Goal: Task Accomplishment & Management: Manage account settings

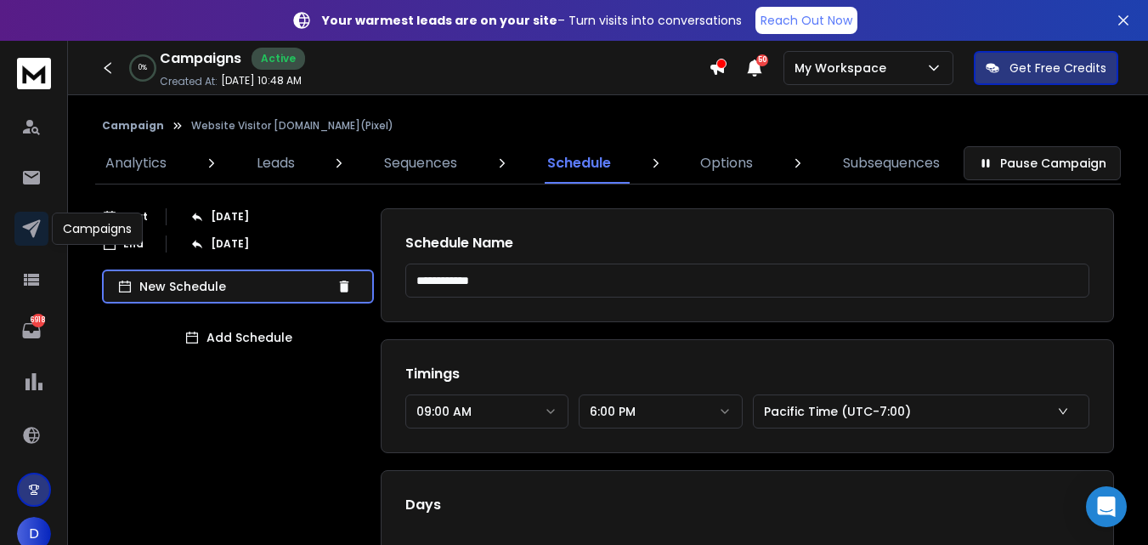
click at [31, 229] on icon at bounding box center [31, 228] width 18 height 18
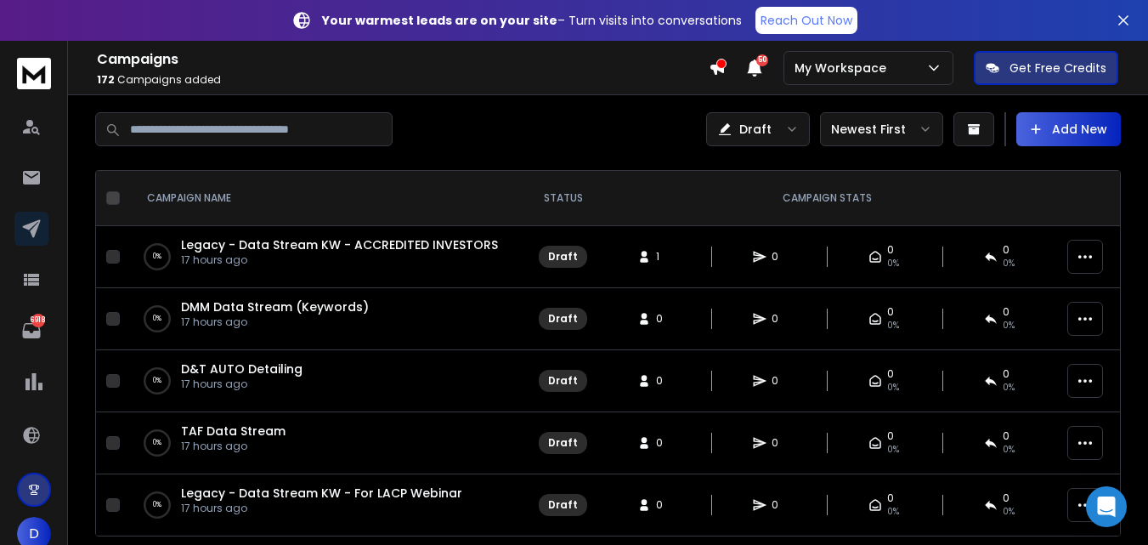
click at [338, 250] on span "Legacy - Data Stream KW - ACCREDITED INVESTORS" at bounding box center [339, 244] width 317 height 17
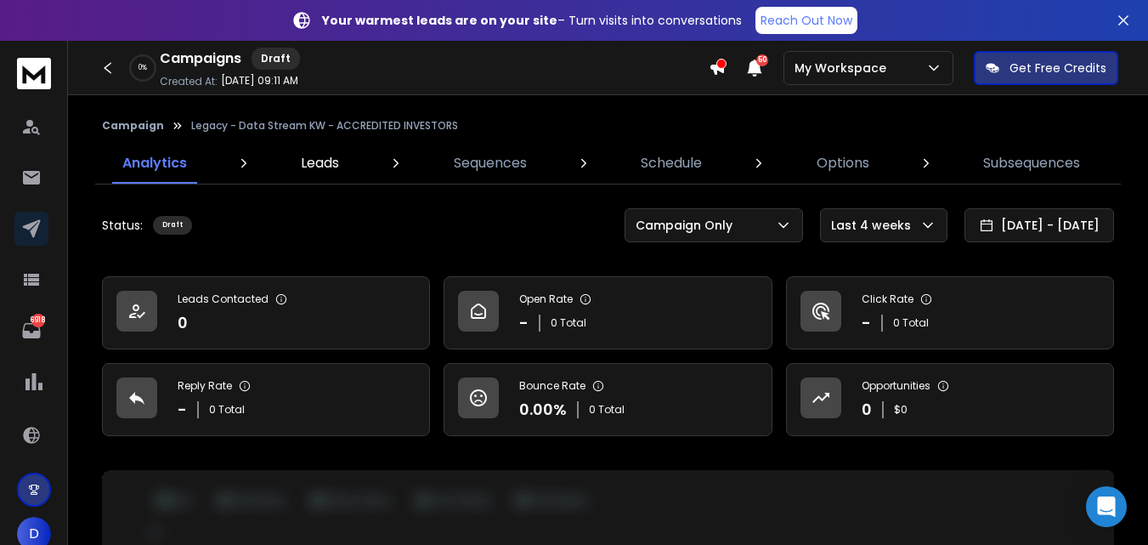
click at [318, 167] on p "Leads" at bounding box center [320, 163] width 38 height 20
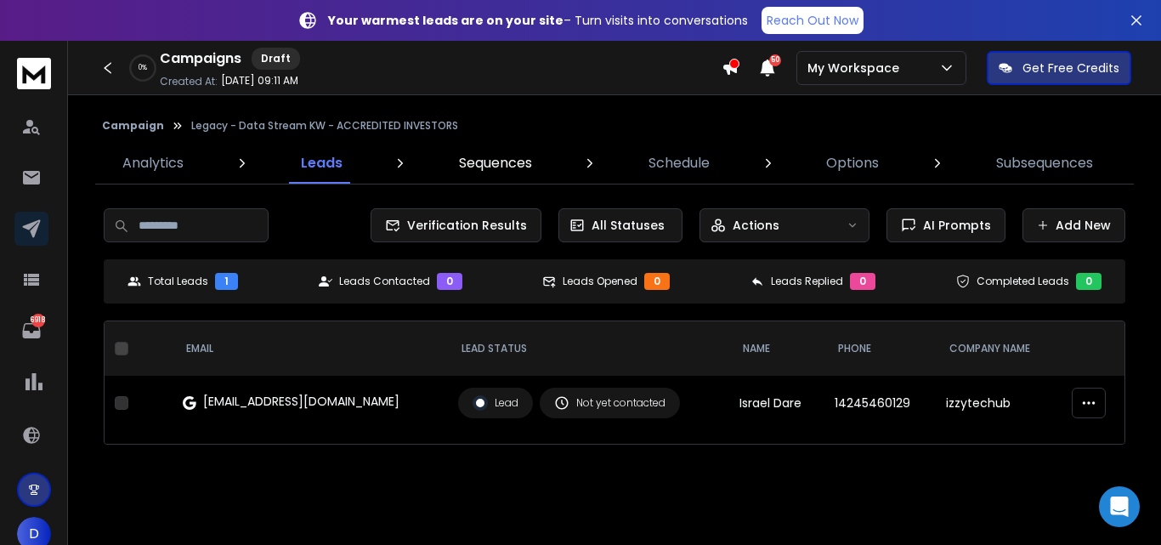
click at [467, 167] on p "Sequences" at bounding box center [495, 163] width 73 height 20
click at [475, 165] on p "Sequences" at bounding box center [495, 163] width 73 height 20
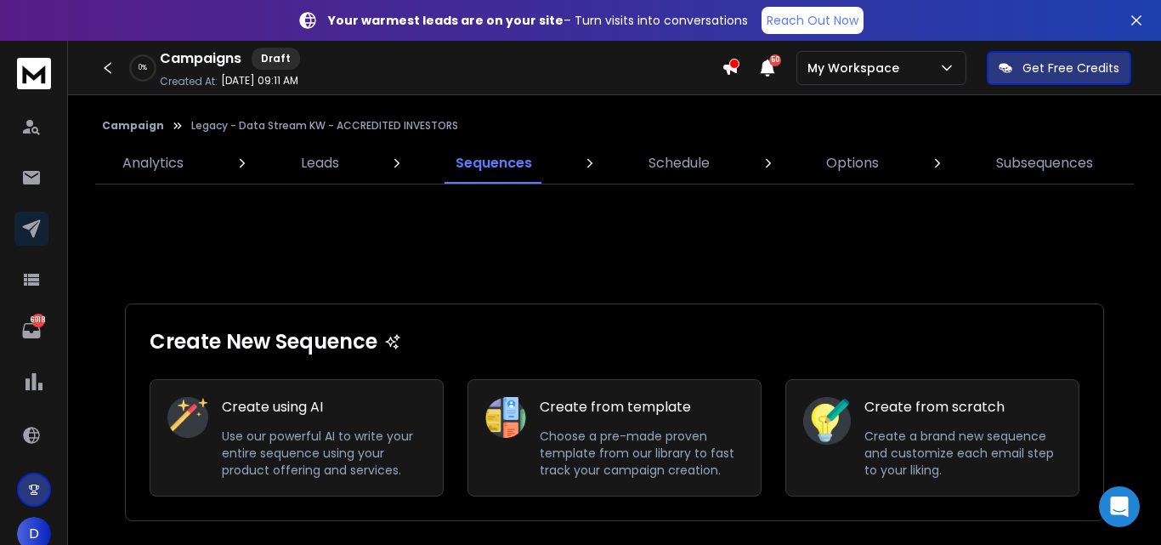
click at [568, 413] on h1 "Create from template" at bounding box center [642, 407] width 204 height 20
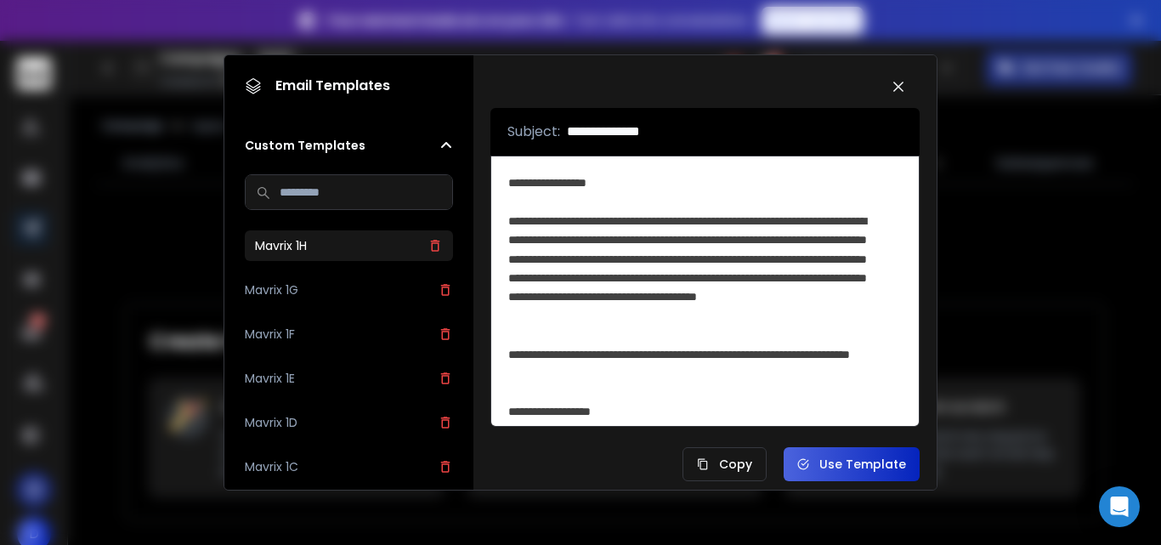
click at [852, 456] on button "Use Template" at bounding box center [852, 464] width 136 height 34
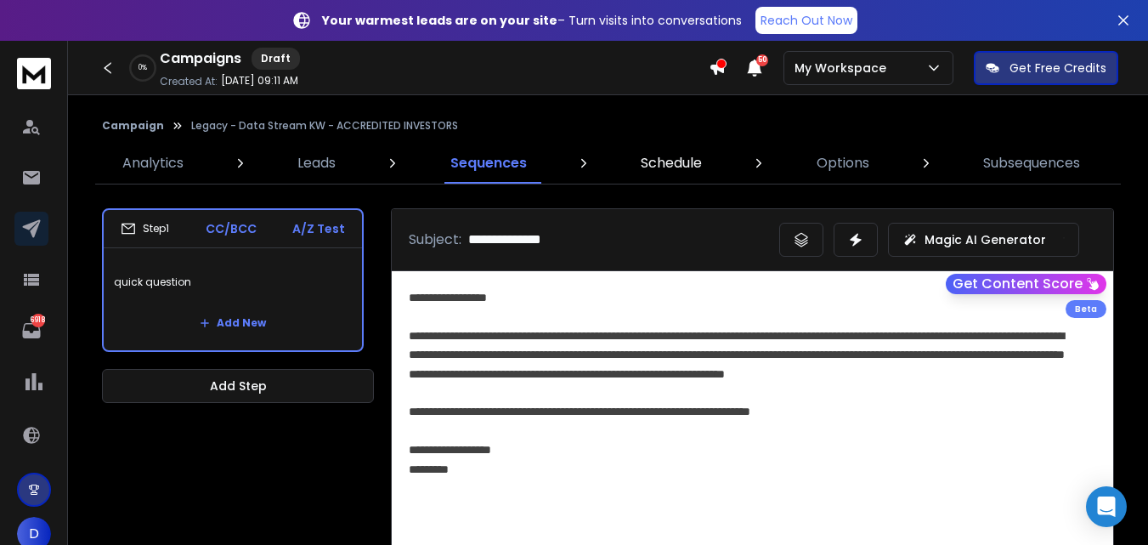
click at [684, 151] on link "Schedule" at bounding box center [672, 163] width 82 height 41
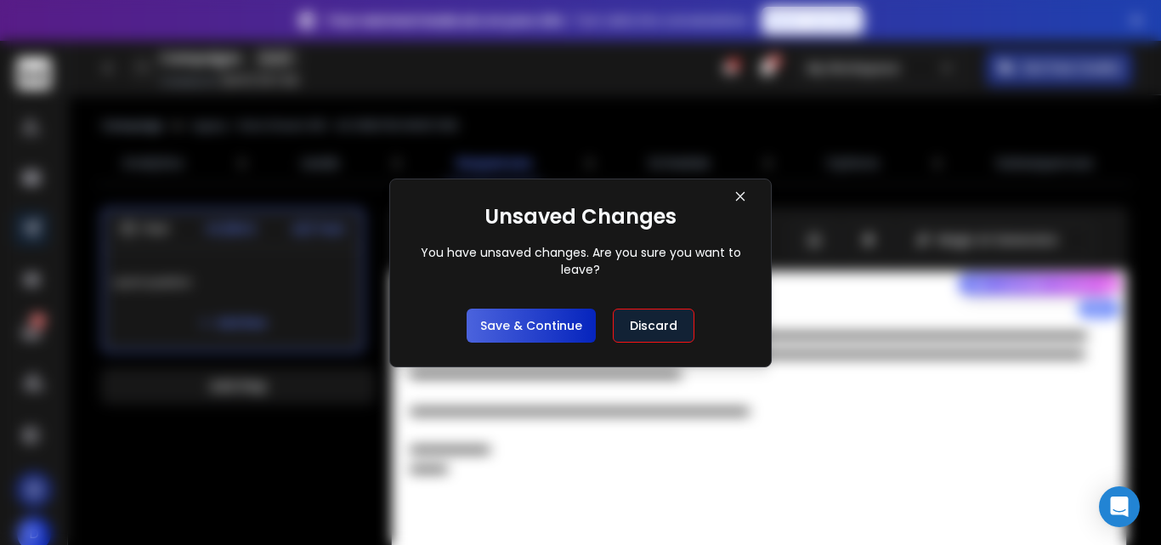
click at [561, 329] on button "Save & Continue" at bounding box center [531, 326] width 129 height 34
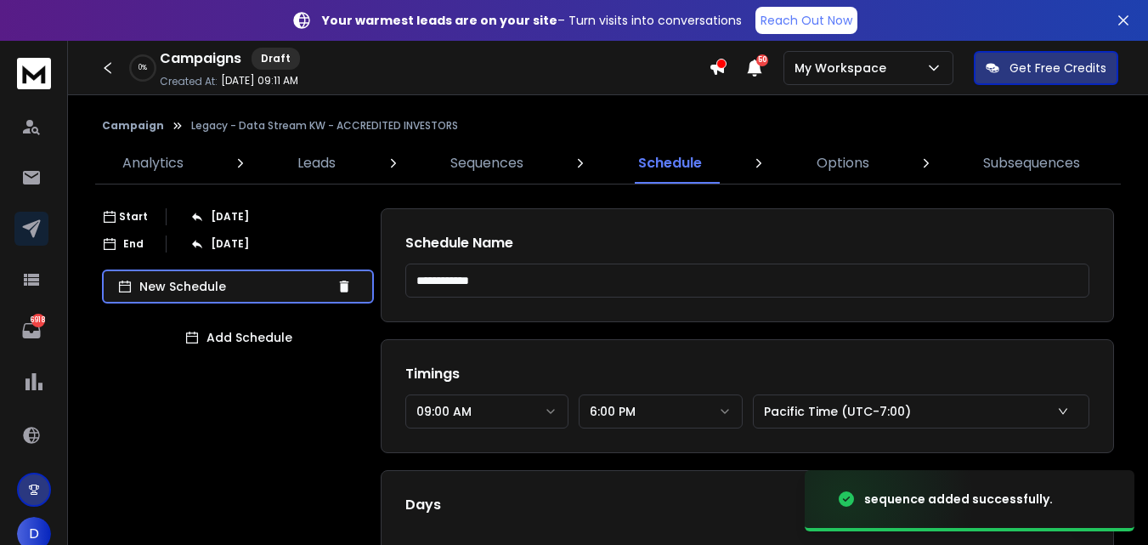
click at [127, 218] on p "Start" at bounding box center [133, 217] width 29 height 14
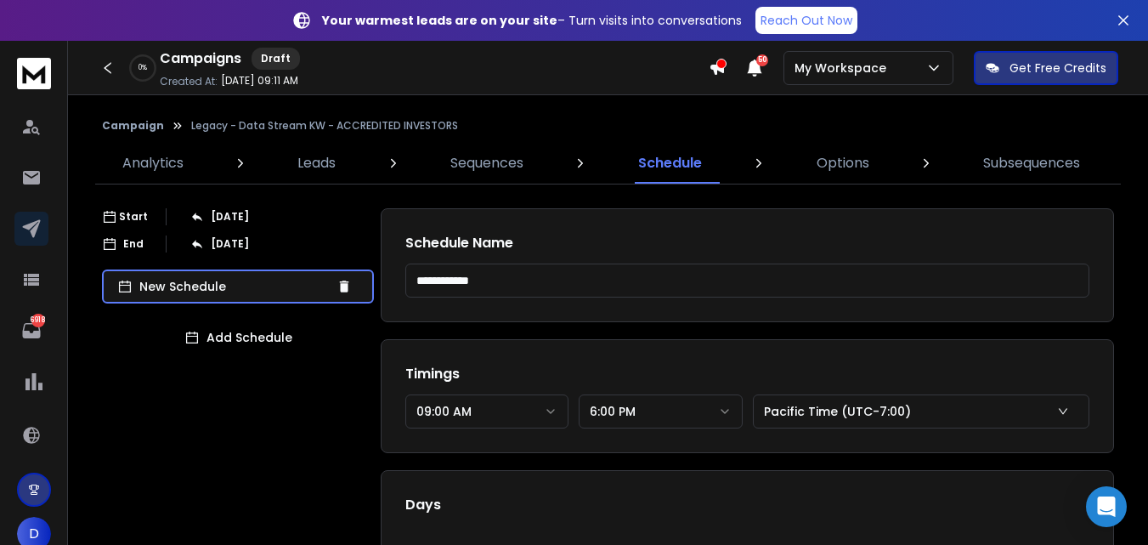
click at [248, 228] on div "Start Tue Aug 12 2025 End Wed Aug 12 2026" at bounding box center [238, 230] width 272 height 44
click at [248, 218] on p "[DATE]" at bounding box center [230, 217] width 38 height 14
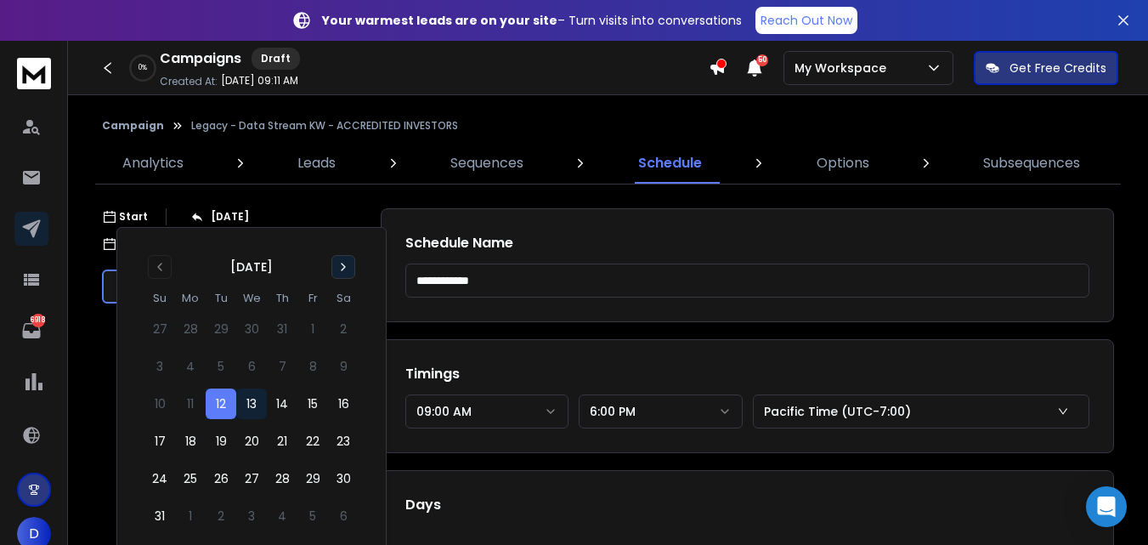
click at [343, 267] on icon "Go to next month" at bounding box center [344, 267] width 14 height 14
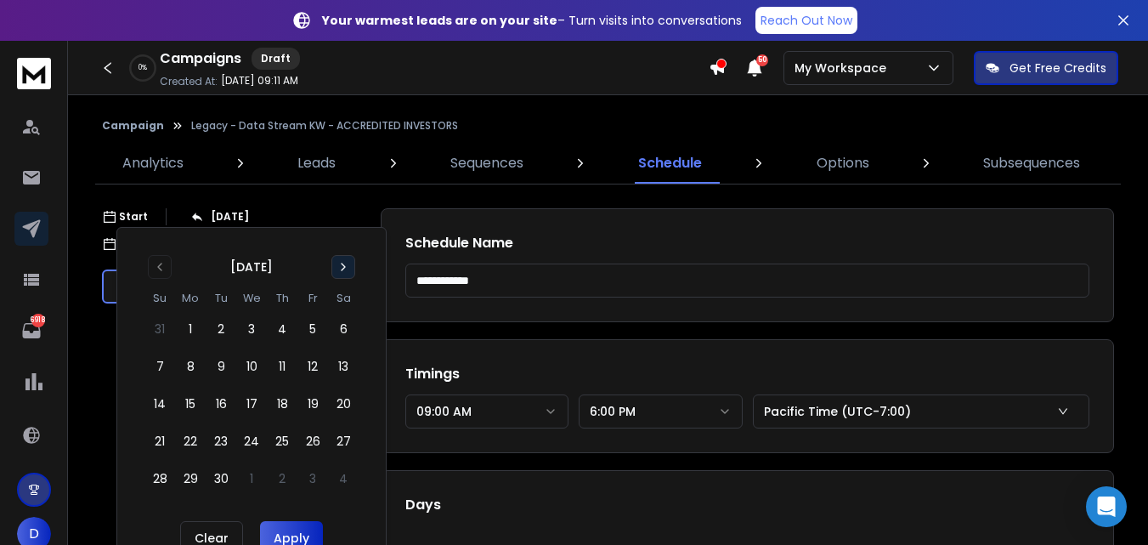
click at [343, 267] on icon "Go to next month" at bounding box center [344, 267] width 14 height 14
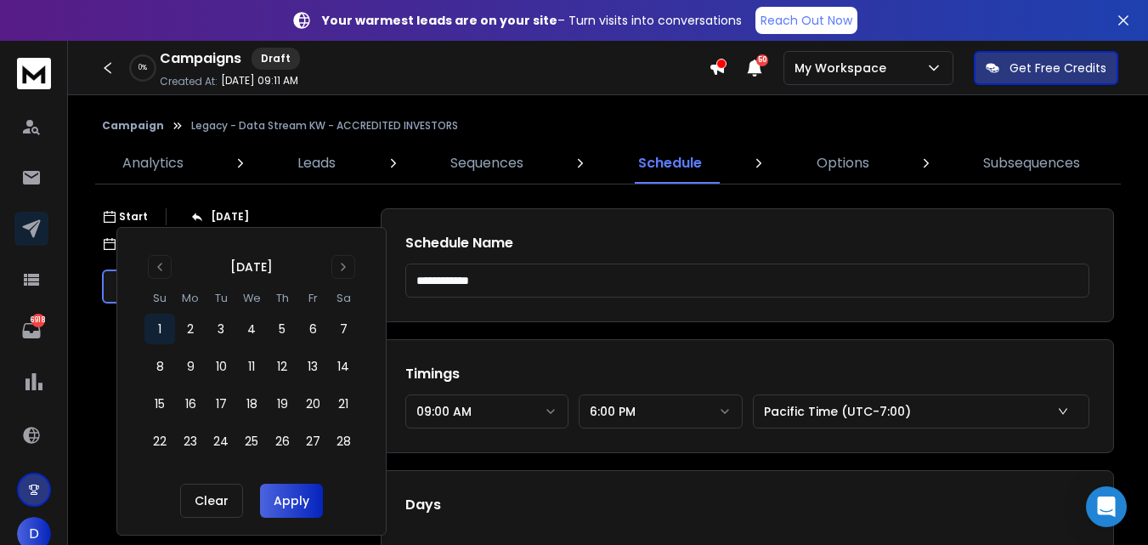
click at [162, 322] on button "1" at bounding box center [159, 329] width 31 height 31
click at [281, 492] on button "Apply" at bounding box center [291, 501] width 63 height 34
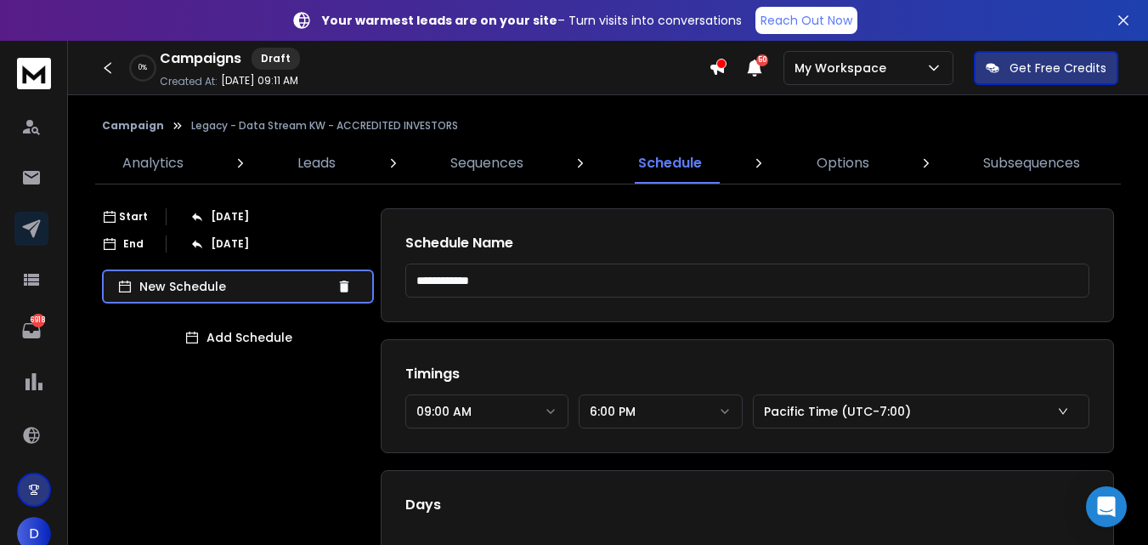
click at [114, 241] on icon at bounding box center [109, 243] width 15 height 15
click at [231, 244] on p "[DATE]" at bounding box center [230, 244] width 38 height 14
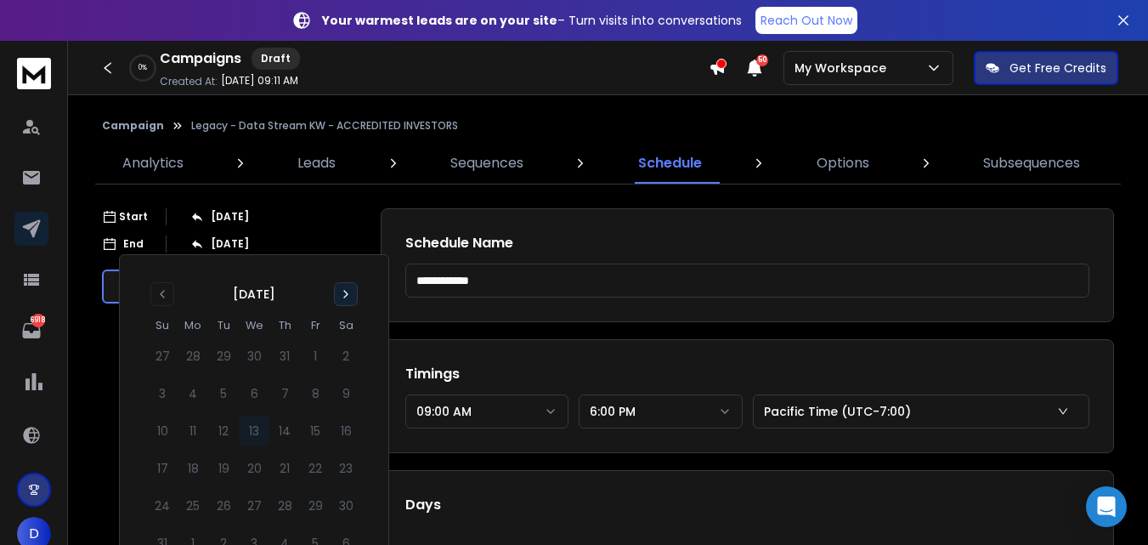
click at [348, 292] on icon "Go to next month" at bounding box center [346, 294] width 14 height 14
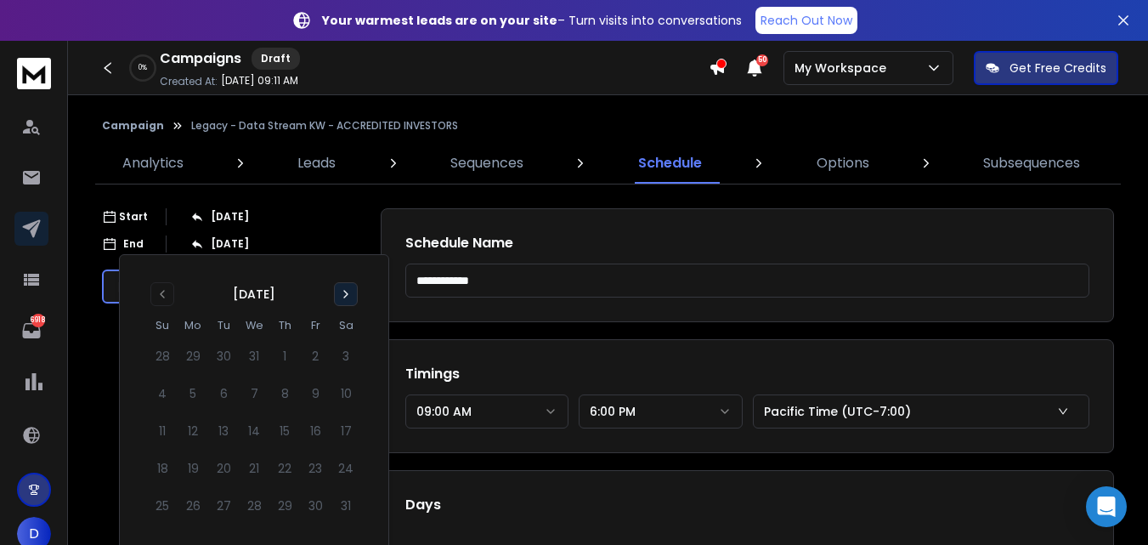
click at [348, 292] on icon "Go to next month" at bounding box center [346, 294] width 14 height 14
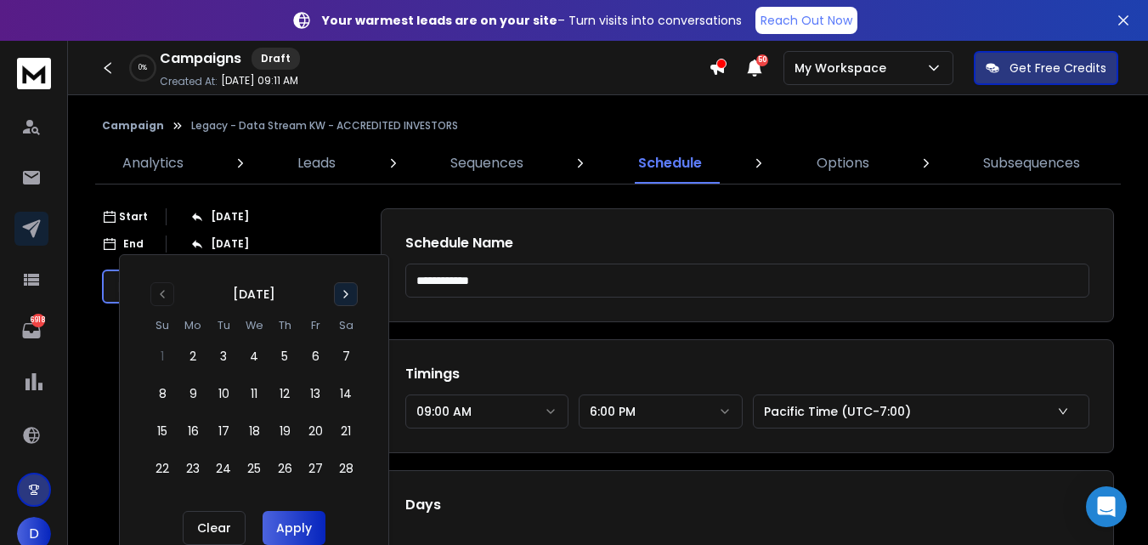
click at [348, 292] on icon "Go to next month" at bounding box center [346, 294] width 14 height 14
click at [190, 348] on button "2" at bounding box center [193, 356] width 31 height 31
click at [195, 349] on button "2" at bounding box center [193, 356] width 31 height 31
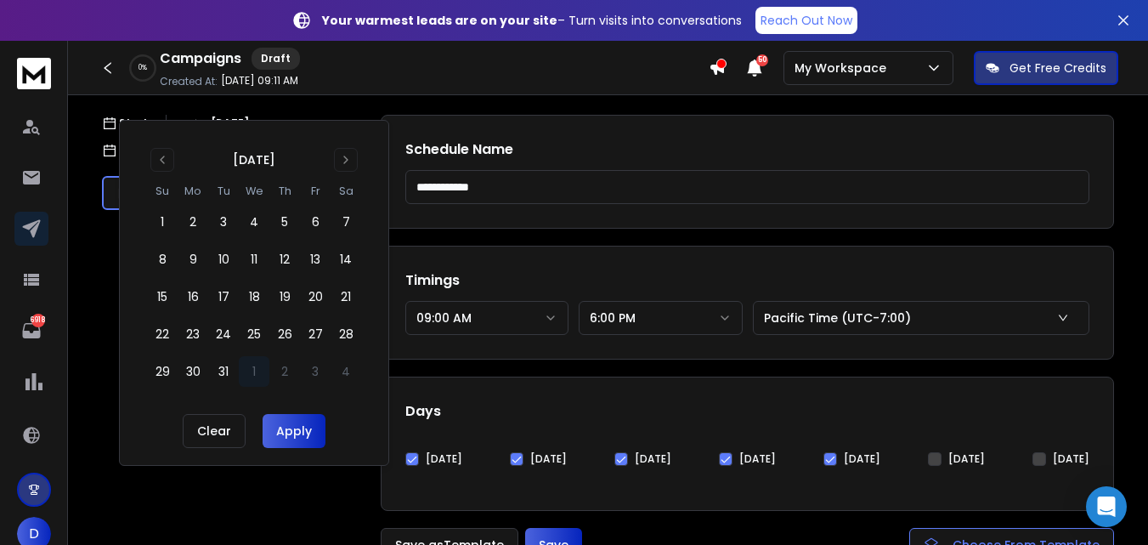
scroll to position [134, 0]
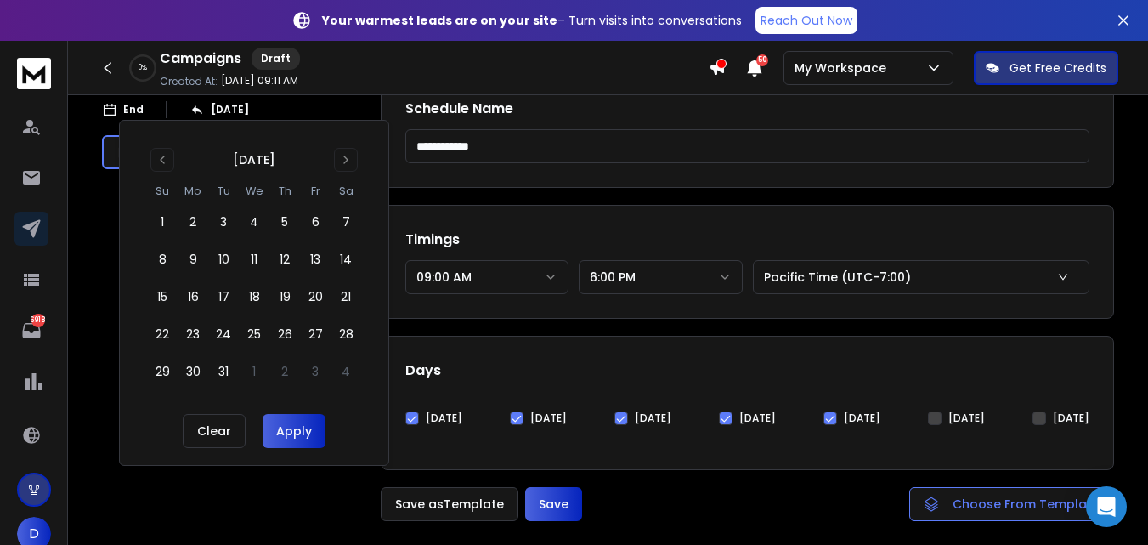
click at [289, 424] on button "Apply" at bounding box center [294, 431] width 63 height 34
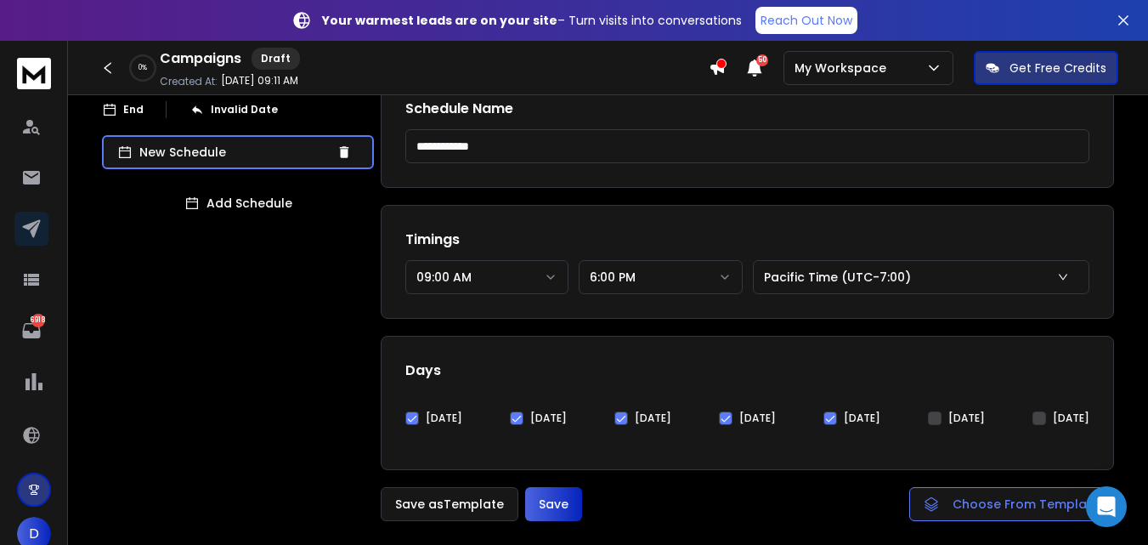
click at [558, 513] on button "Save" at bounding box center [553, 504] width 57 height 34
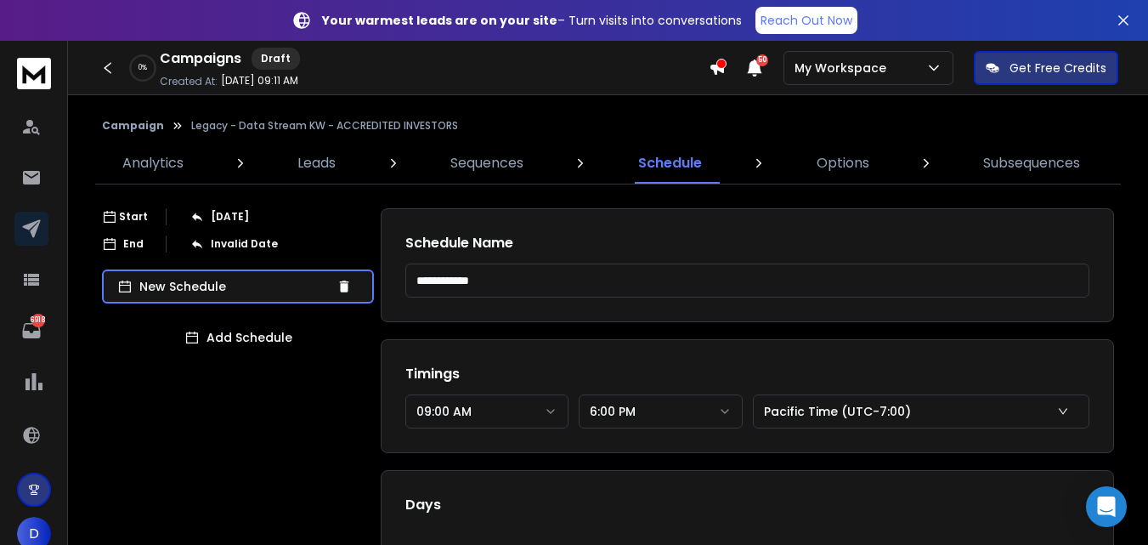
click at [207, 244] on div "End Invalid Date" at bounding box center [238, 243] width 272 height 17
click at [125, 237] on p "End" at bounding box center [133, 244] width 20 height 14
click at [140, 245] on p "End" at bounding box center [133, 244] width 20 height 14
click at [226, 217] on p "Sun Feb 01 2026" at bounding box center [230, 217] width 38 height 14
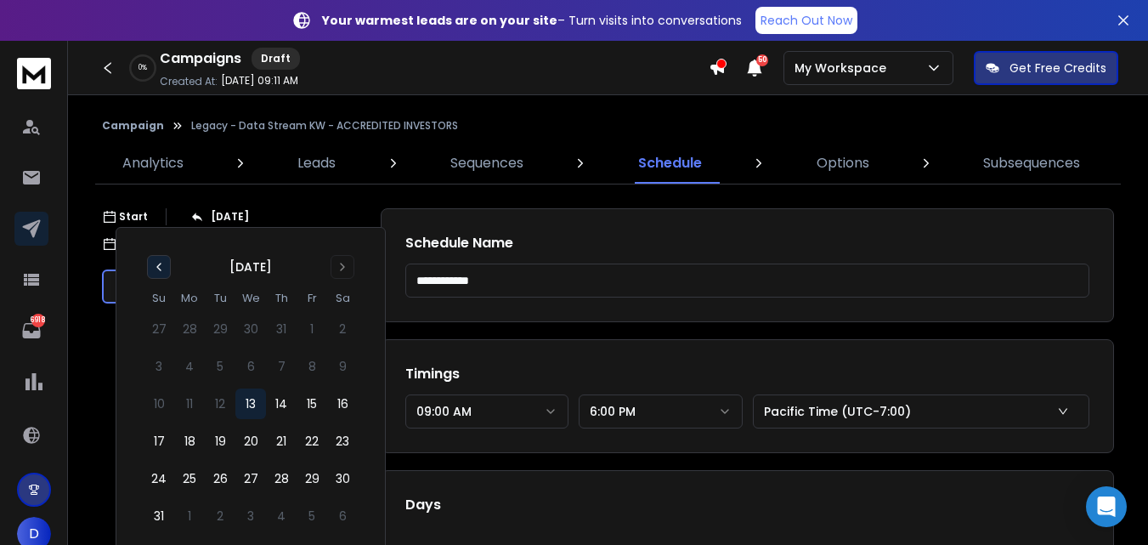
click at [151, 262] on button "Go to previous month" at bounding box center [159, 267] width 24 height 24
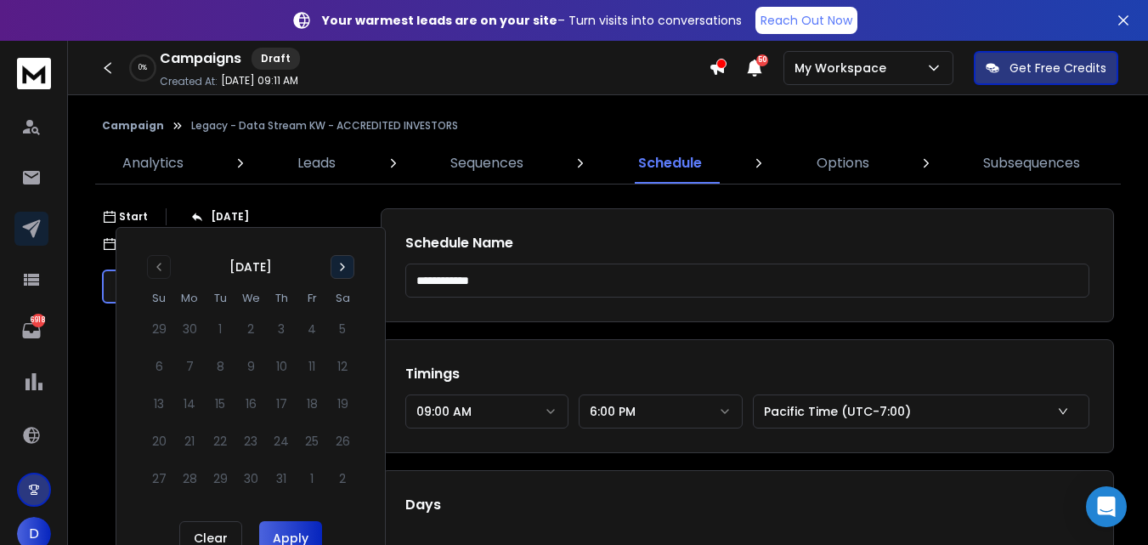
click at [337, 267] on icon "Go to next month" at bounding box center [343, 267] width 14 height 14
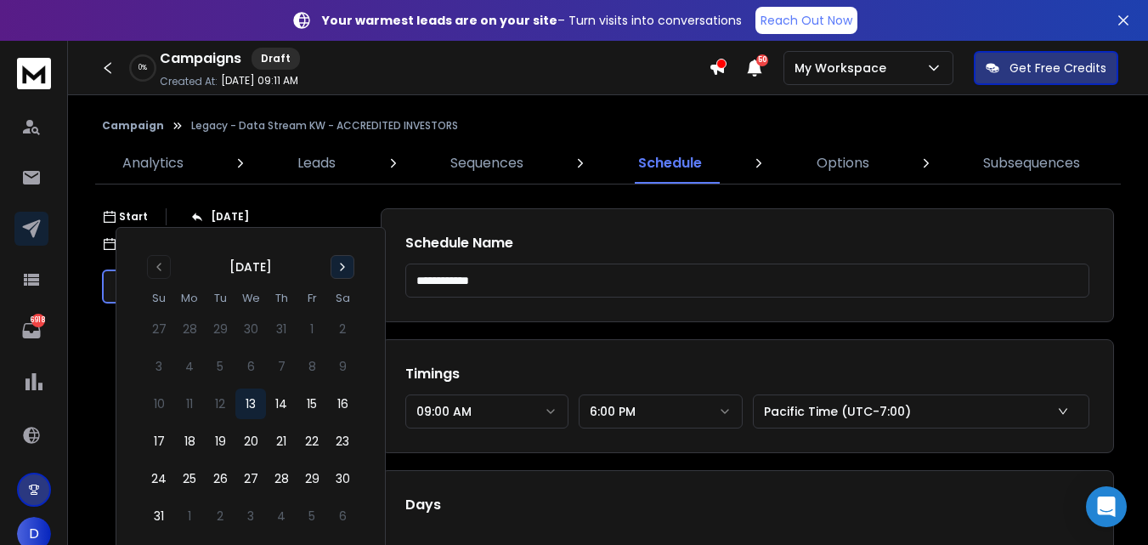
click at [337, 267] on icon "Go to next month" at bounding box center [343, 267] width 14 height 14
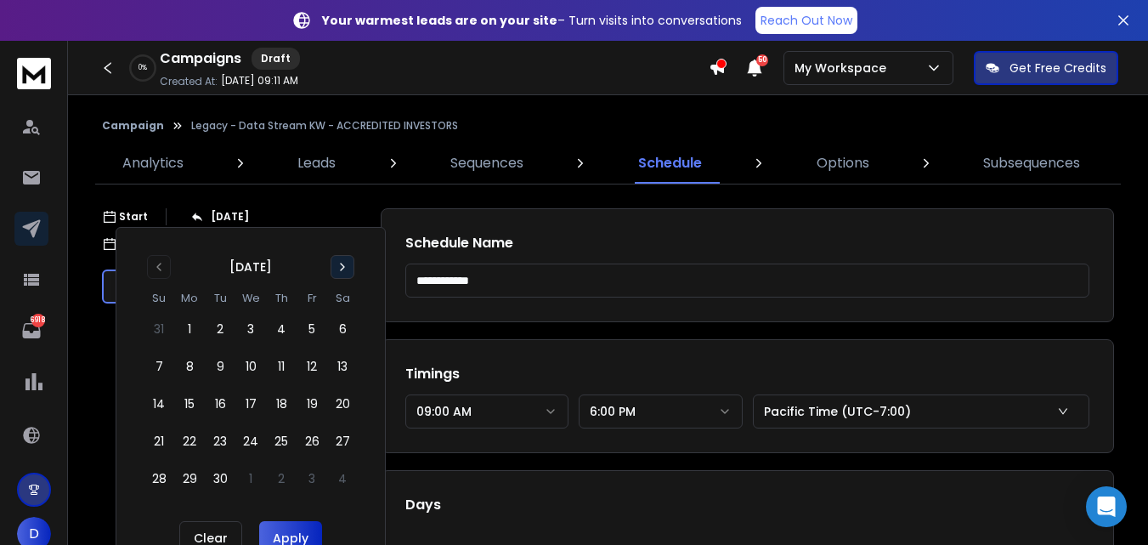
click at [337, 267] on icon "Go to next month" at bounding box center [343, 267] width 14 height 14
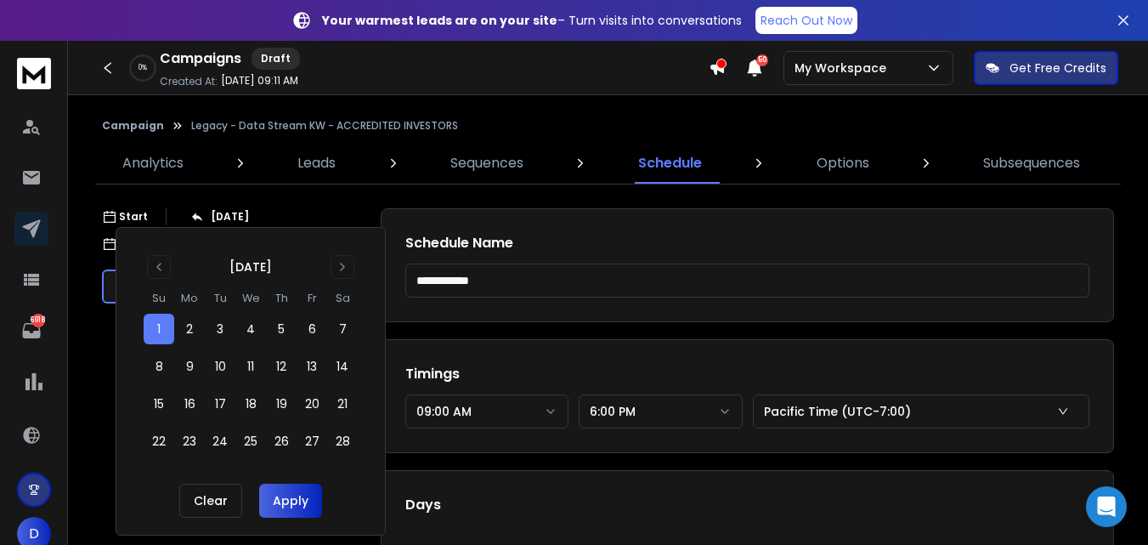
click at [164, 320] on button "1" at bounding box center [159, 329] width 31 height 31
click at [281, 501] on button "Apply" at bounding box center [290, 501] width 63 height 34
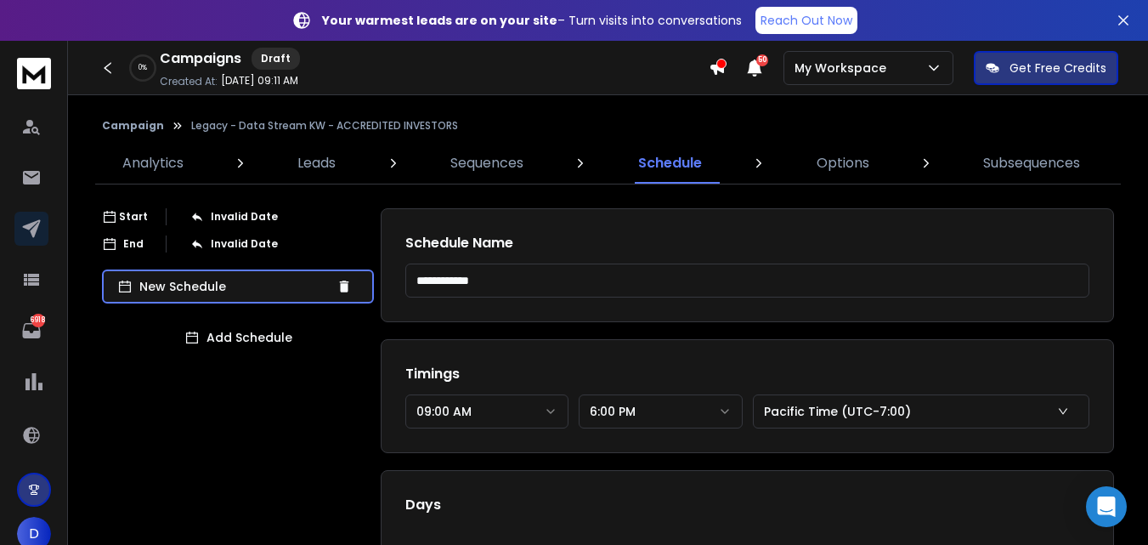
click at [223, 218] on p "Invalid Date" at bounding box center [244, 217] width 67 height 14
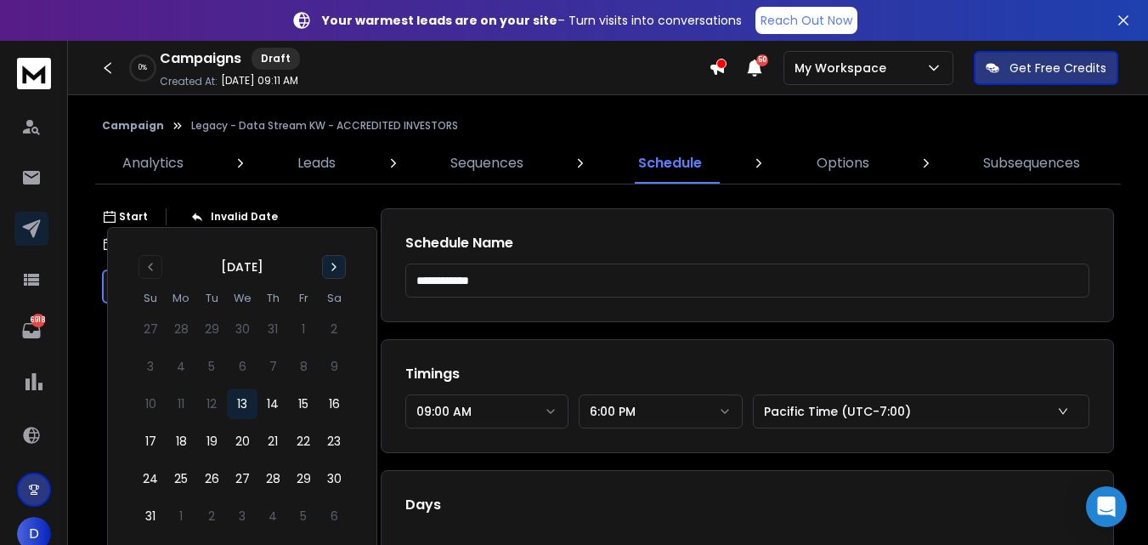
click at [337, 268] on icon "Go to next month" at bounding box center [334, 267] width 14 height 14
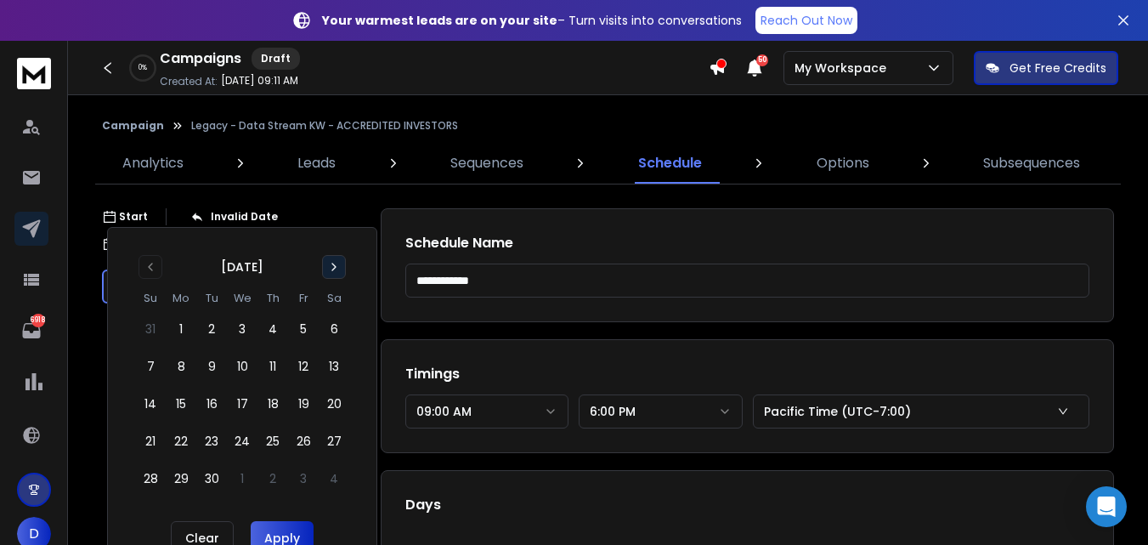
click at [337, 268] on icon "Go to next month" at bounding box center [334, 267] width 14 height 14
click at [241, 327] on button "1" at bounding box center [242, 329] width 31 height 31
click at [285, 532] on button "Apply" at bounding box center [282, 538] width 63 height 34
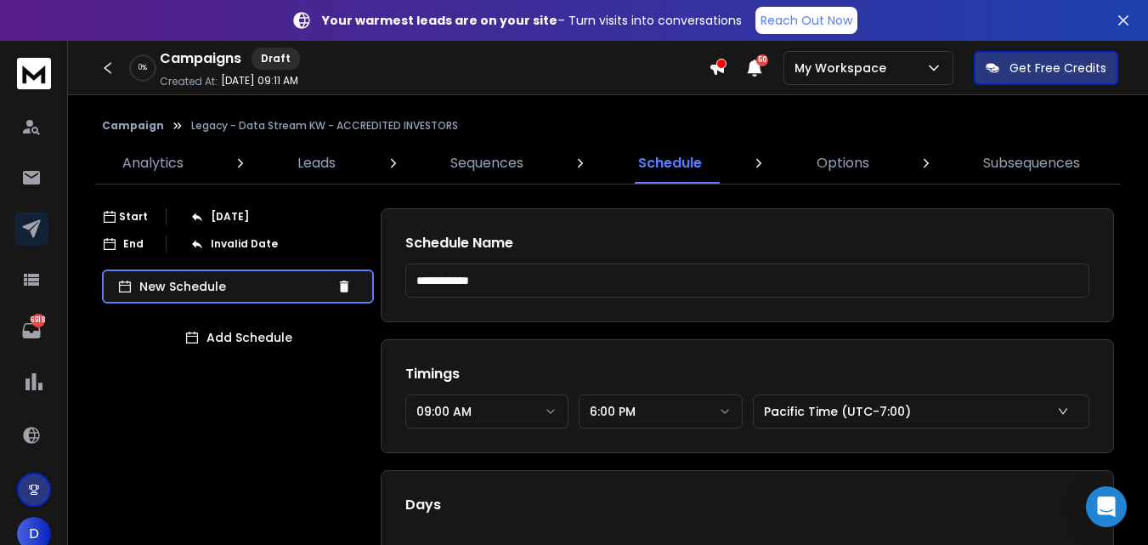
click at [217, 246] on p "Invalid Date" at bounding box center [244, 244] width 67 height 14
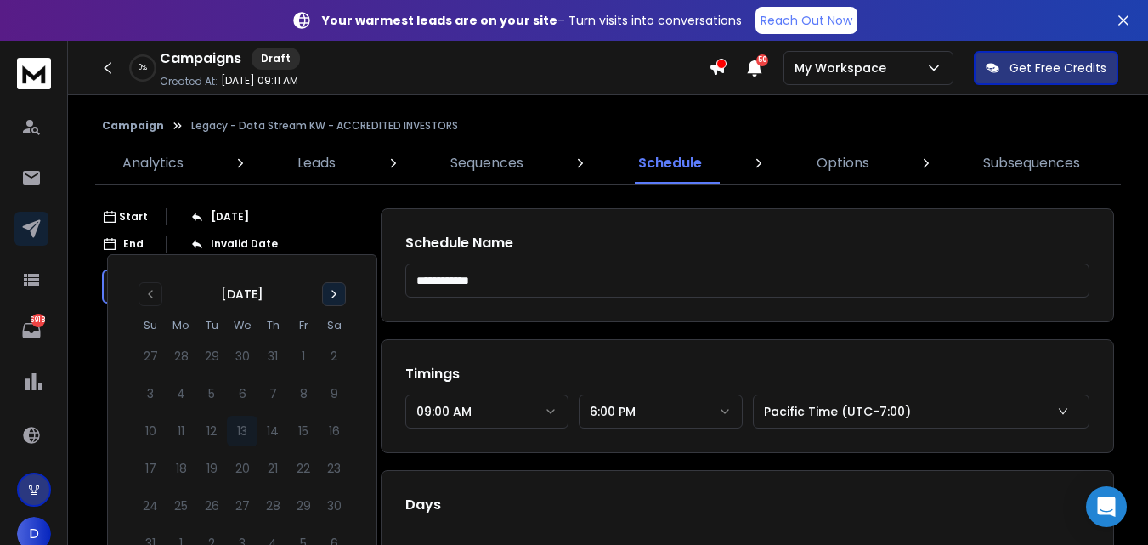
click at [337, 292] on icon "Go to next month" at bounding box center [334, 294] width 14 height 14
click at [338, 292] on icon "Go to next month" at bounding box center [334, 294] width 14 height 14
click at [336, 357] on button "1" at bounding box center [334, 356] width 31 height 31
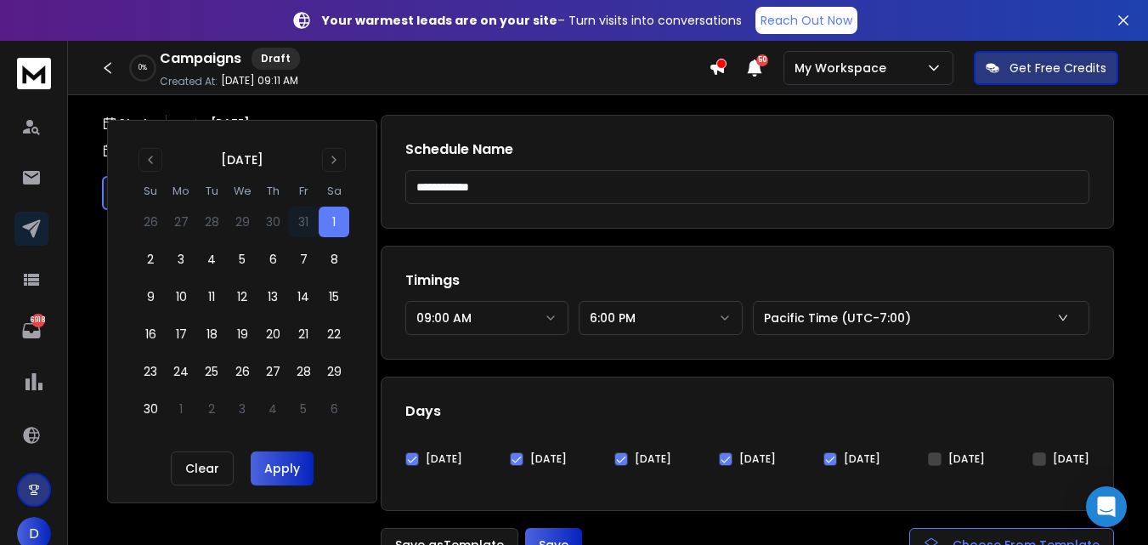
scroll to position [134, 0]
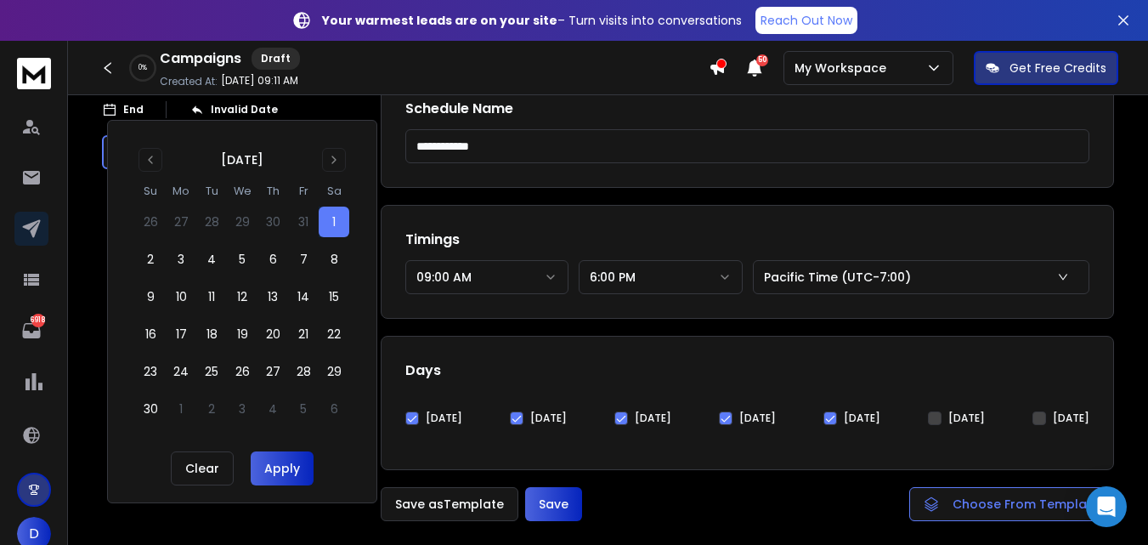
click at [291, 469] on button "Apply" at bounding box center [282, 468] width 63 height 34
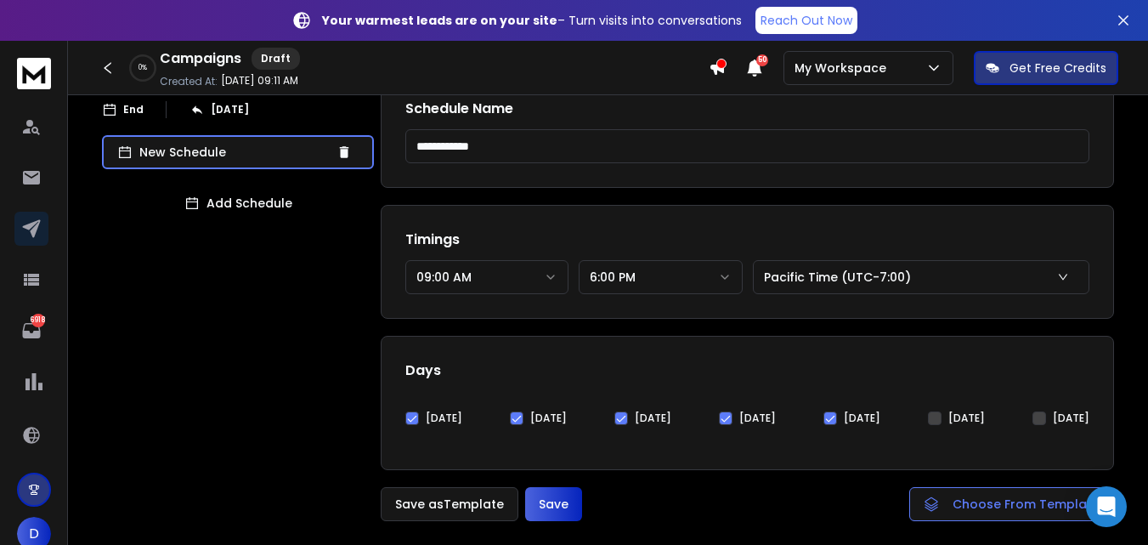
click at [566, 507] on button "Save" at bounding box center [553, 504] width 57 height 34
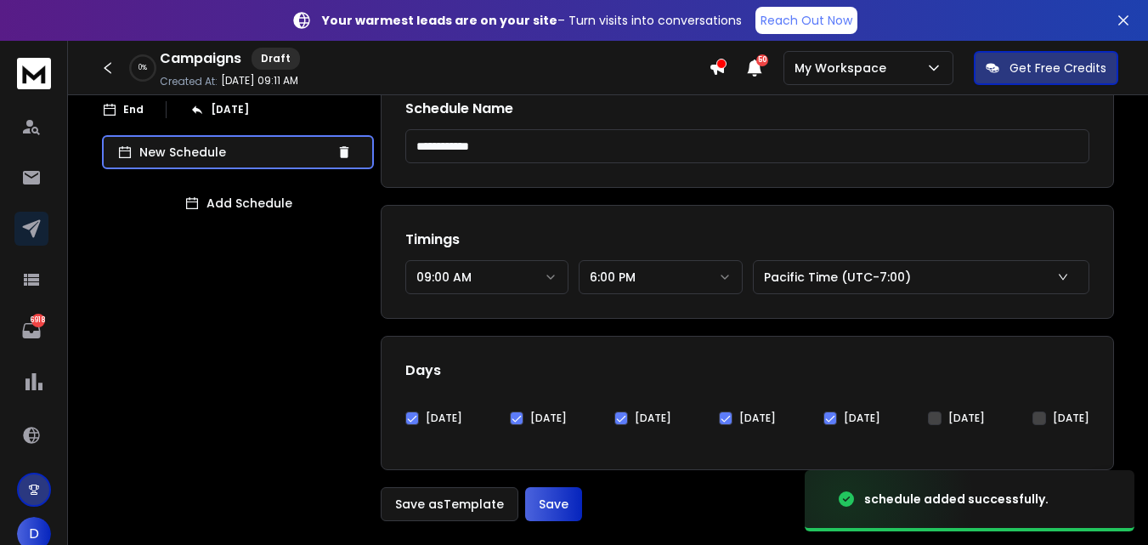
click at [550, 505] on button "Save" at bounding box center [553, 504] width 57 height 34
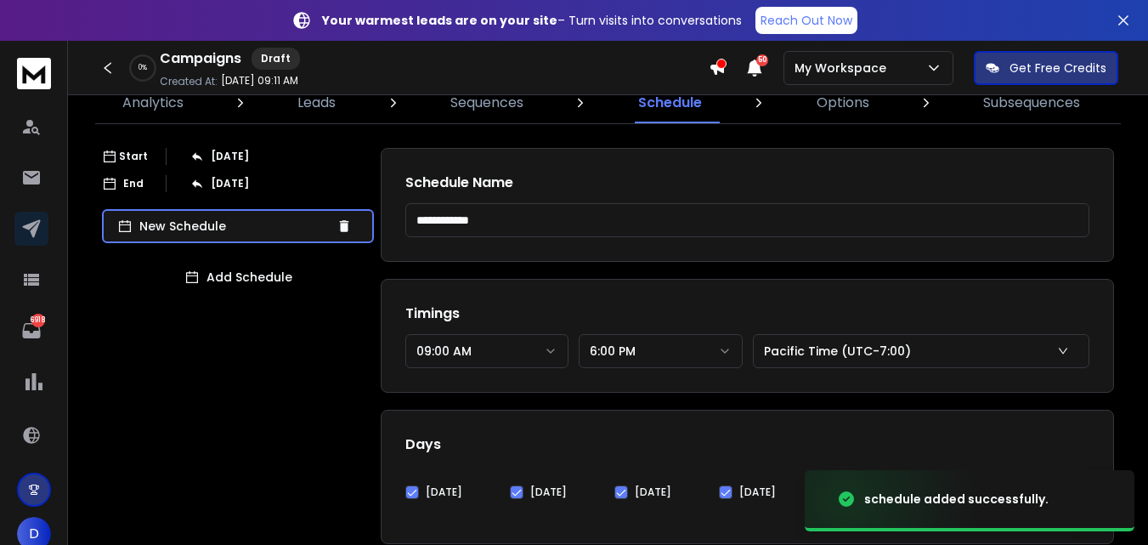
scroll to position [0, 0]
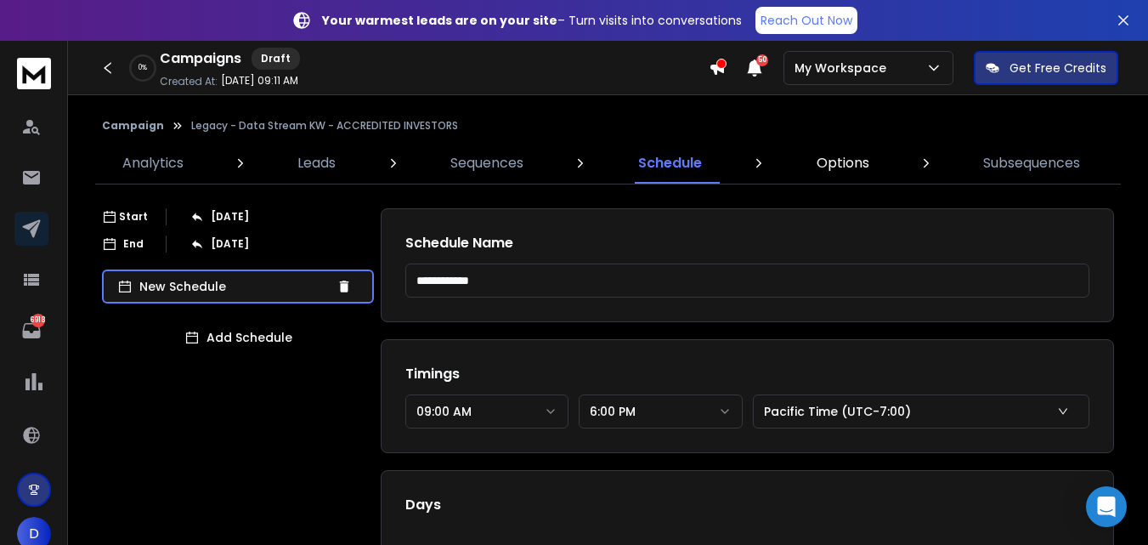
click at [828, 162] on p "Options" at bounding box center [843, 163] width 53 height 20
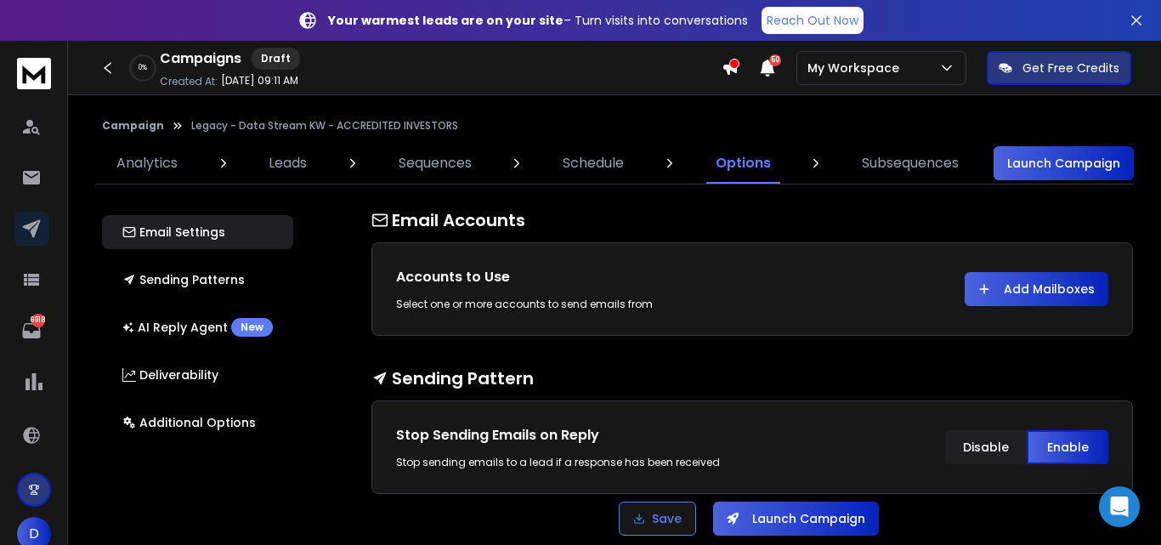
click at [776, 516] on button "Launch Campaign" at bounding box center [796, 518] width 166 height 34
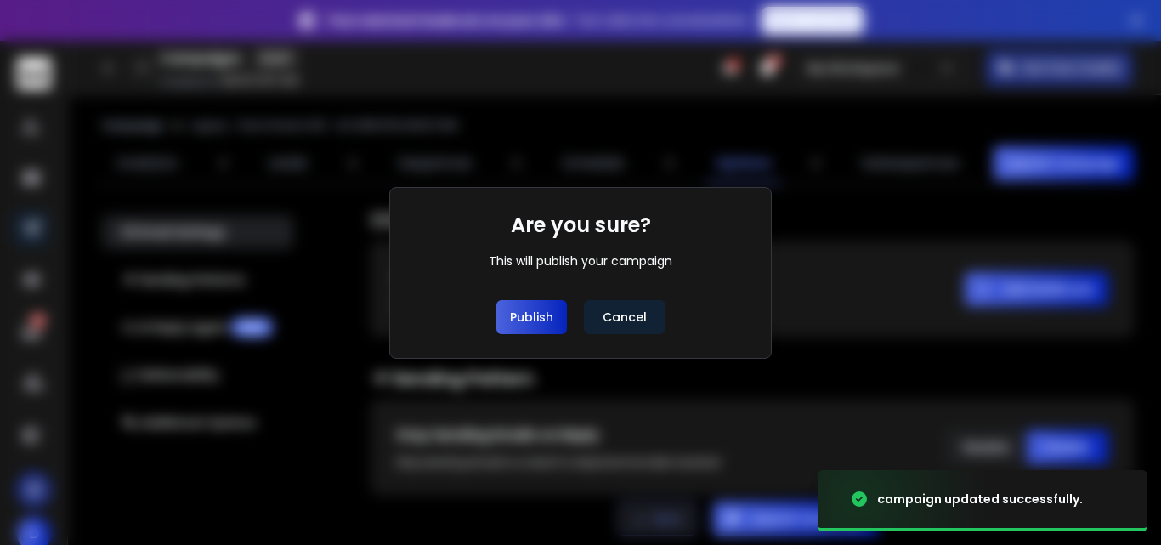
click at [530, 312] on button "Publish" at bounding box center [531, 317] width 71 height 34
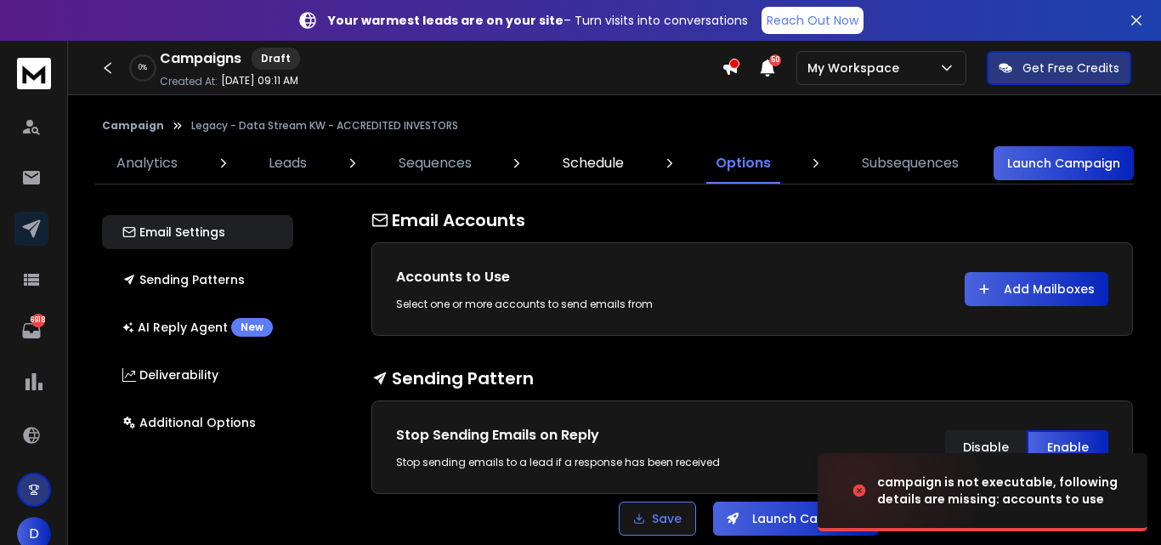
click at [591, 156] on p "Schedule" at bounding box center [593, 163] width 61 height 20
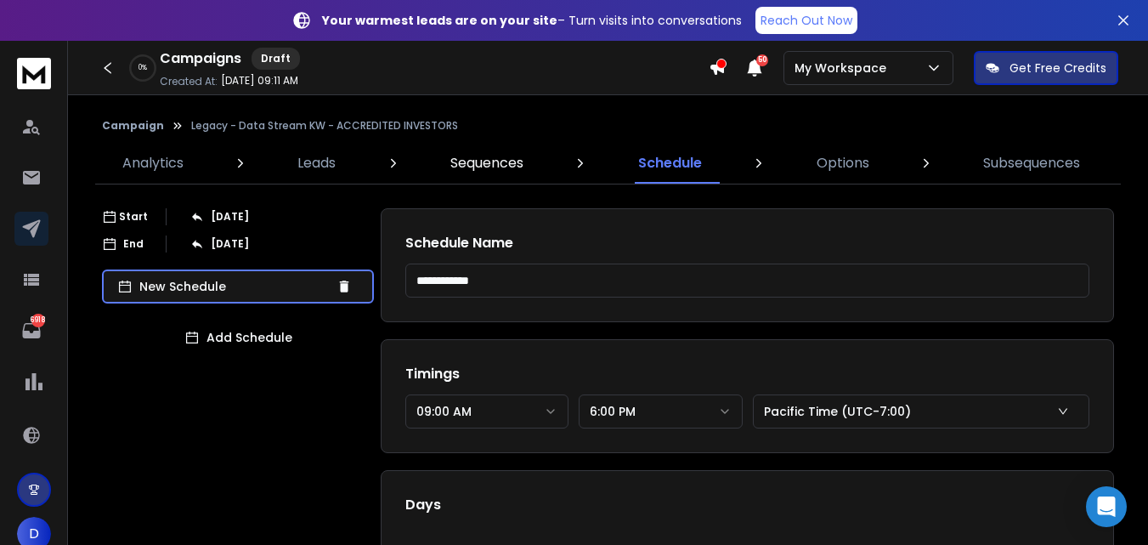
click at [492, 161] on p "Sequences" at bounding box center [486, 163] width 73 height 20
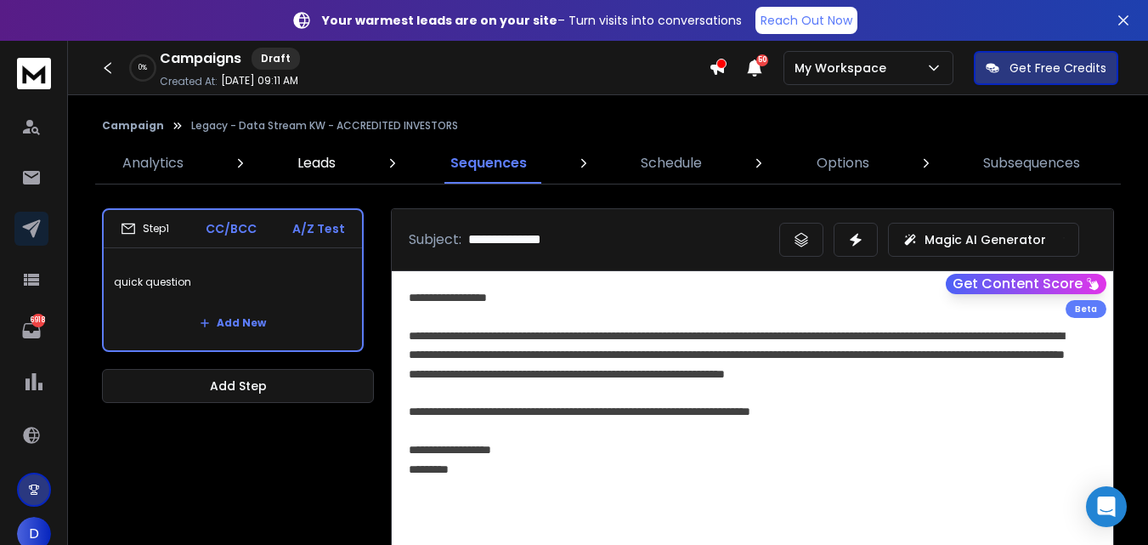
click at [323, 166] on p "Leads" at bounding box center [316, 163] width 38 height 20
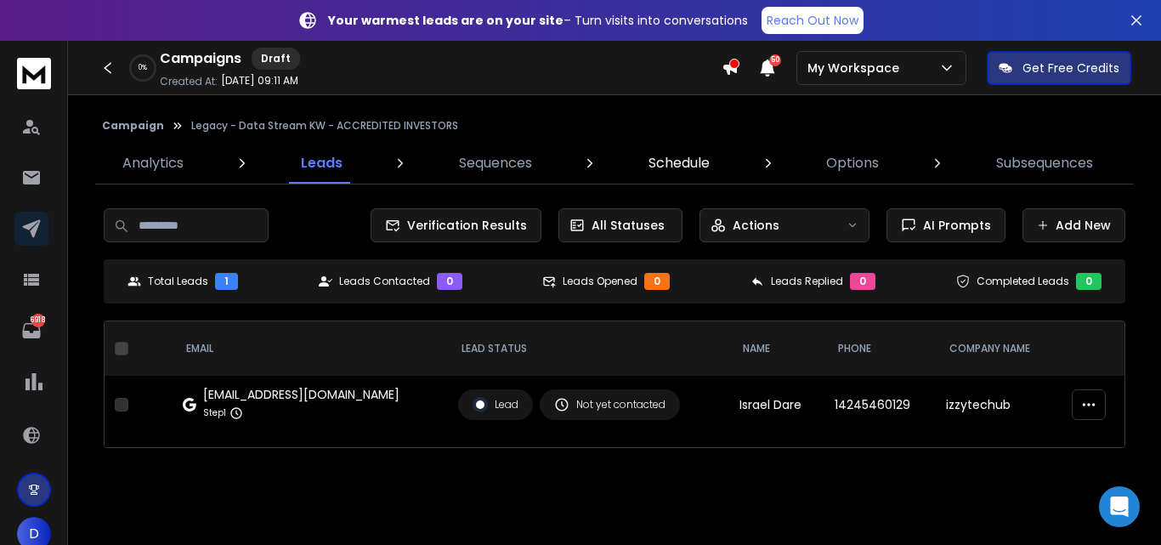
click at [687, 173] on link "Schedule" at bounding box center [679, 163] width 82 height 41
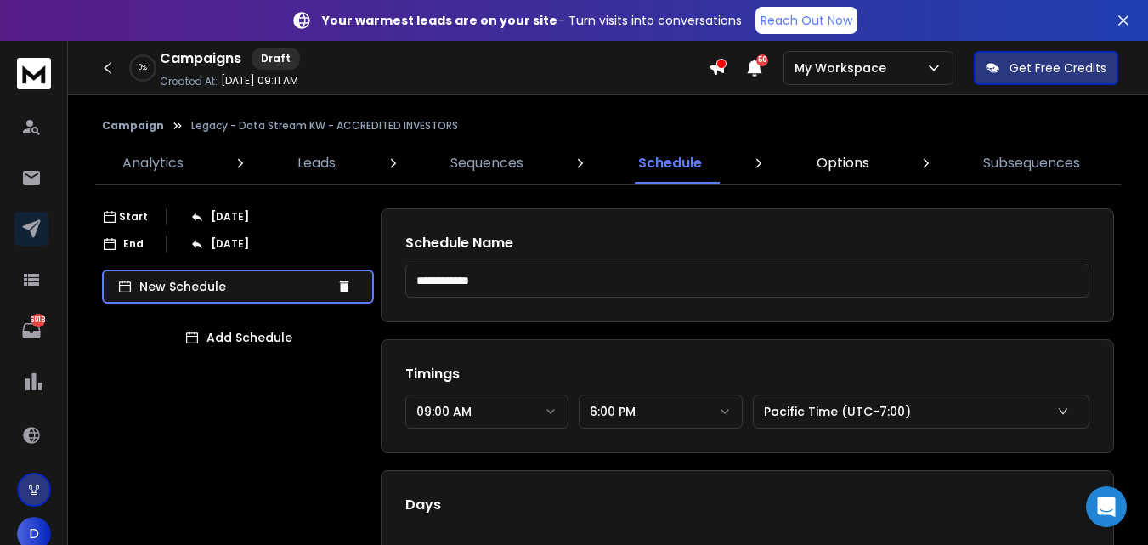
click at [836, 161] on p "Options" at bounding box center [843, 163] width 53 height 20
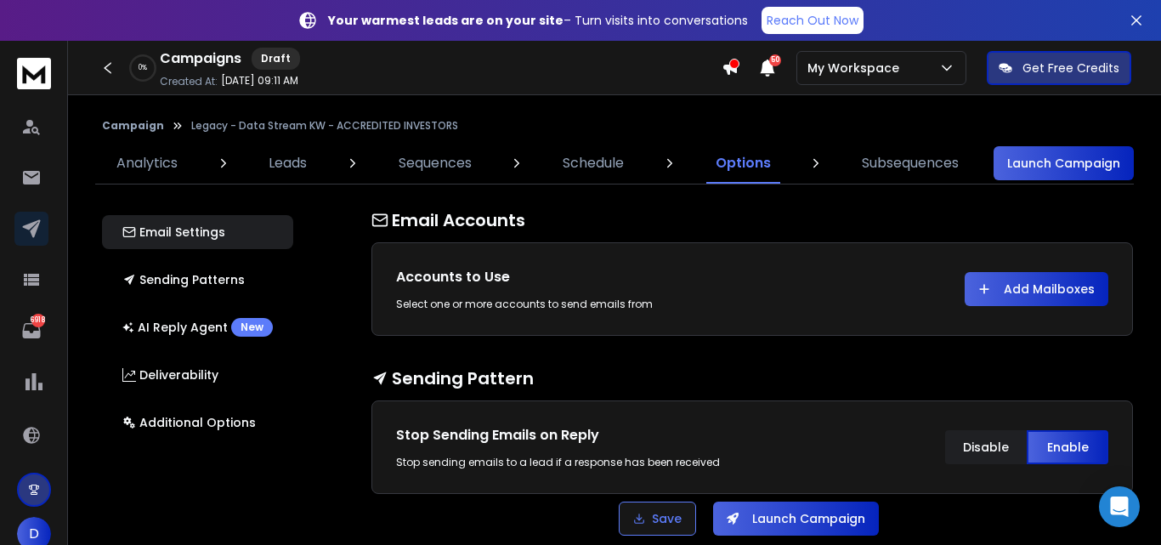
click at [994, 290] on button "Add Mailboxes" at bounding box center [1037, 289] width 144 height 34
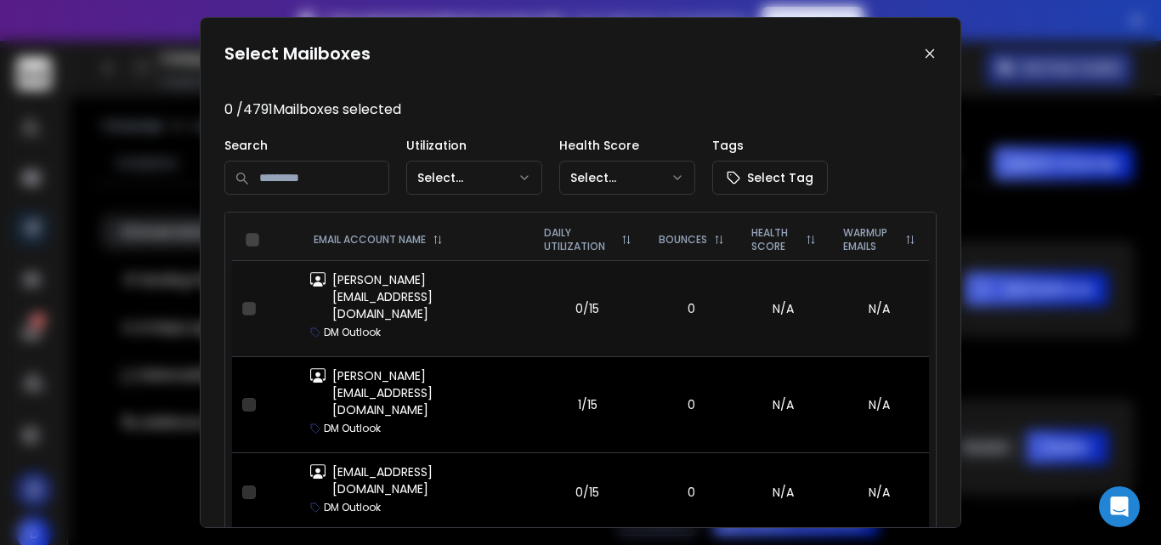
click at [246, 302] on button "button" at bounding box center [249, 309] width 14 height 14
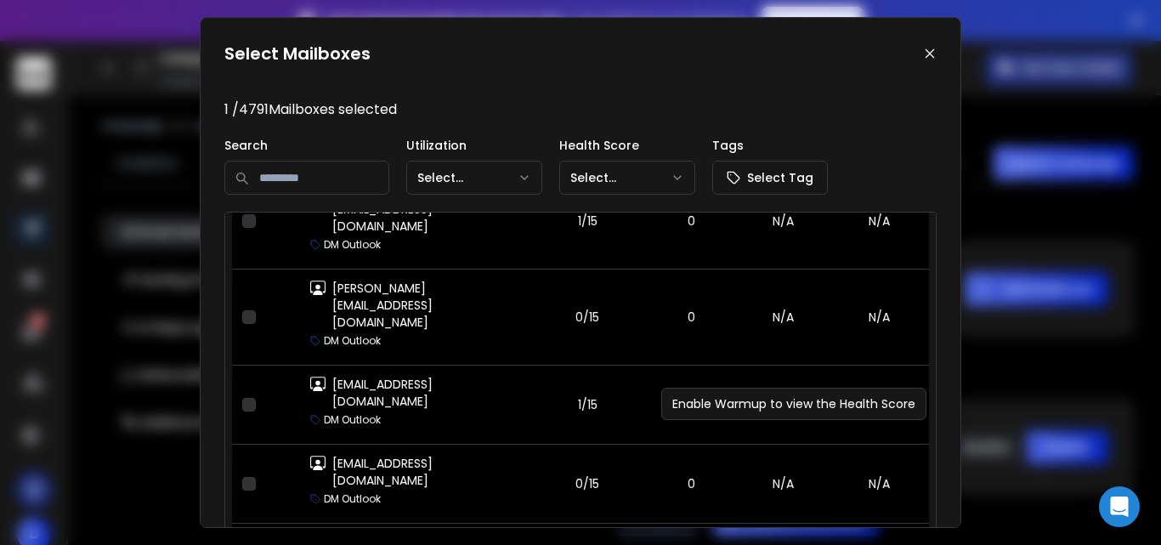
scroll to position [99, 0]
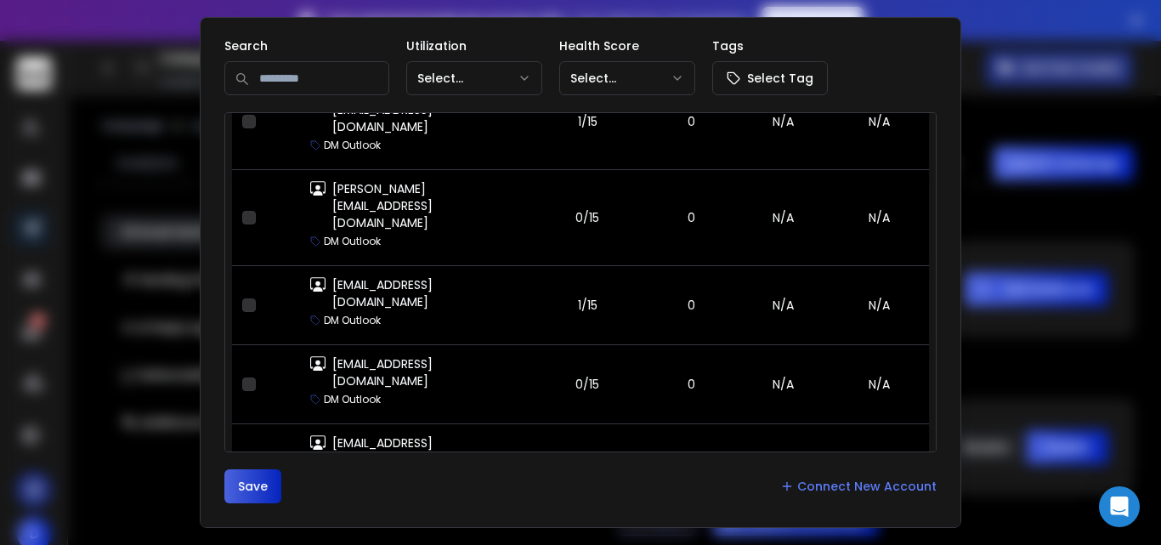
click at [250, 493] on button "Save" at bounding box center [252, 486] width 57 height 34
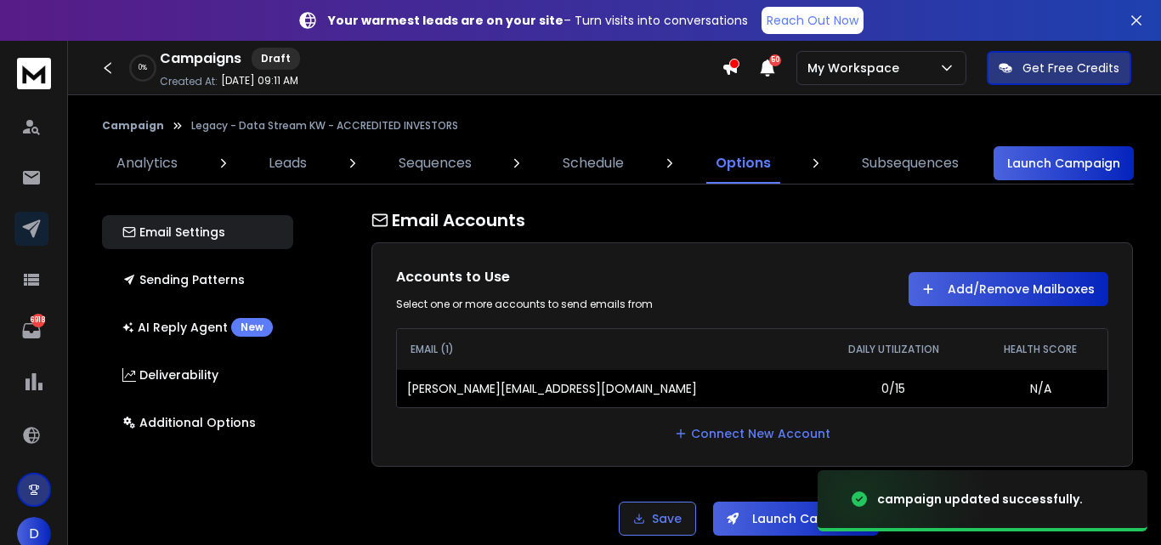
scroll to position [397, 0]
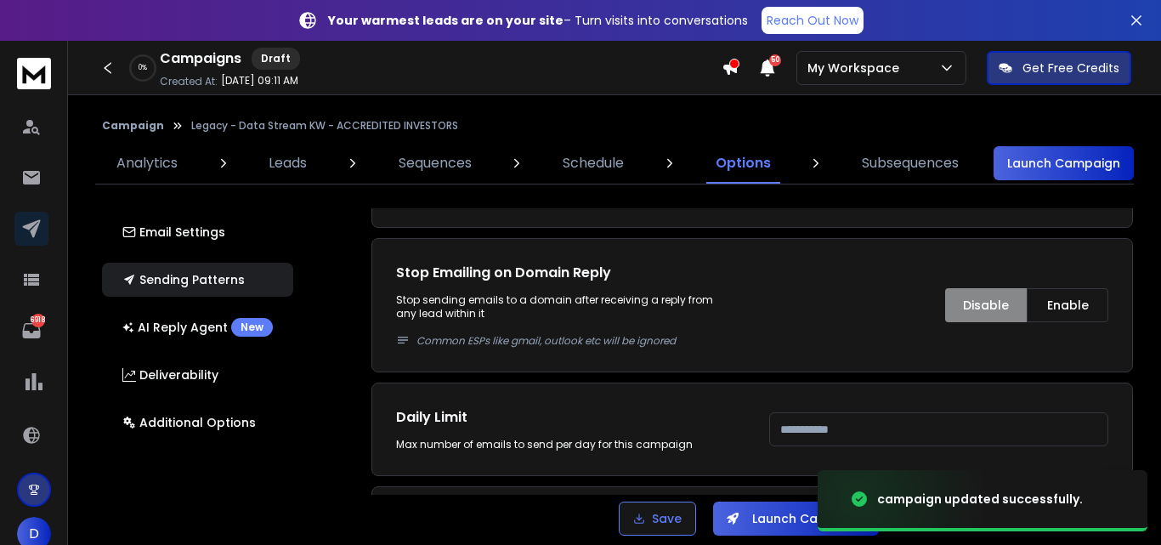
click at [770, 508] on button "Launch Campaign" at bounding box center [796, 518] width 166 height 34
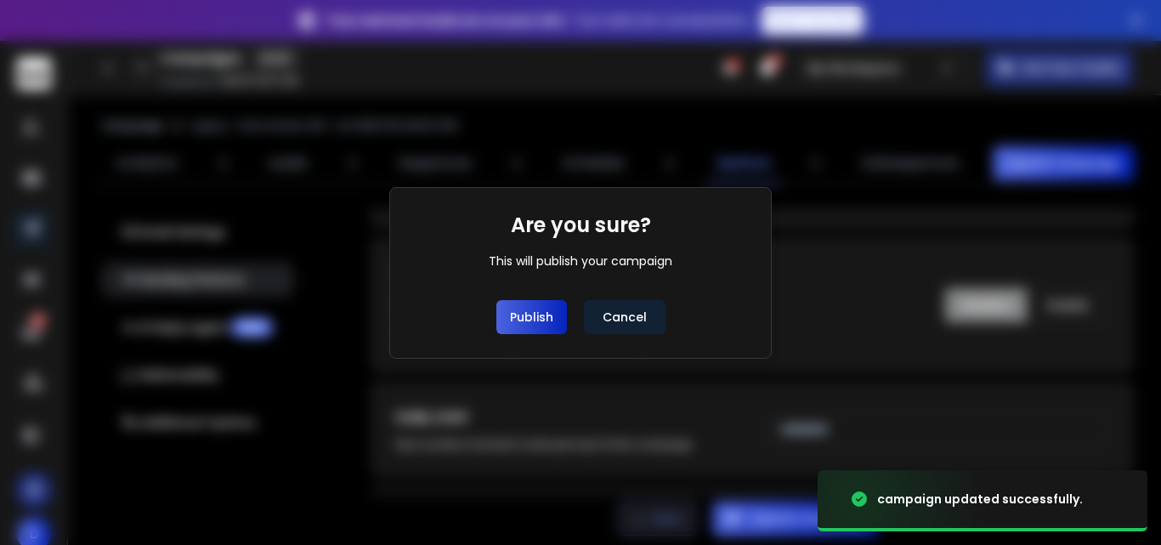
click at [530, 318] on button "Publish" at bounding box center [531, 317] width 71 height 34
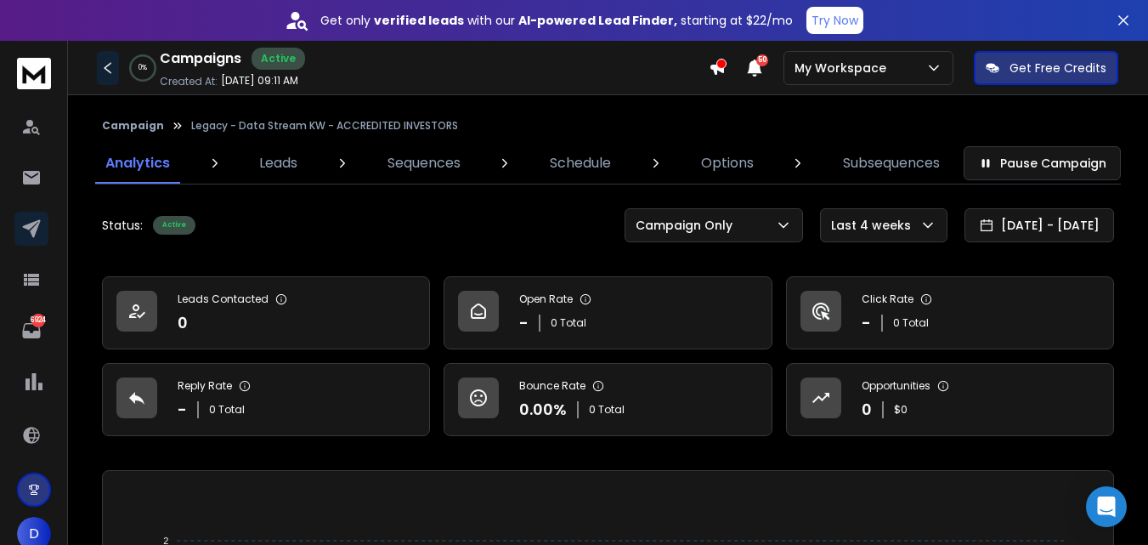
click at [115, 65] on icon at bounding box center [107, 67] width 15 height 15
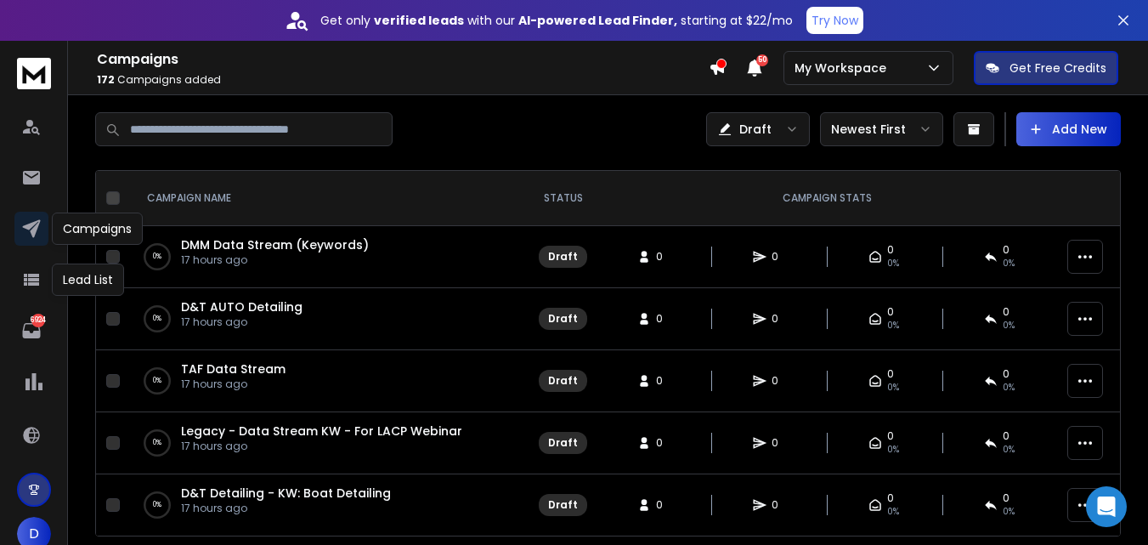
click at [32, 239] on link at bounding box center [31, 229] width 34 height 34
click at [25, 225] on icon at bounding box center [31, 228] width 18 height 18
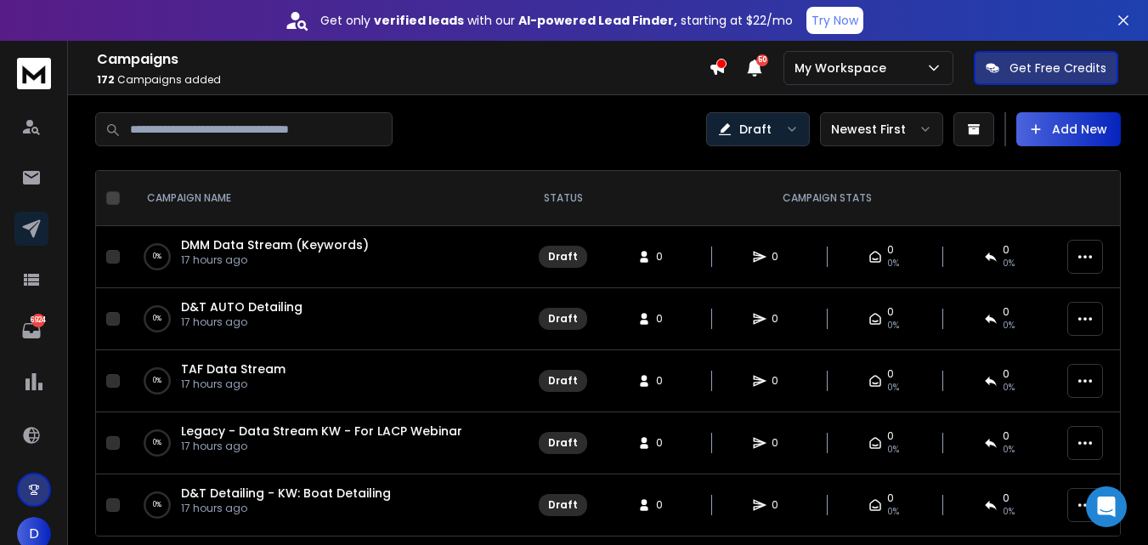
click at [777, 120] on button "Draft" at bounding box center [758, 129] width 104 height 34
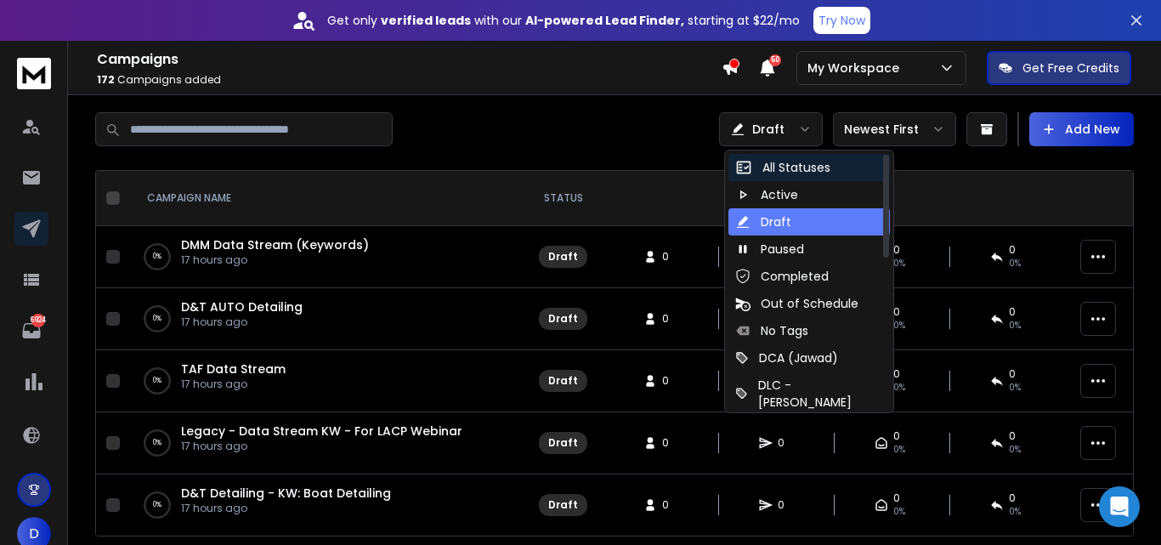
click at [768, 170] on div "All Statuses" at bounding box center [782, 167] width 95 height 17
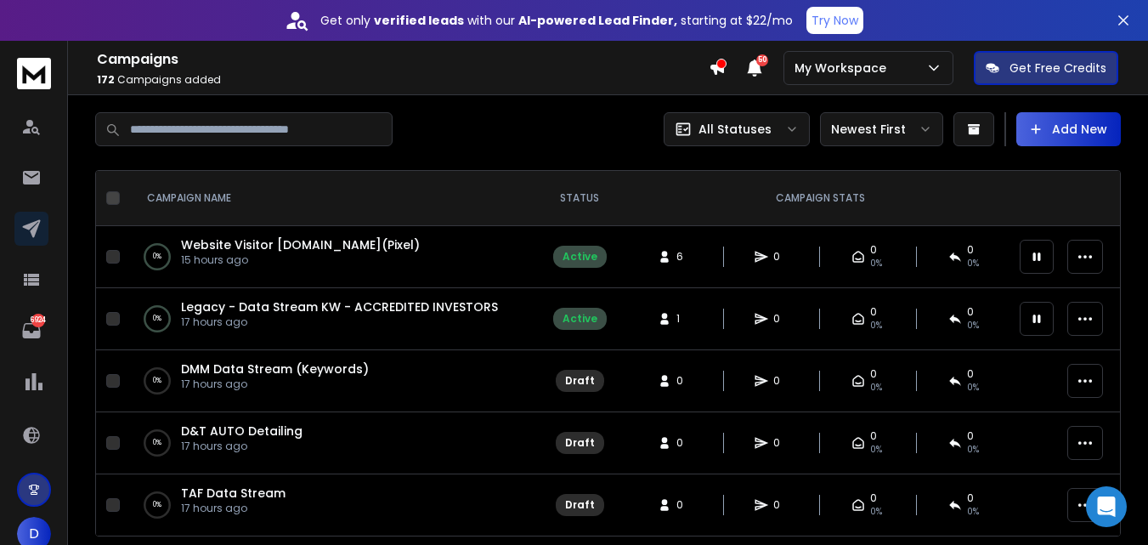
click at [1077, 383] on icon "button" at bounding box center [1085, 380] width 17 height 17
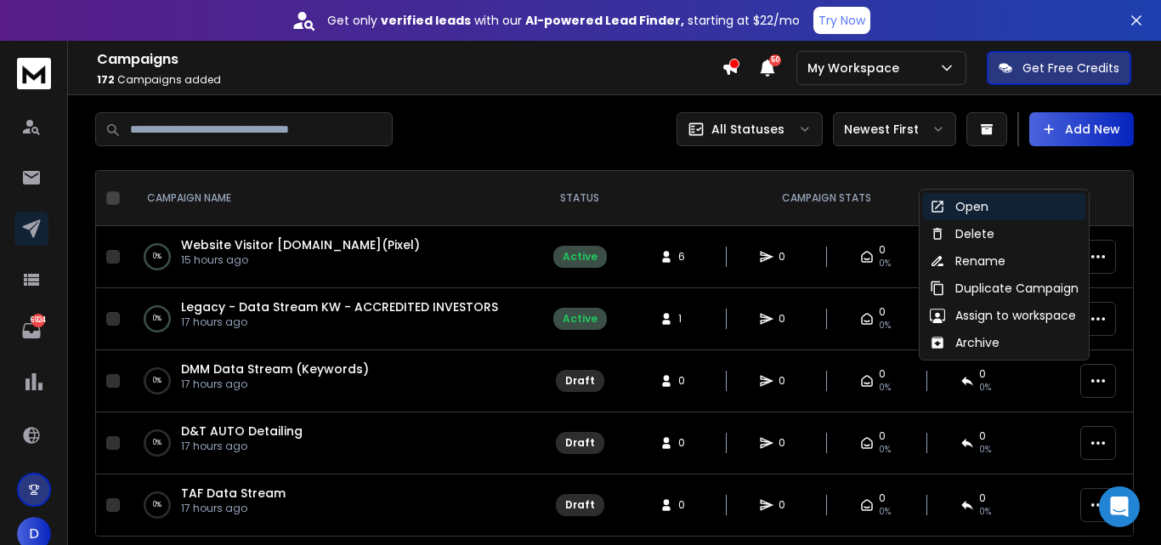
click at [256, 373] on span "DMM Data Stream (Keywords)" at bounding box center [275, 368] width 188 height 17
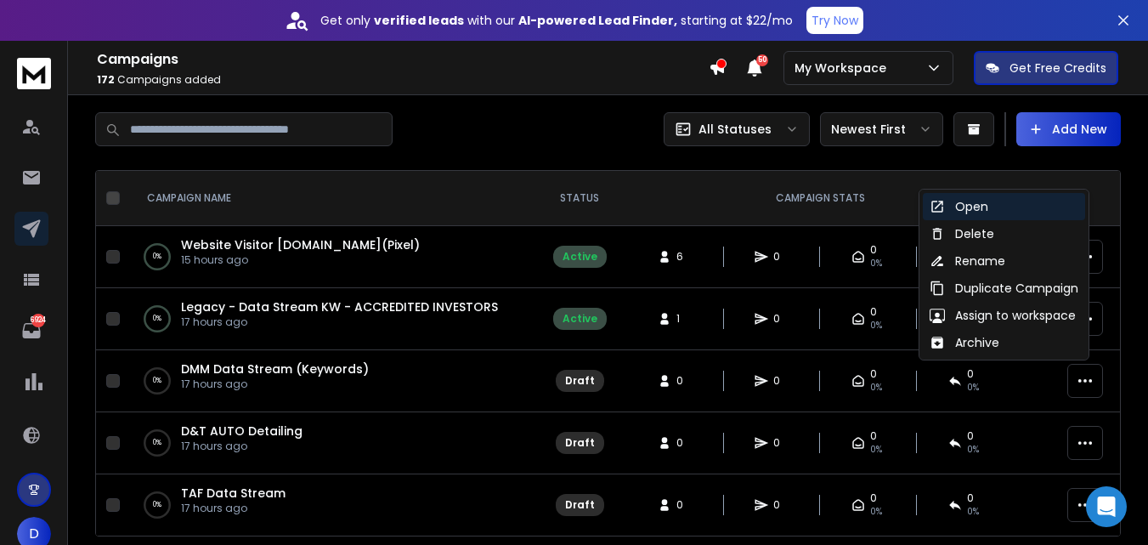
click at [256, 373] on span "DMM Data Stream (Keywords)" at bounding box center [275, 368] width 188 height 17
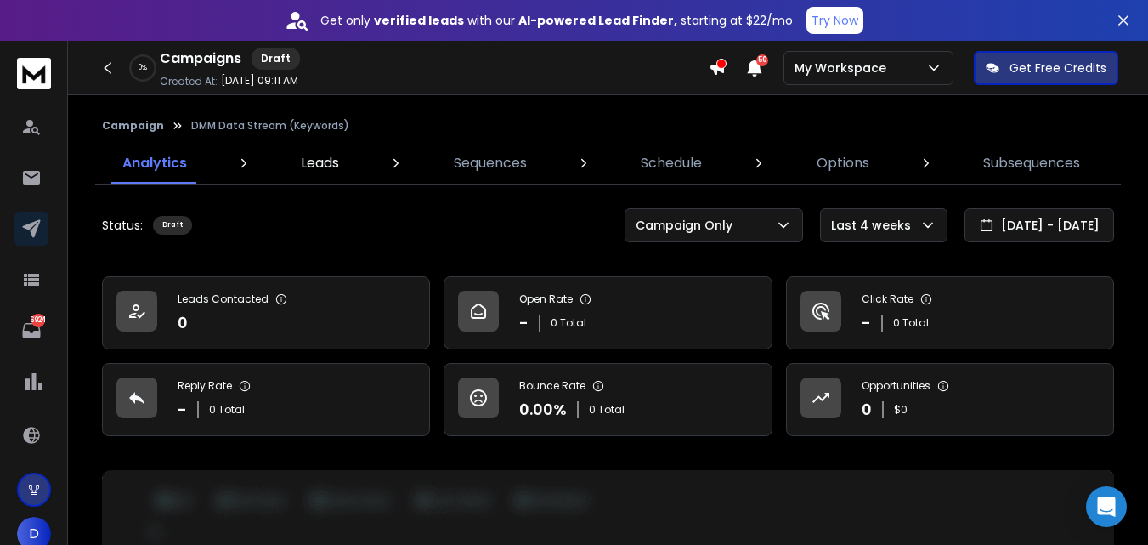
click at [312, 166] on p "Leads" at bounding box center [320, 163] width 38 height 20
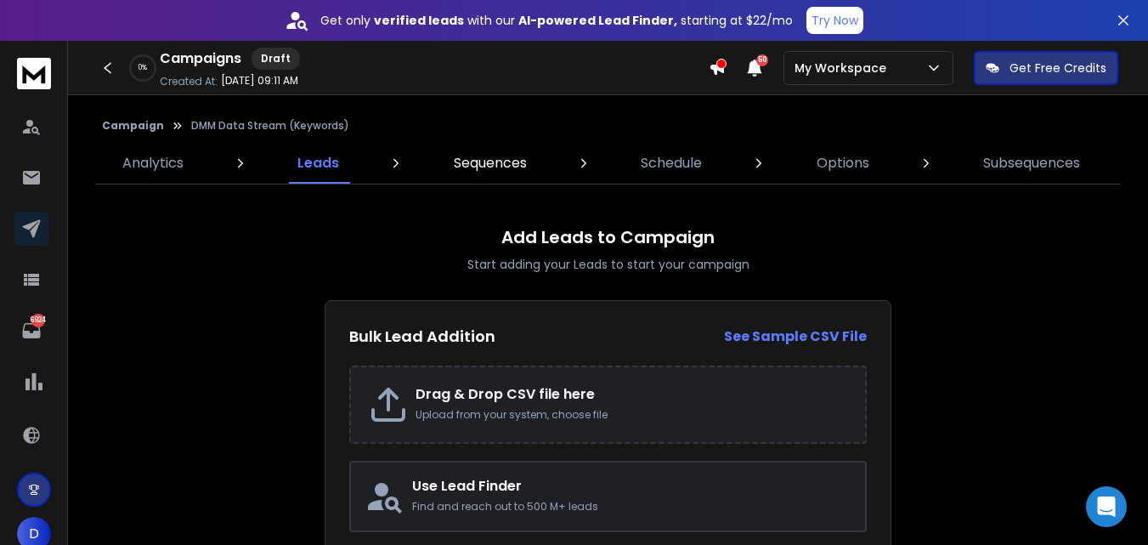
click at [510, 163] on p "Sequences" at bounding box center [490, 163] width 73 height 20
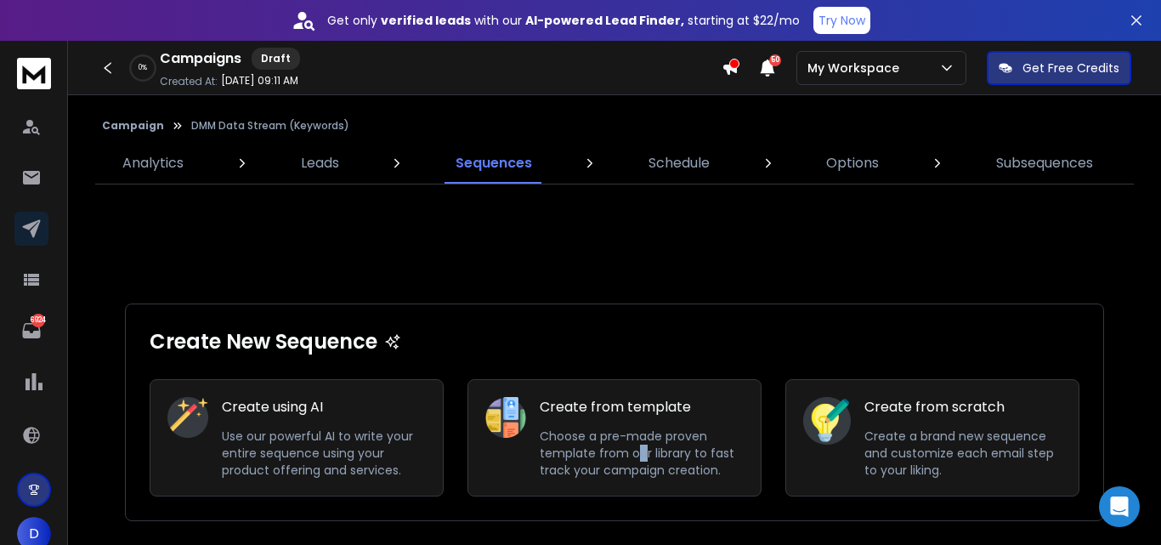
click at [641, 446] on p "Choose a pre-made proven template from our library to fast track your campaign …" at bounding box center [642, 453] width 204 height 51
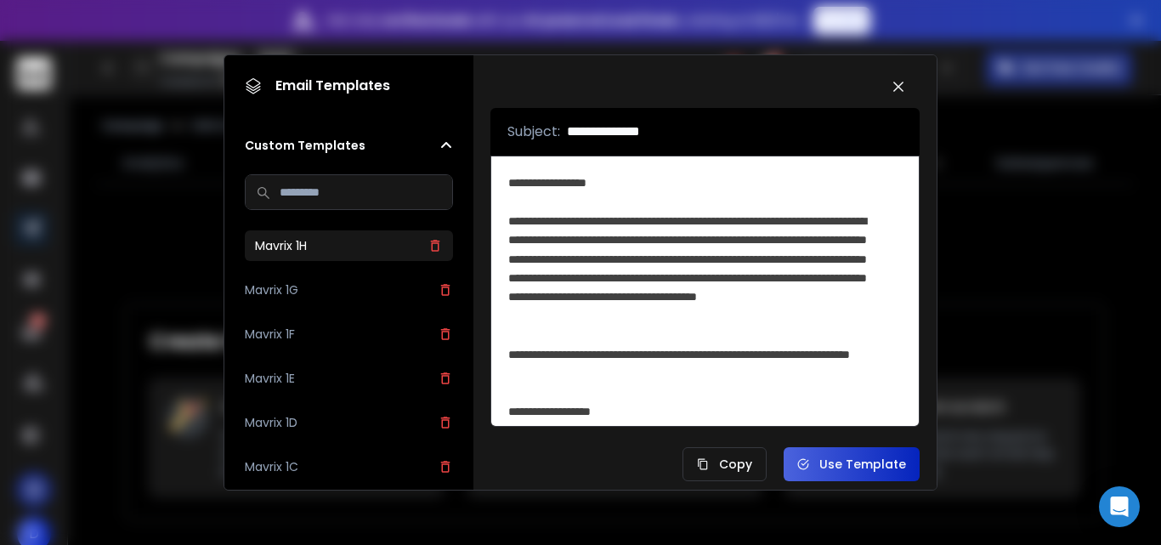
click at [292, 247] on h3 "Mavrix 1H" at bounding box center [281, 245] width 52 height 17
click at [846, 463] on button "Use Template" at bounding box center [852, 464] width 136 height 34
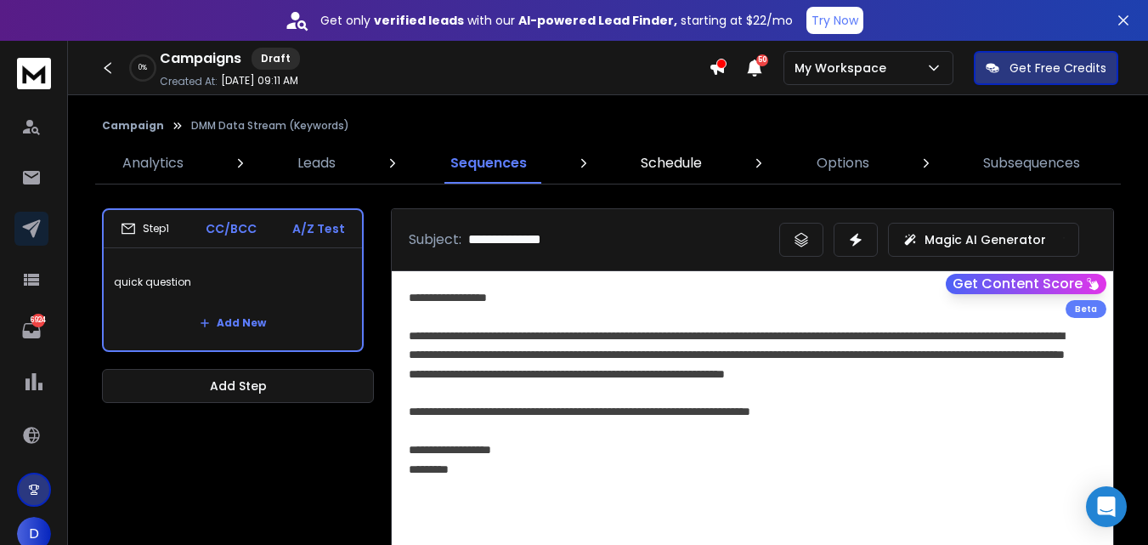
click at [666, 157] on p "Schedule" at bounding box center [671, 163] width 61 height 20
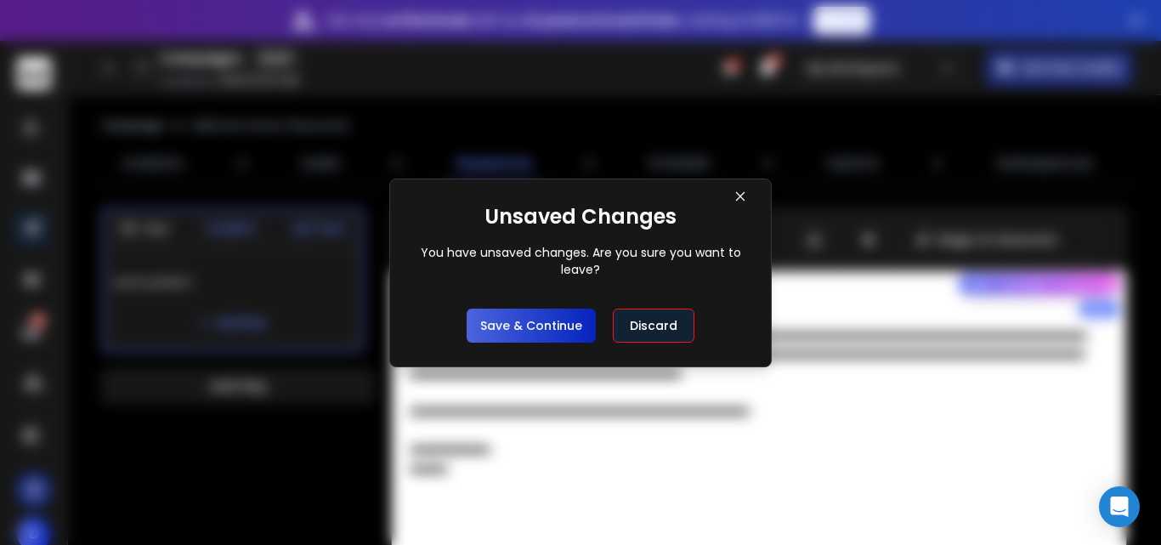
click at [520, 324] on button "Save & Continue" at bounding box center [531, 326] width 129 height 34
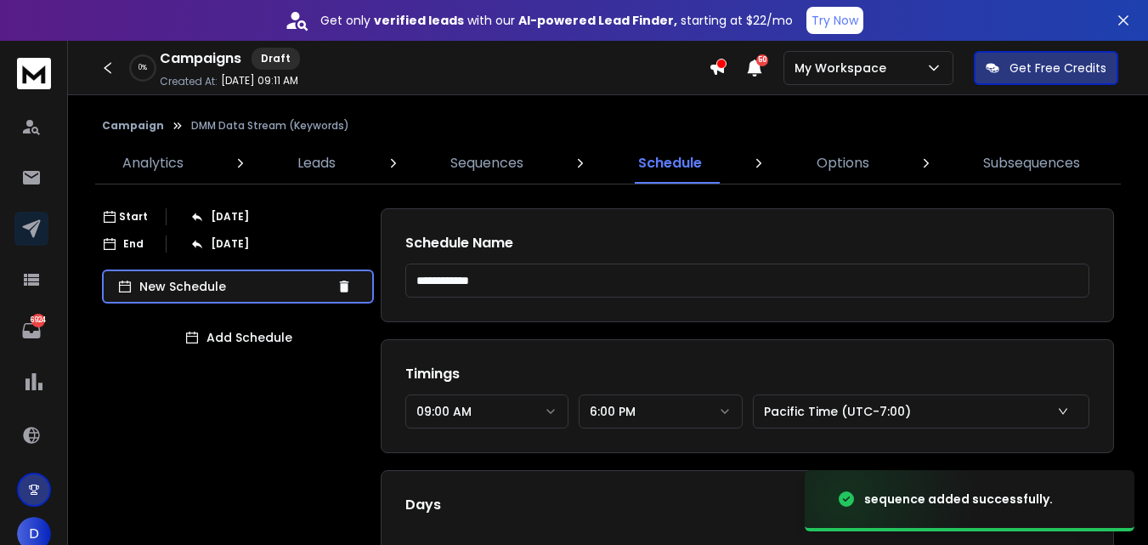
click at [235, 206] on div "**********" at bounding box center [608, 431] width 1026 height 461
click at [227, 223] on p "[DATE]" at bounding box center [230, 217] width 38 height 14
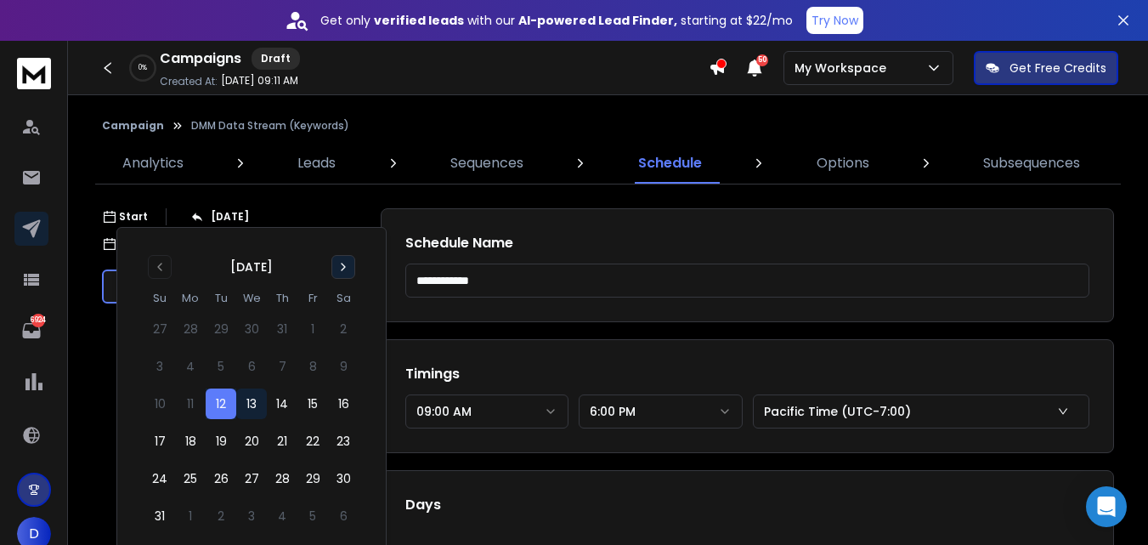
click at [340, 268] on icon "Go to next month" at bounding box center [344, 267] width 14 height 14
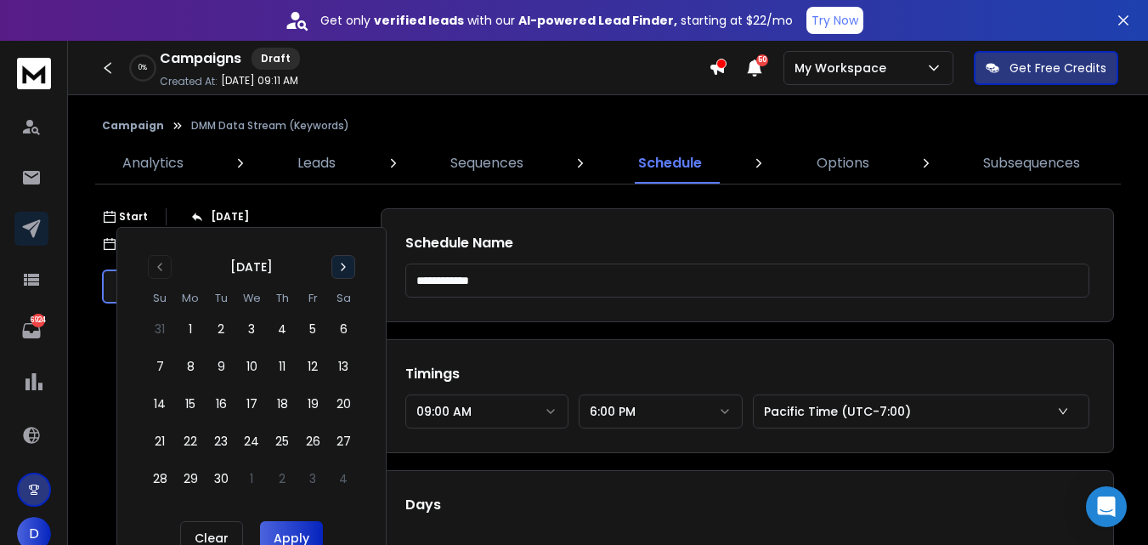
click at [340, 268] on icon "Go to next month" at bounding box center [344, 267] width 14 height 14
click at [196, 319] on button "1" at bounding box center [190, 329] width 31 height 31
click at [286, 530] on button "Apply" at bounding box center [291, 538] width 63 height 34
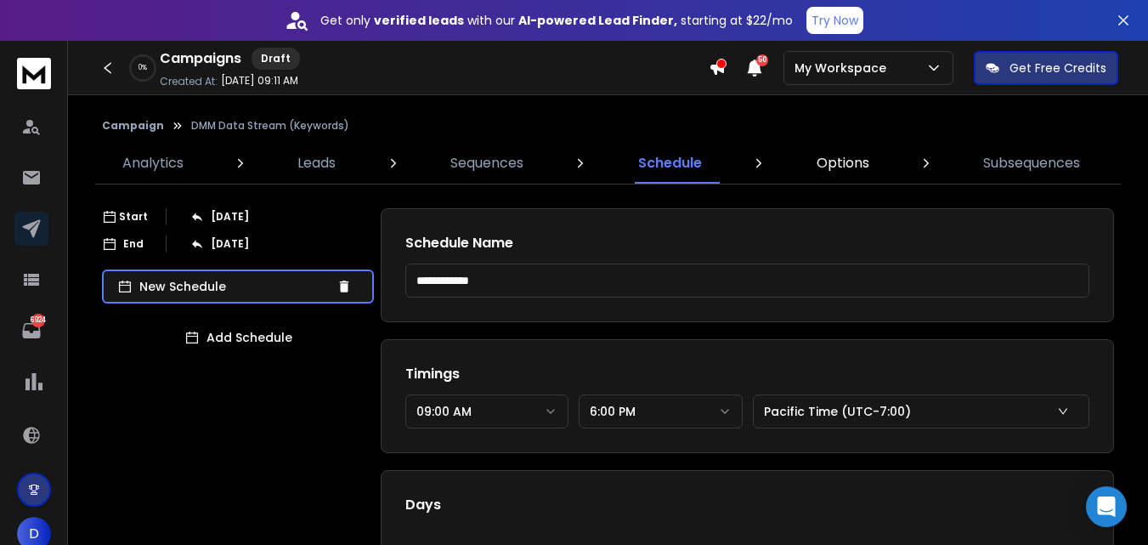
click at [822, 160] on p "Options" at bounding box center [843, 163] width 53 height 20
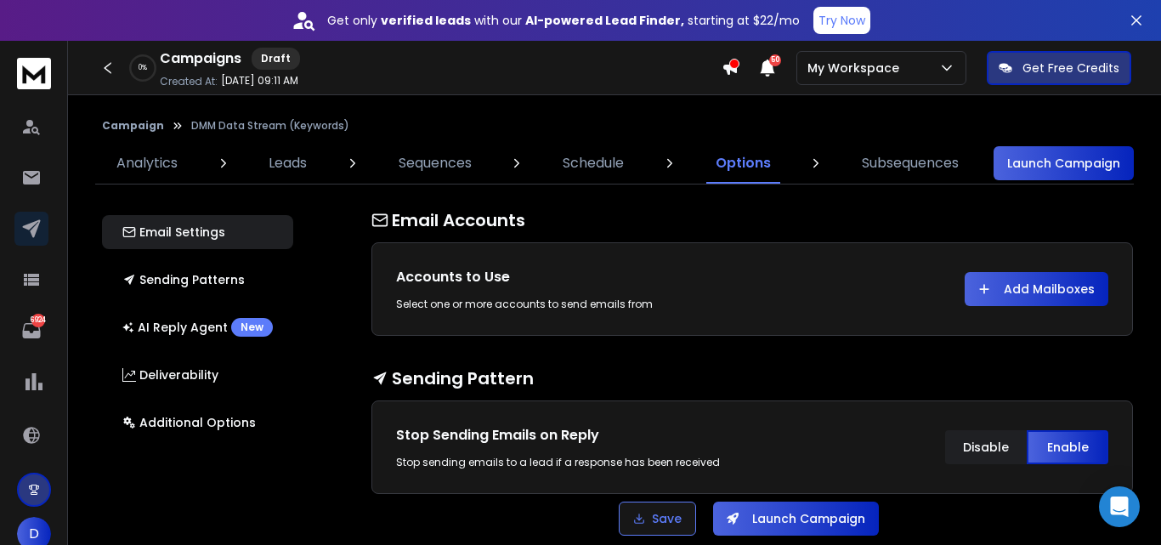
click at [794, 518] on button "Launch Campaign" at bounding box center [796, 518] width 166 height 34
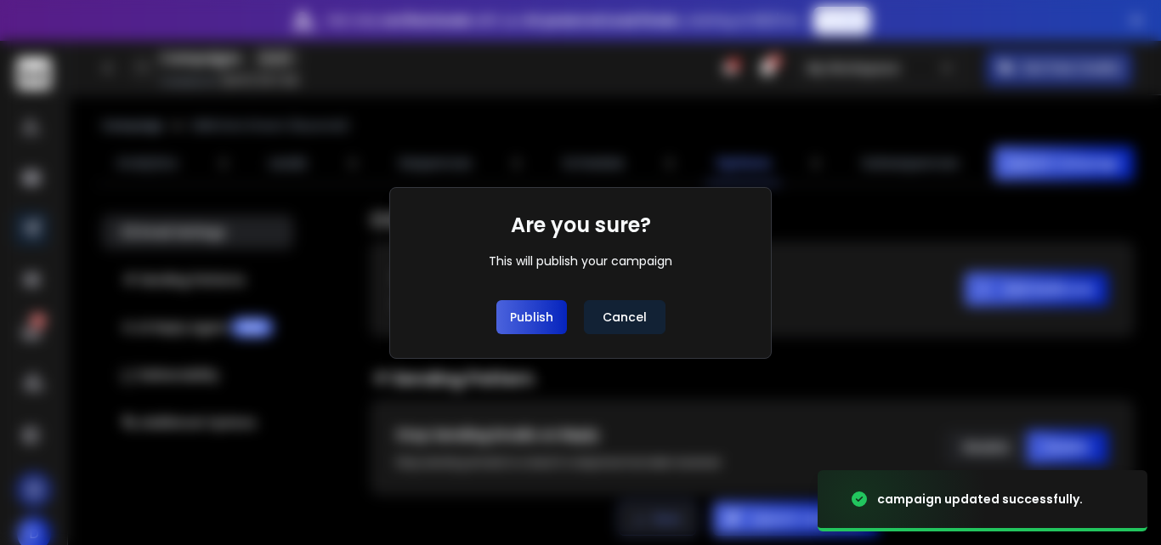
click at [550, 315] on button "Publish" at bounding box center [531, 317] width 71 height 34
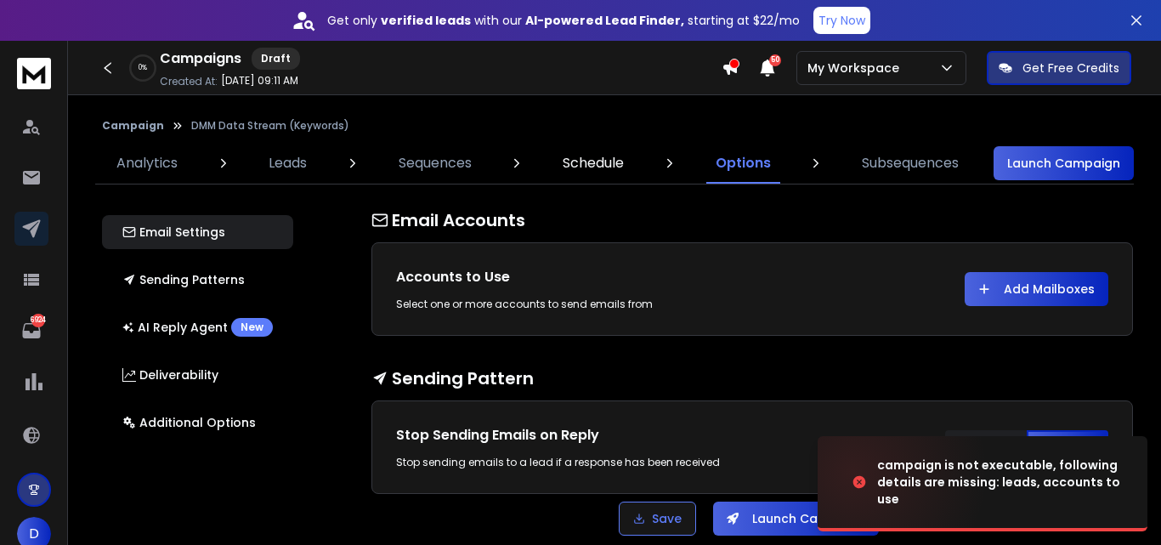
click at [600, 156] on p "Schedule" at bounding box center [593, 163] width 61 height 20
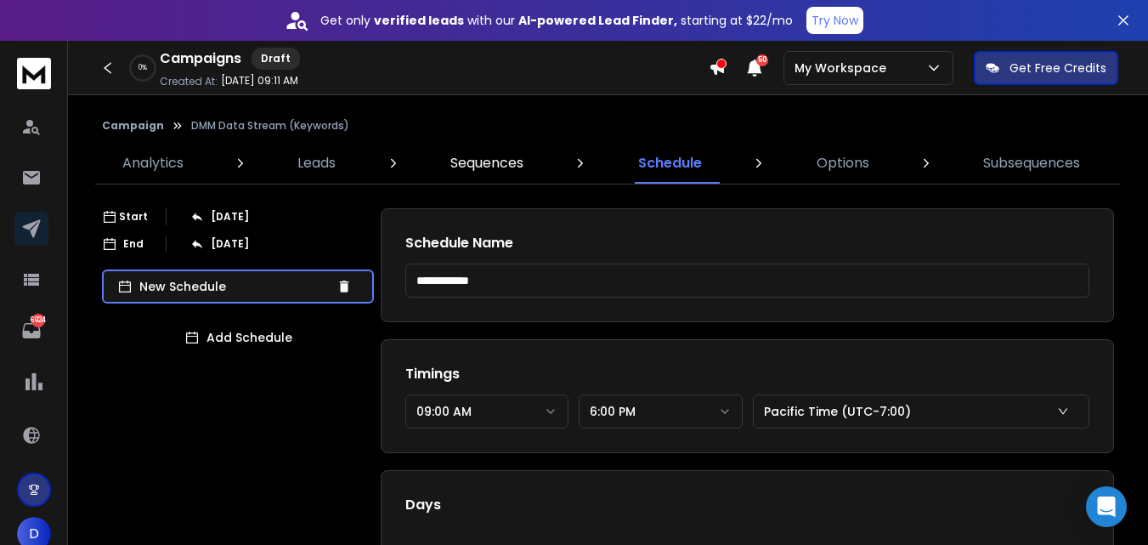
click at [485, 164] on p "Sequences" at bounding box center [486, 163] width 73 height 20
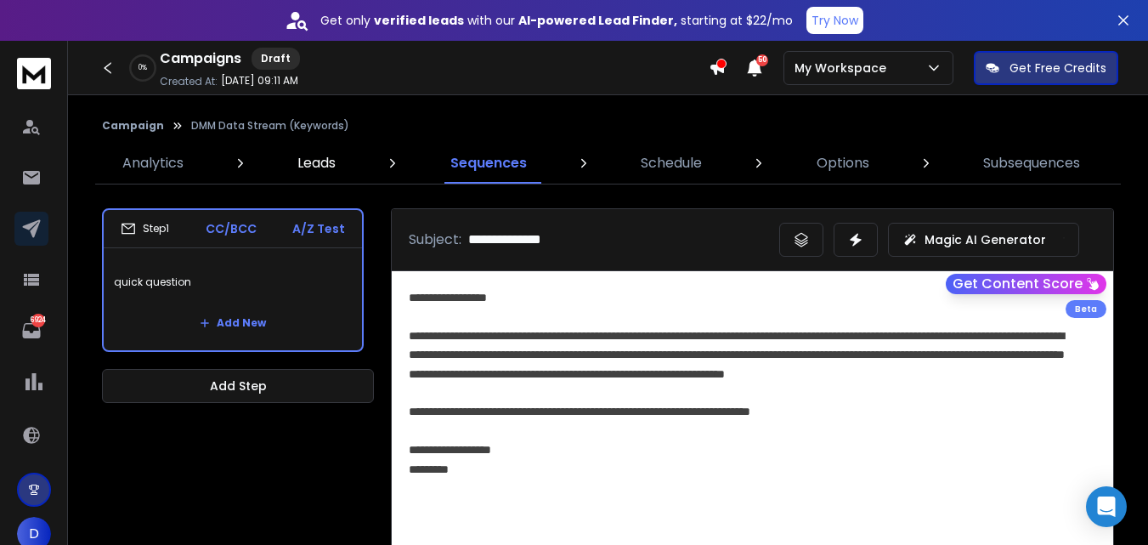
click at [331, 145] on link "Leads" at bounding box center [316, 163] width 59 height 41
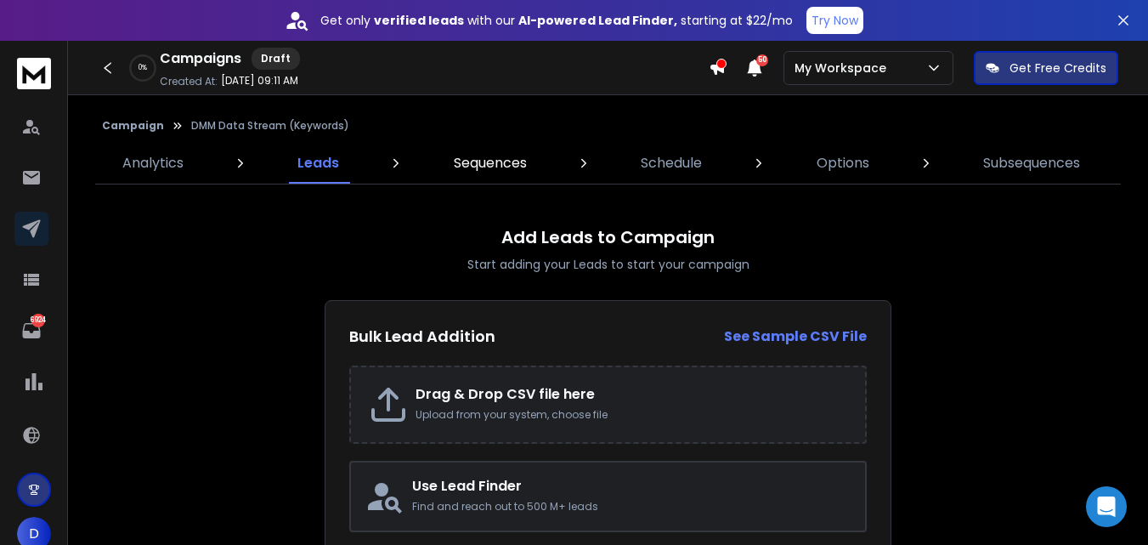
click at [484, 163] on p "Sequences" at bounding box center [490, 163] width 73 height 20
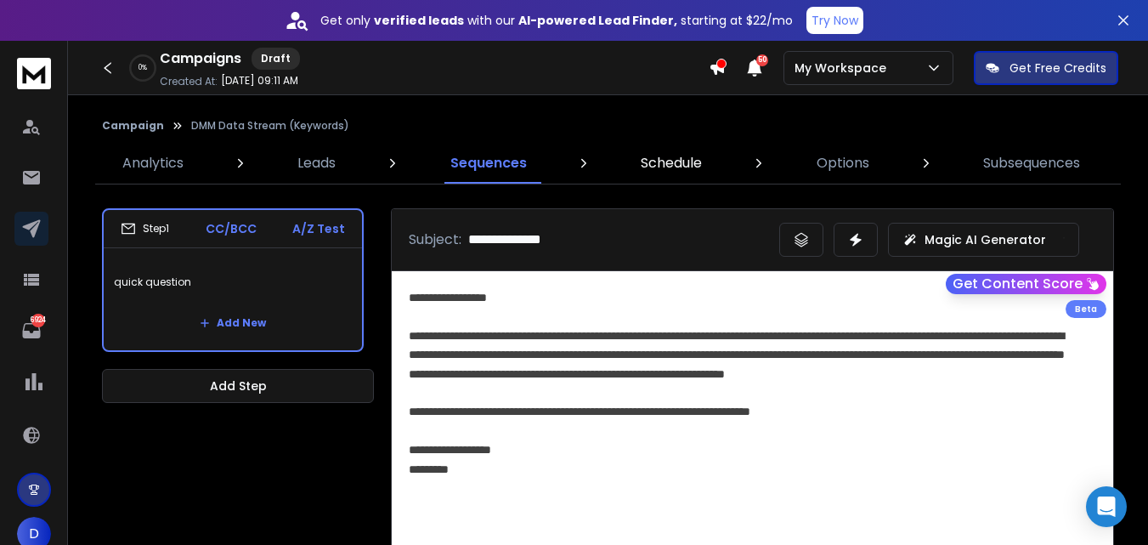
click at [650, 164] on p "Schedule" at bounding box center [671, 163] width 61 height 20
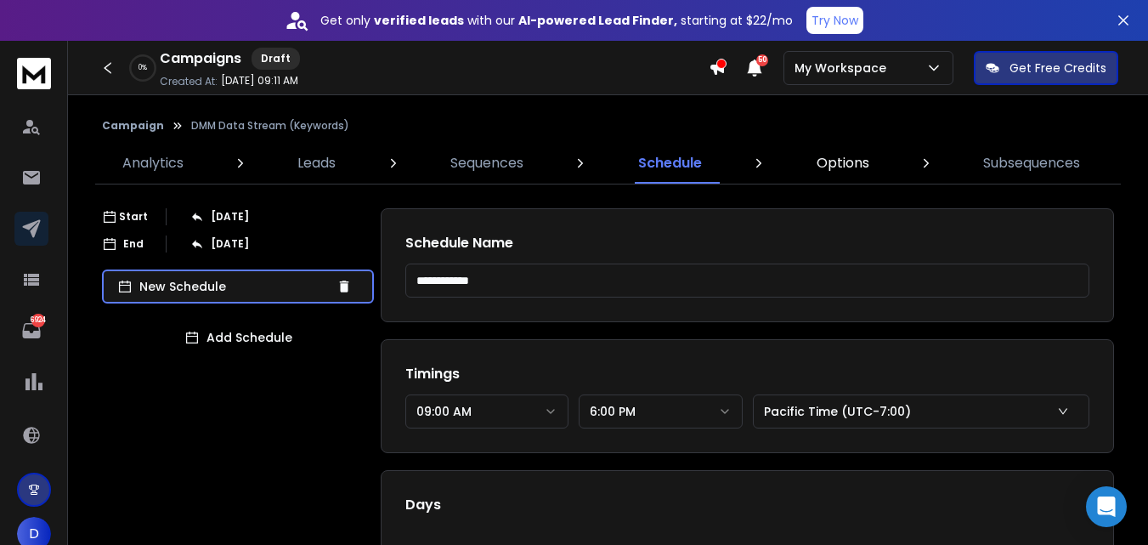
click at [823, 164] on p "Options" at bounding box center [843, 163] width 53 height 20
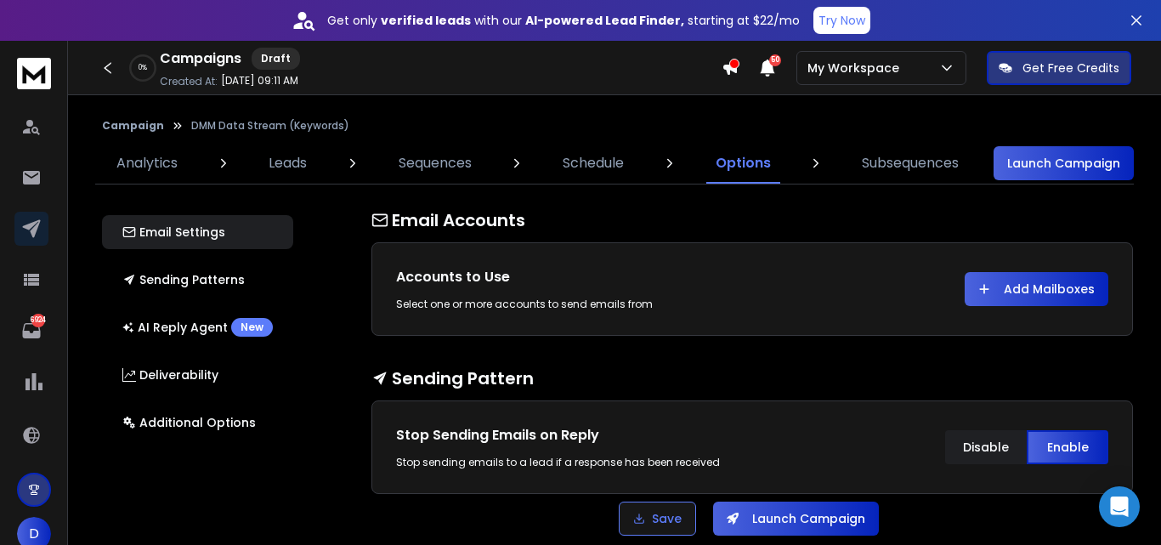
click at [1061, 452] on button "Enable" at bounding box center [1068, 447] width 82 height 34
click at [1051, 441] on button "Enable" at bounding box center [1068, 447] width 82 height 34
click at [1039, 286] on button "Add Mailboxes" at bounding box center [1037, 289] width 144 height 34
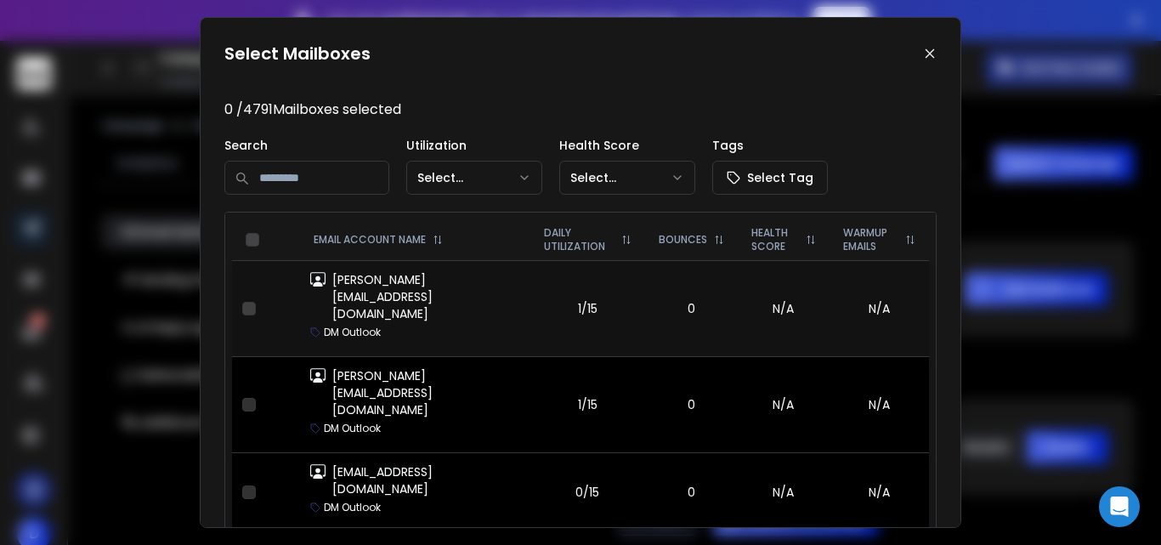
click at [249, 302] on button "button" at bounding box center [249, 309] width 14 height 14
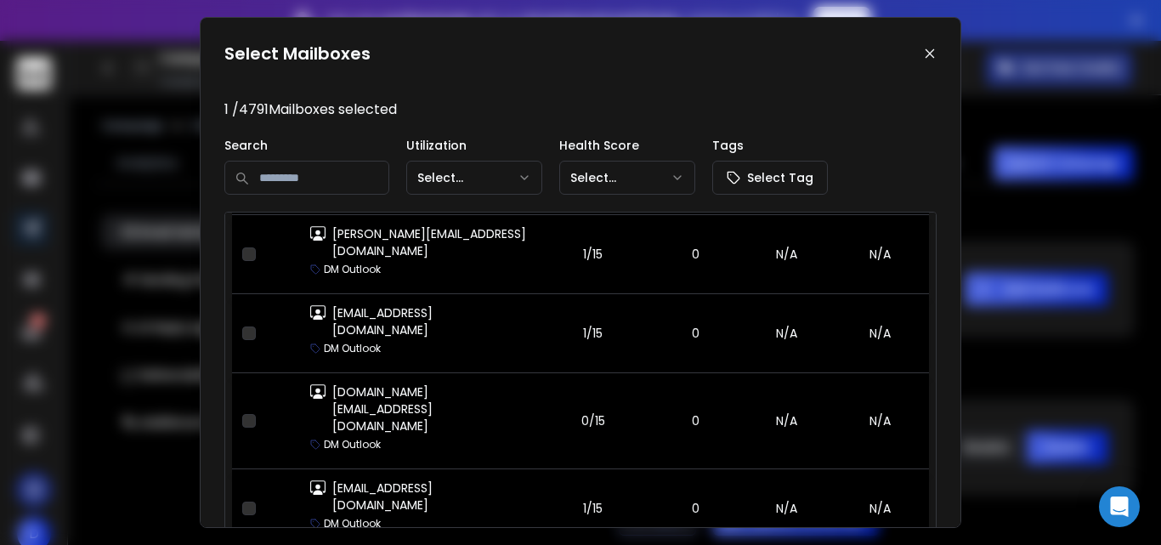
scroll to position [99, 0]
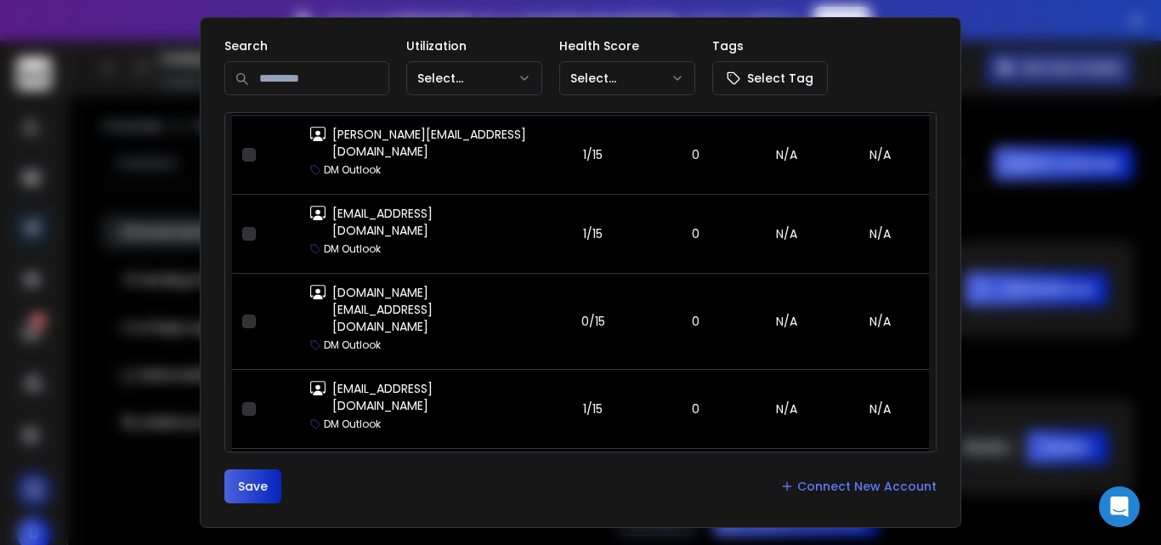
click at [256, 484] on button "Save" at bounding box center [252, 486] width 57 height 34
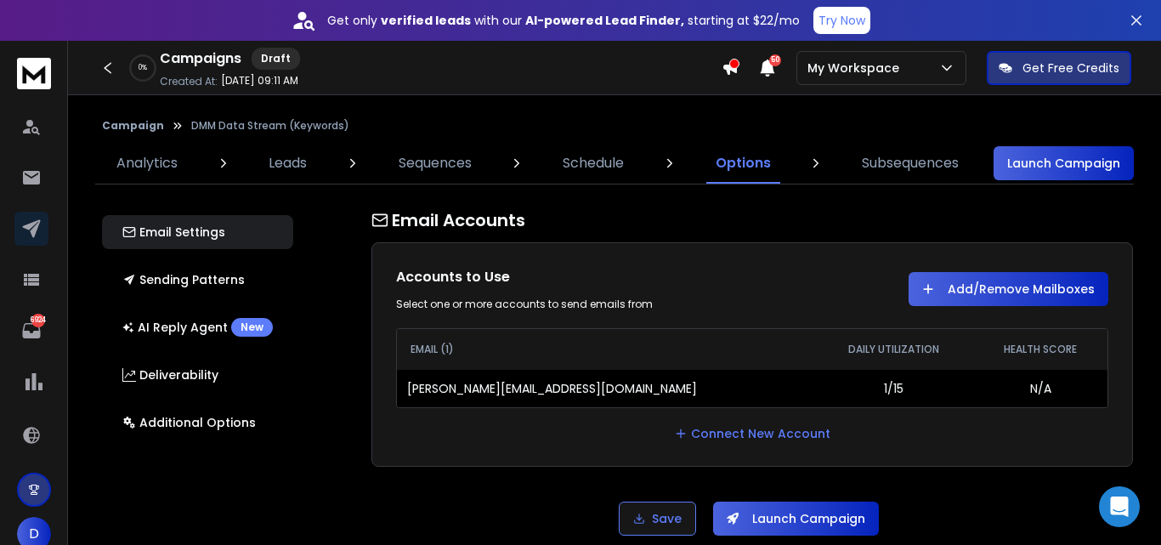
click at [1034, 171] on button "Launch Campaign" at bounding box center [1064, 163] width 140 height 34
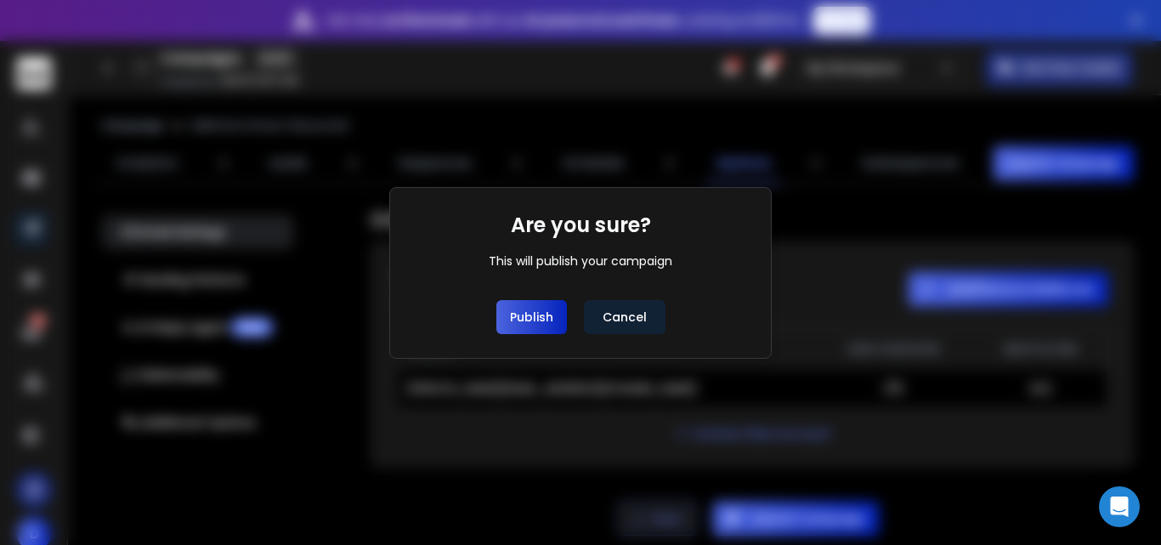
click at [532, 311] on button "Publish" at bounding box center [531, 317] width 71 height 34
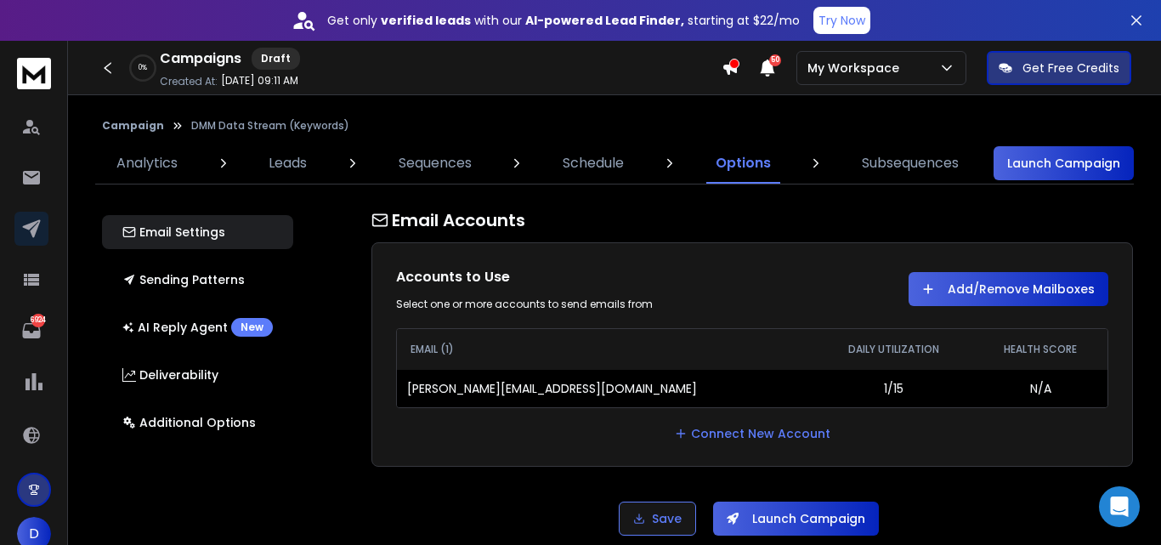
click at [836, 530] on button "Launch Campaign" at bounding box center [796, 518] width 166 height 34
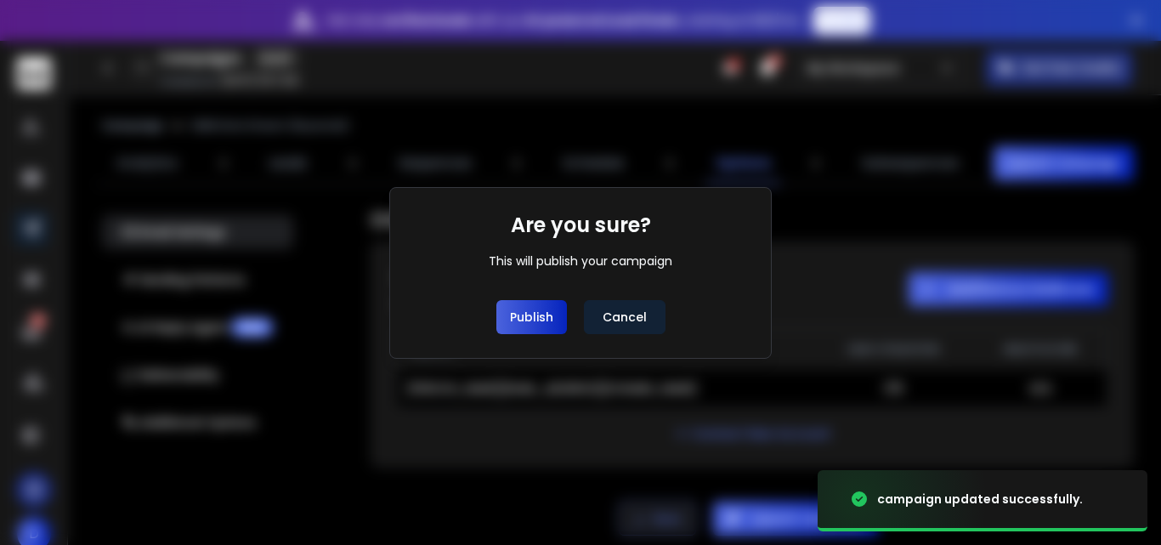
click at [539, 318] on button "Publish" at bounding box center [531, 317] width 71 height 34
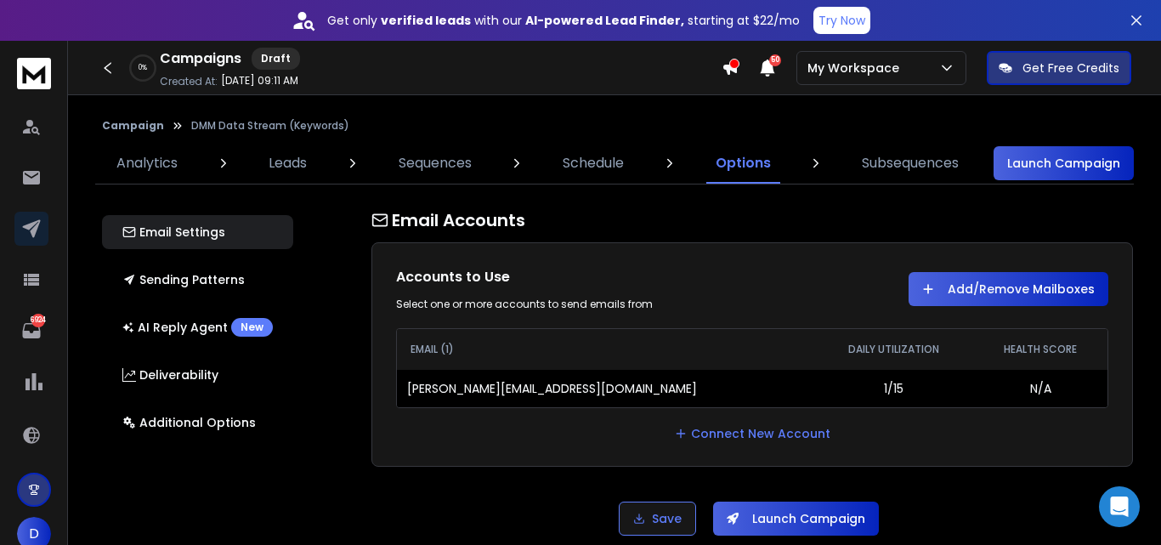
click at [788, 523] on button "Launch Campaign" at bounding box center [796, 518] width 166 height 34
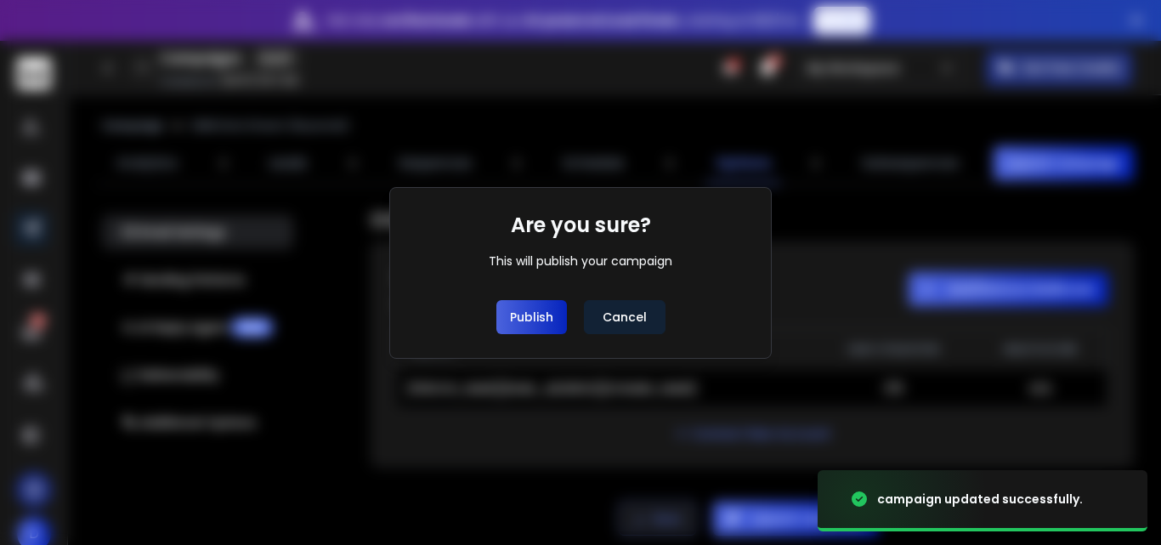
click at [537, 326] on button "Publish" at bounding box center [531, 317] width 71 height 34
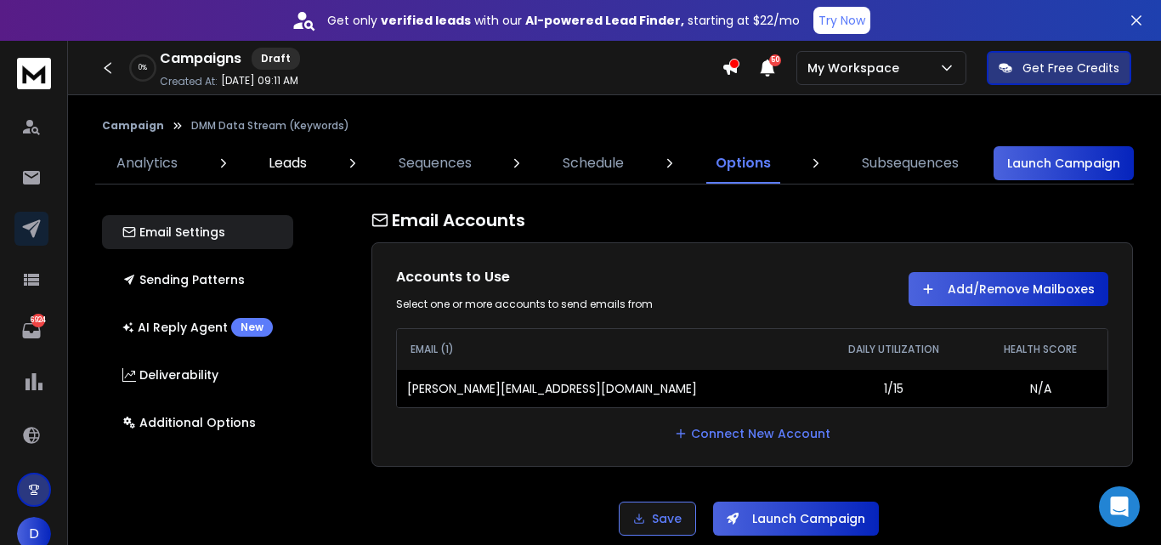
click at [275, 163] on p "Leads" at bounding box center [288, 163] width 38 height 20
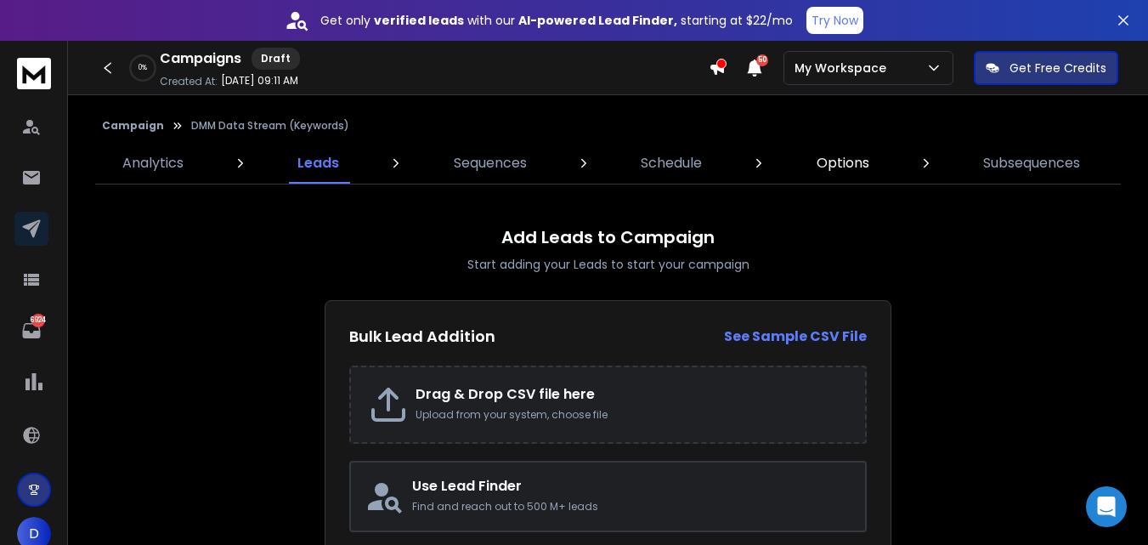
click at [850, 165] on p "Options" at bounding box center [843, 163] width 53 height 20
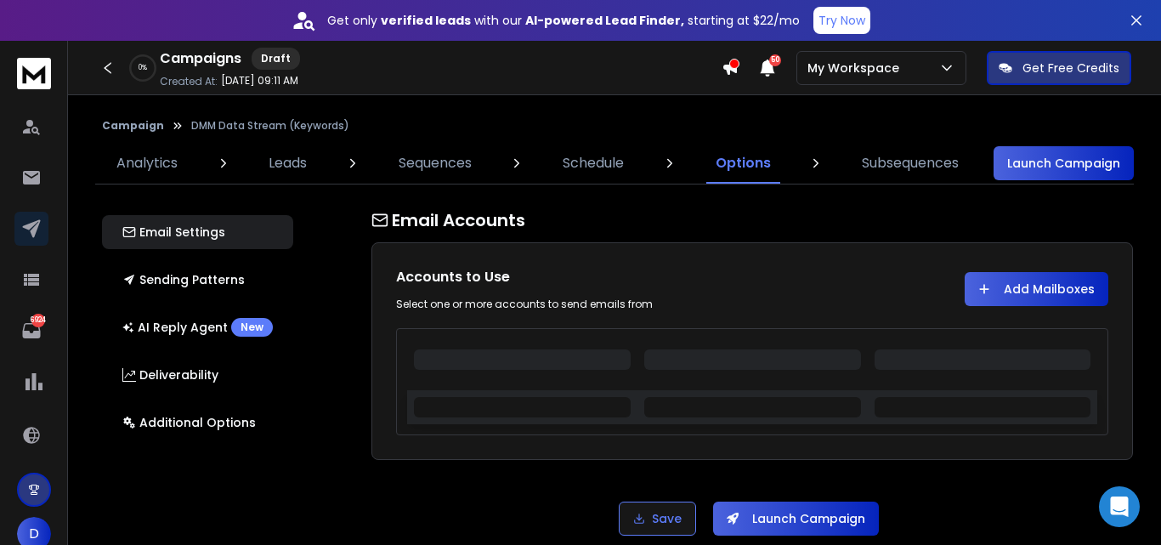
click at [1068, 161] on button "Launch Campaign" at bounding box center [1064, 163] width 140 height 34
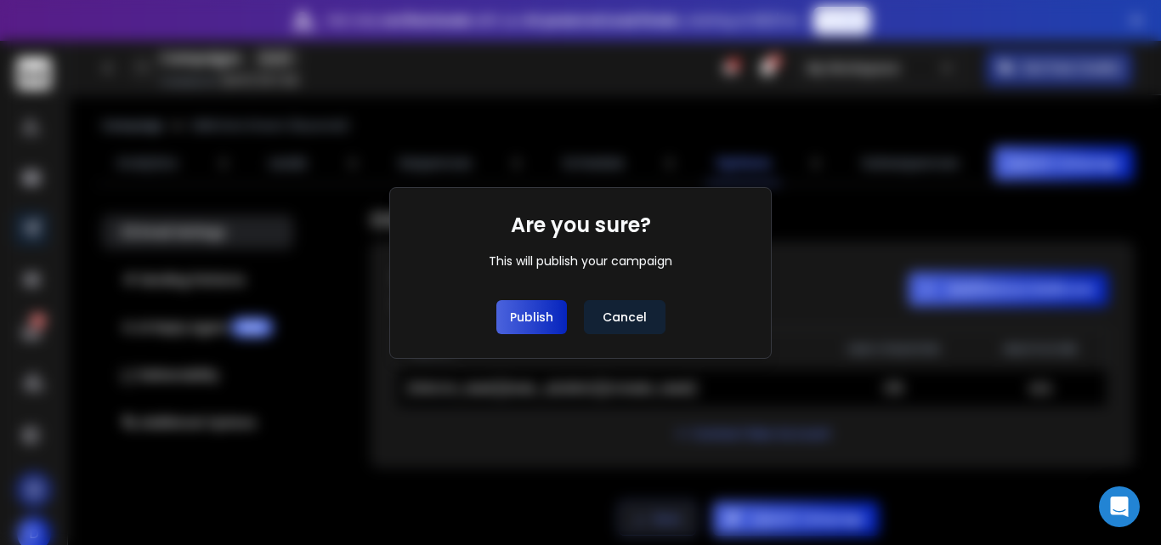
click at [527, 292] on div "Are you sure? This will publish your campaign Publish Cancel" at bounding box center [580, 273] width 333 height 122
click at [530, 312] on button "Publish" at bounding box center [531, 317] width 71 height 34
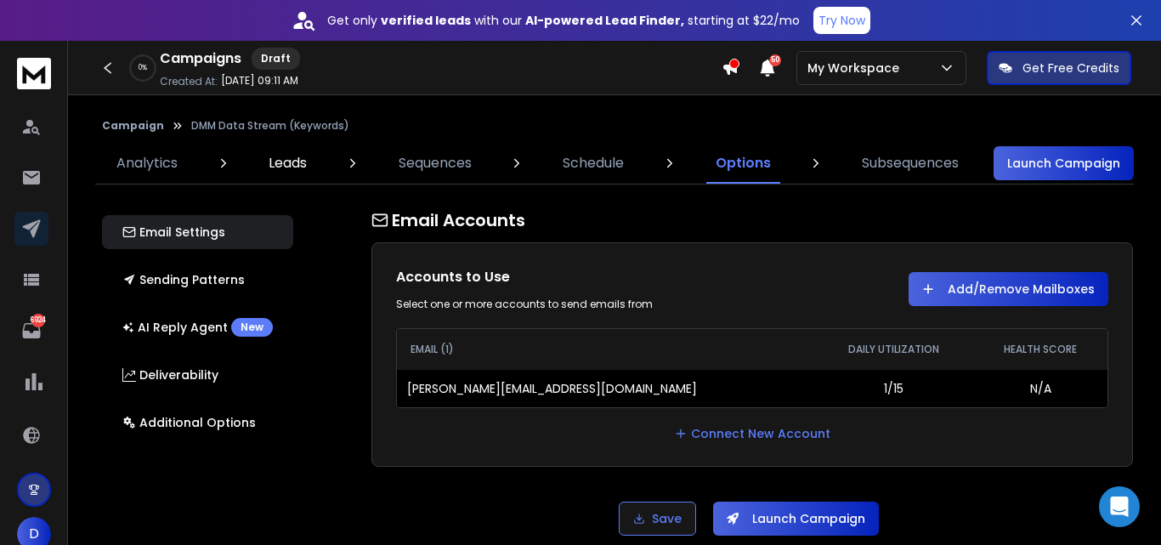
click at [297, 167] on p "Leads" at bounding box center [288, 163] width 38 height 20
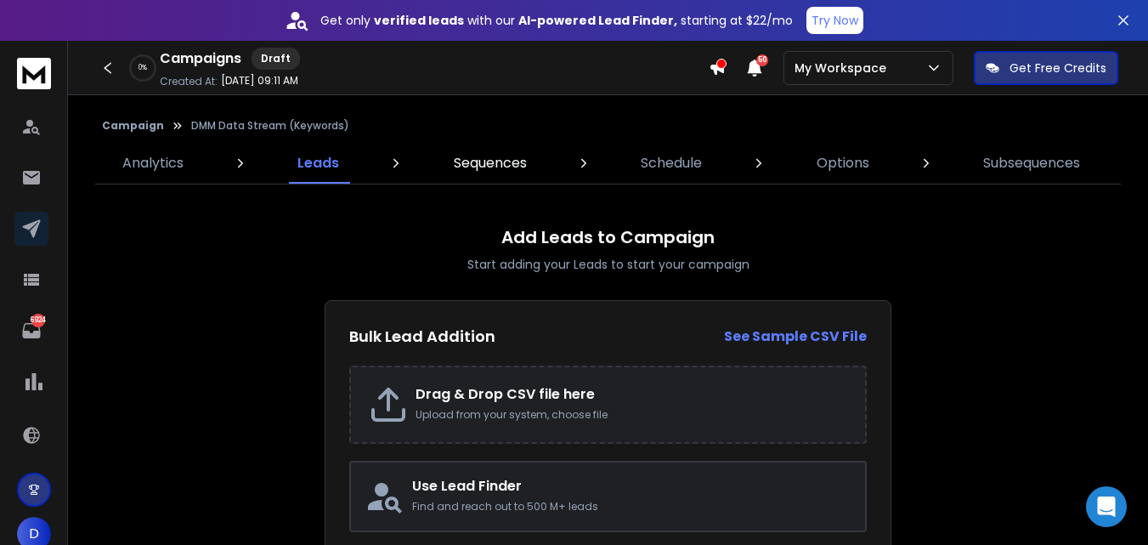
click at [474, 167] on p "Sequences" at bounding box center [490, 163] width 73 height 20
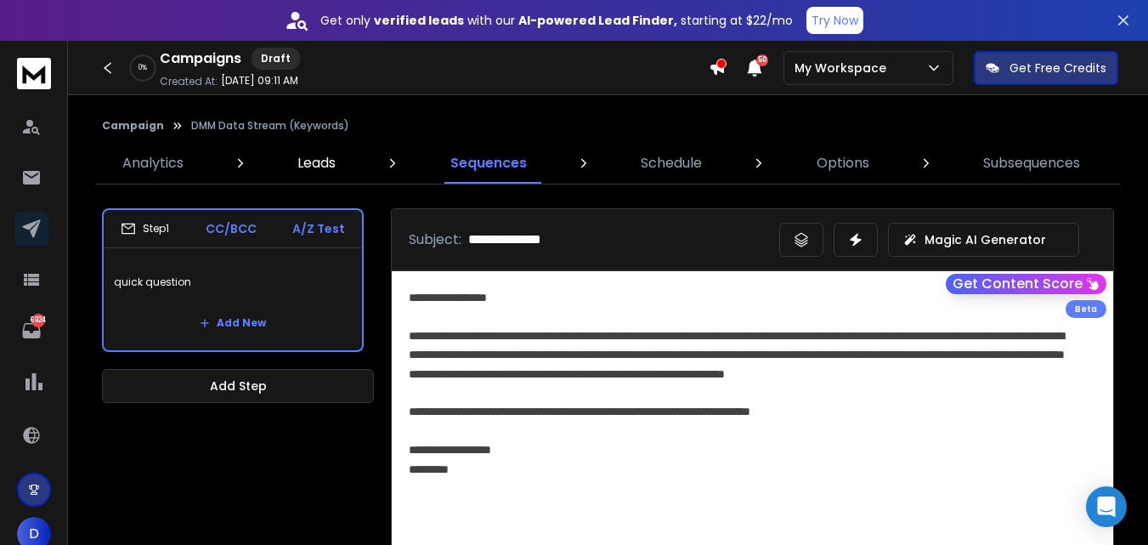
click at [302, 167] on p "Leads" at bounding box center [316, 163] width 38 height 20
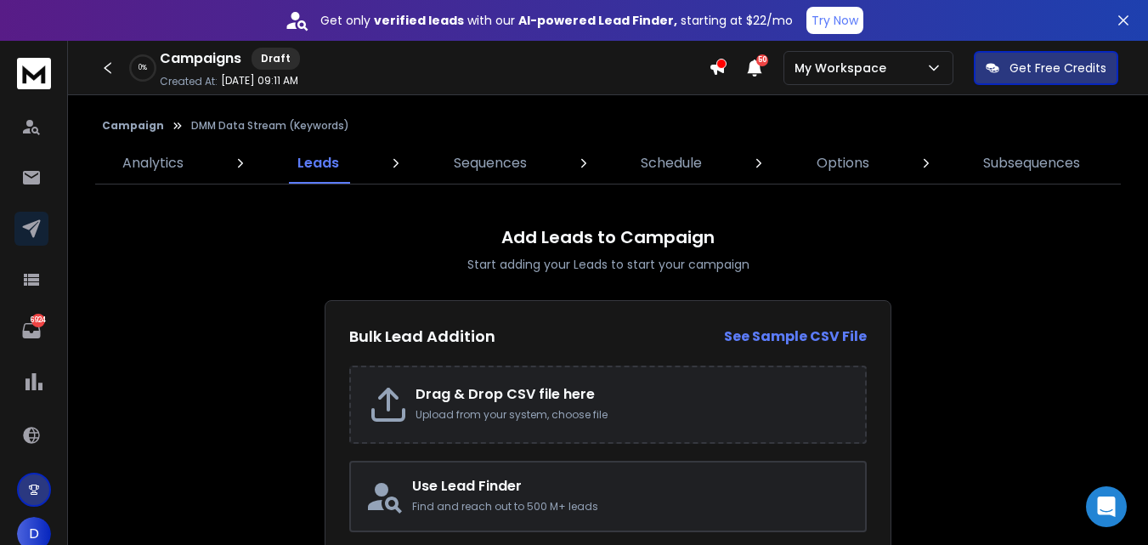
click at [448, 388] on h2 "Drag & Drop CSV file here" at bounding box center [632, 394] width 433 height 20
type input "**********"
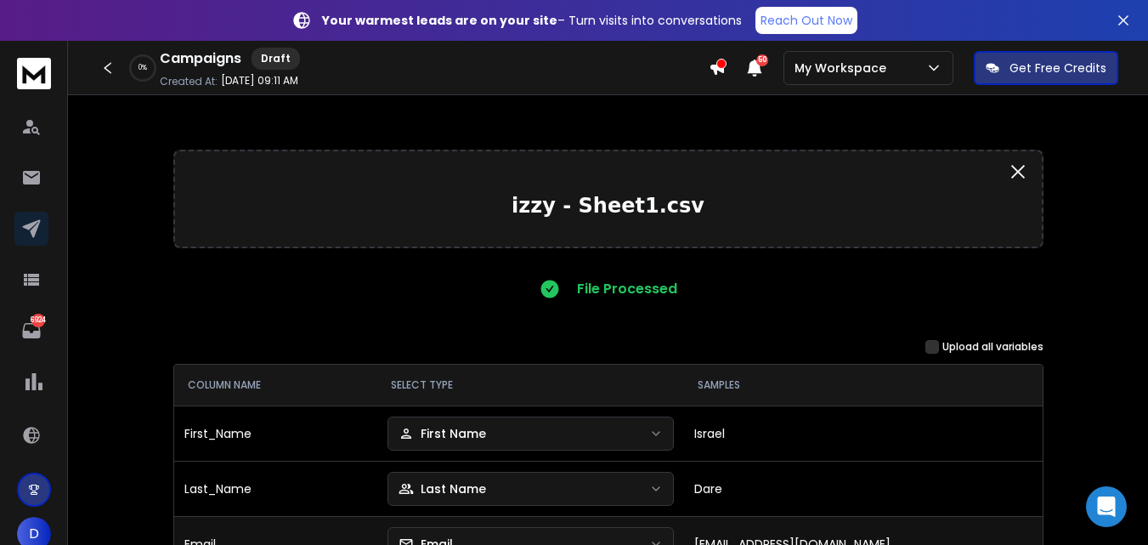
scroll to position [394, 0]
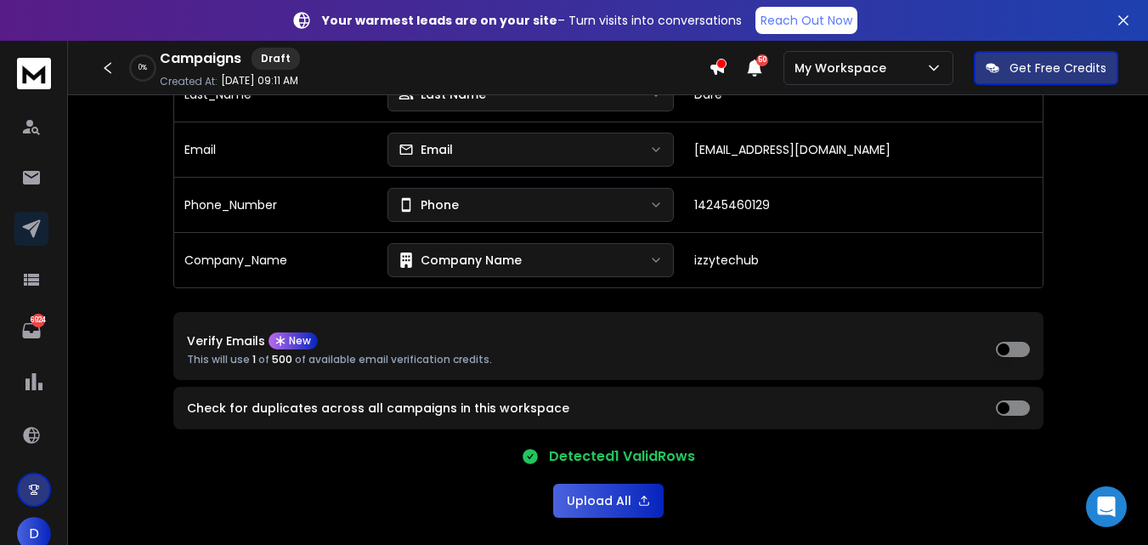
click at [603, 513] on button "Upload All" at bounding box center [608, 501] width 110 height 34
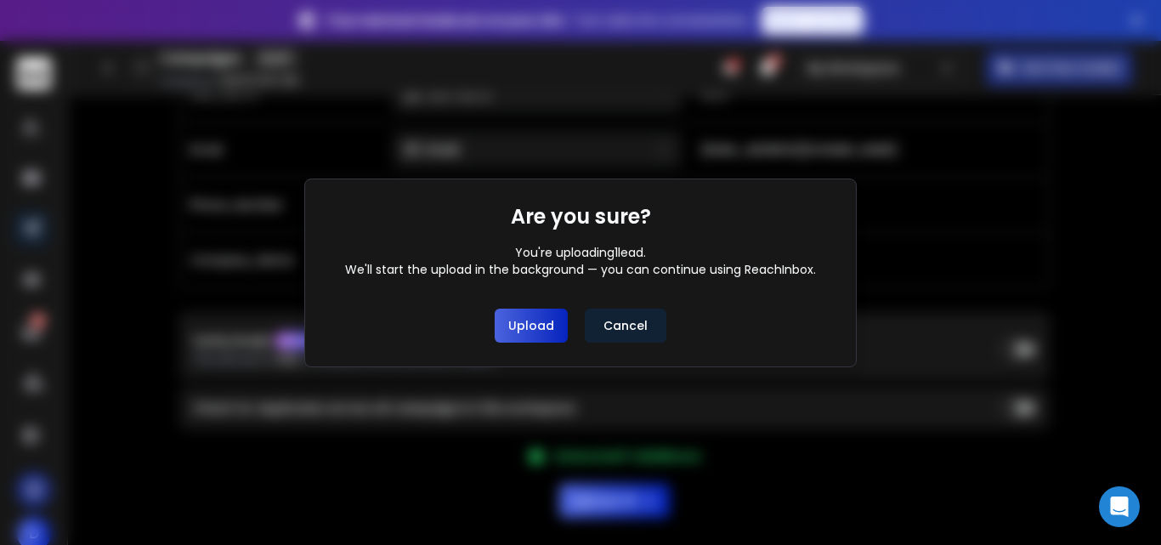
click at [530, 331] on button "Upload" at bounding box center [531, 326] width 73 height 34
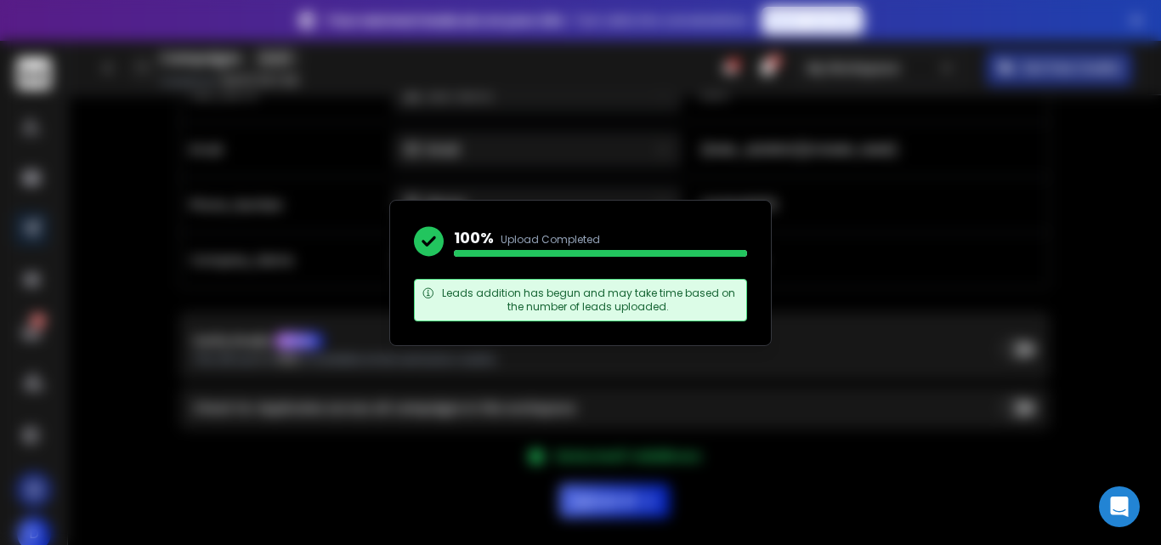
click at [768, 503] on div "100 % Upload Completed Leads addition has begun and may take time based on the …" at bounding box center [580, 272] width 1161 height 545
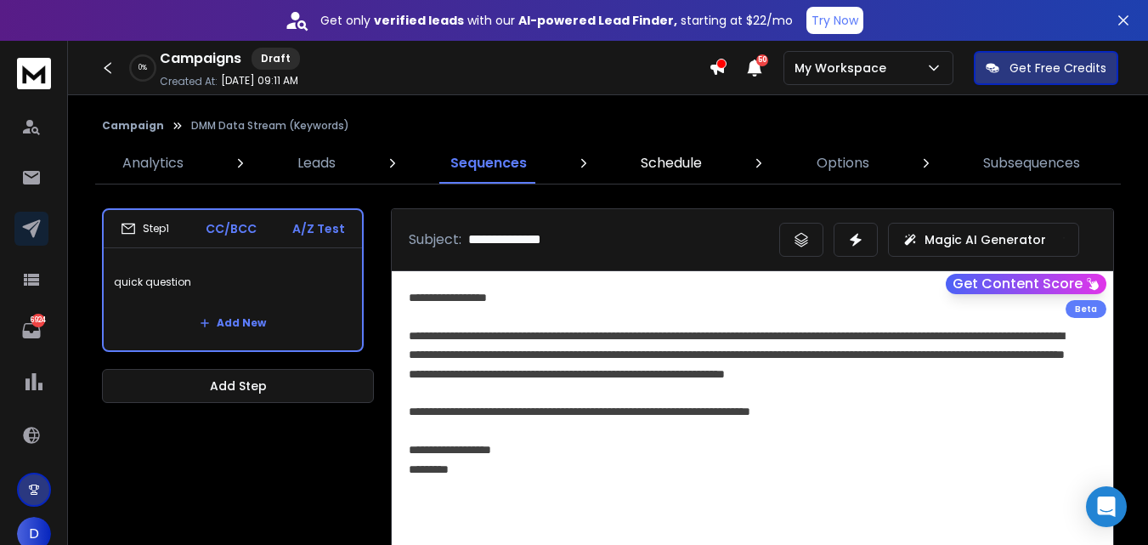
click at [678, 163] on p "Schedule" at bounding box center [671, 163] width 61 height 20
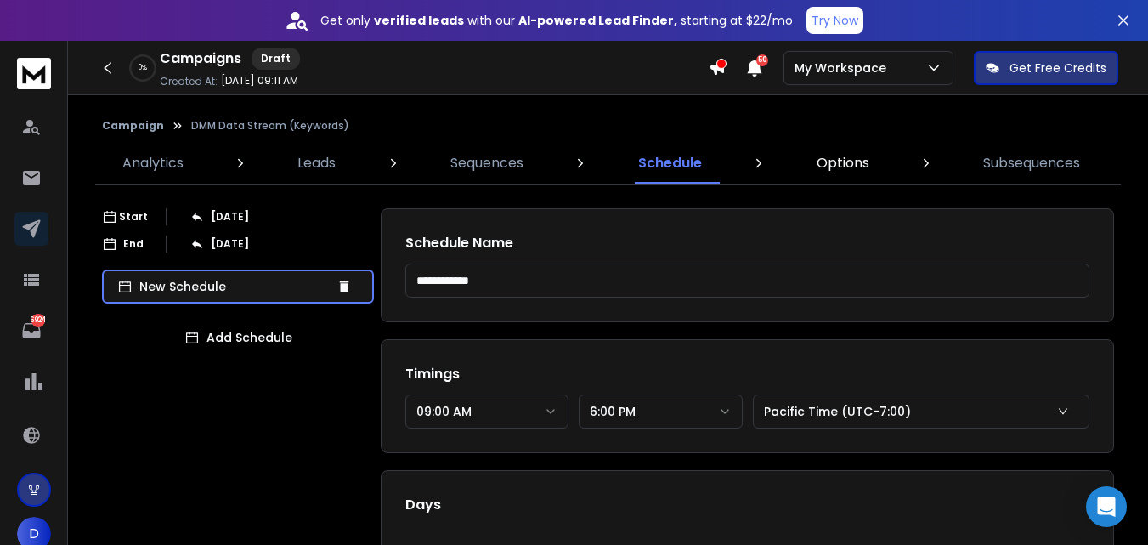
click at [851, 160] on p "Options" at bounding box center [843, 163] width 53 height 20
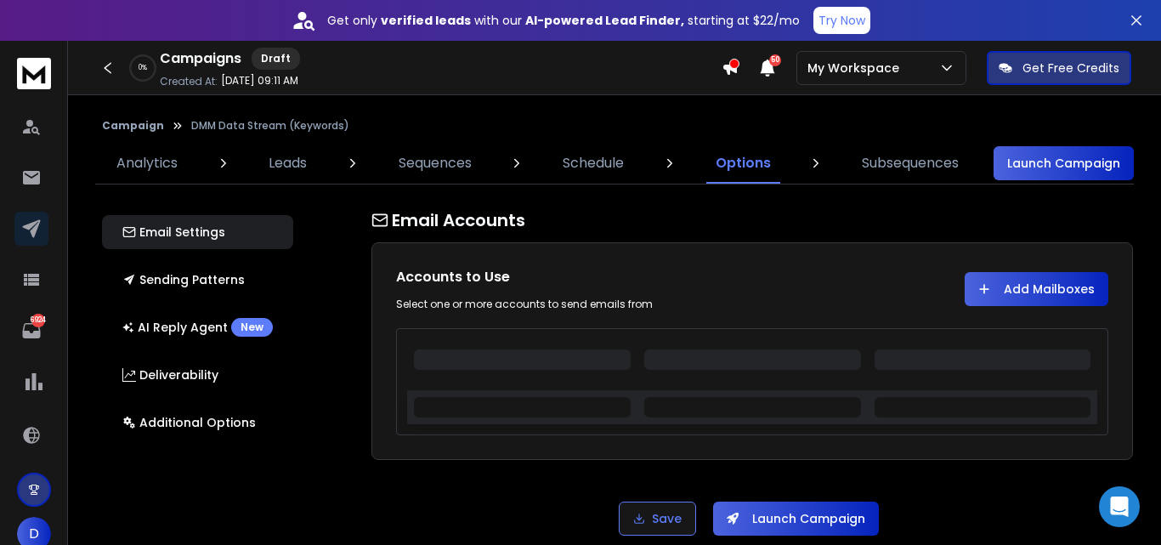
click at [1029, 161] on button "Launch Campaign" at bounding box center [1064, 163] width 140 height 34
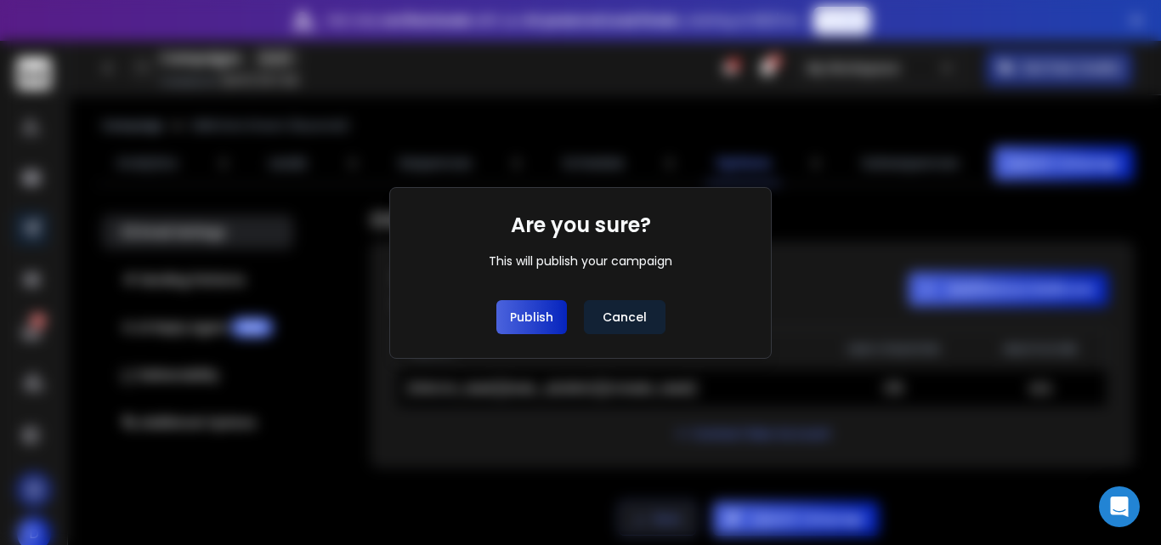
click at [537, 308] on button "Publish" at bounding box center [531, 317] width 71 height 34
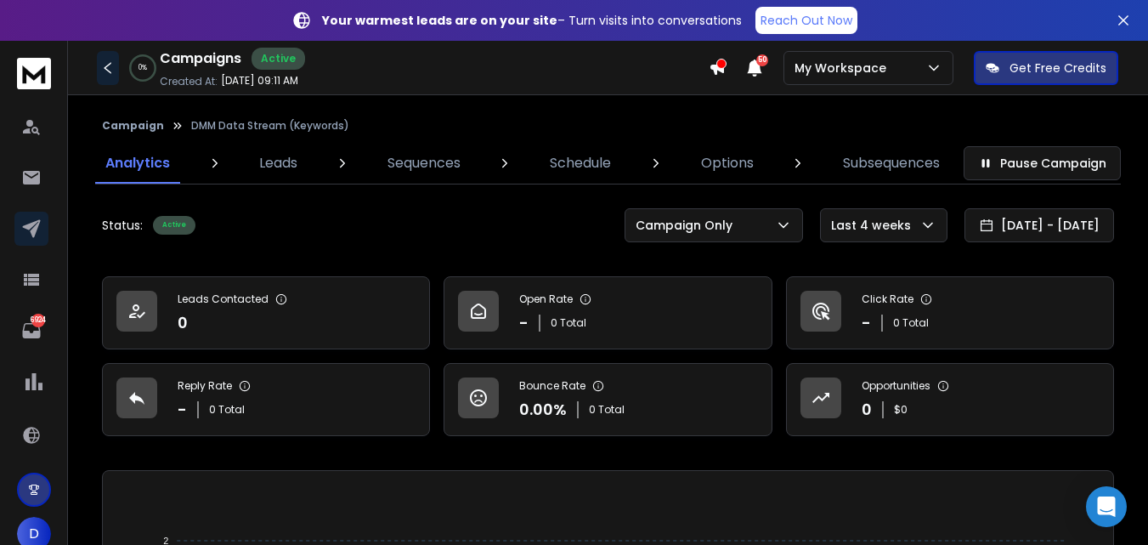
click at [101, 68] on icon at bounding box center [107, 67] width 15 height 15
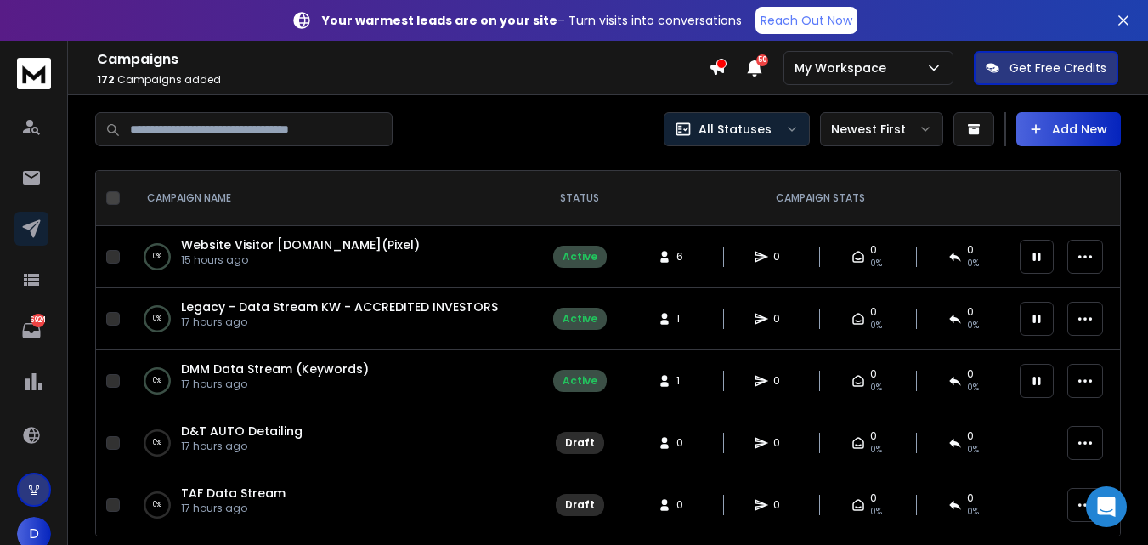
click at [767, 122] on p "All Statuses" at bounding box center [735, 129] width 73 height 17
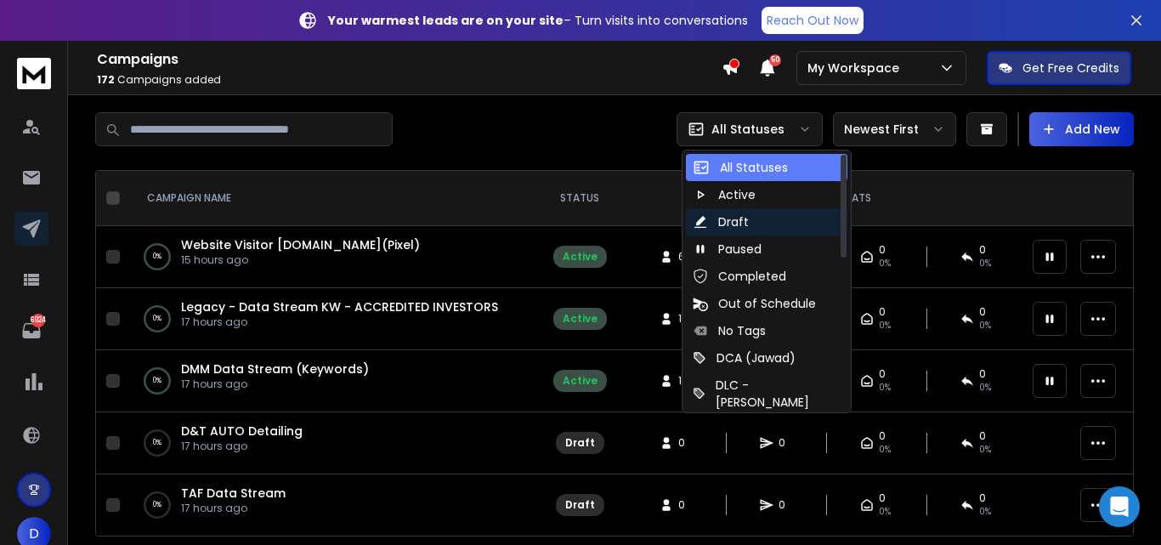
click at [739, 213] on div "Draft" at bounding box center [721, 221] width 56 height 17
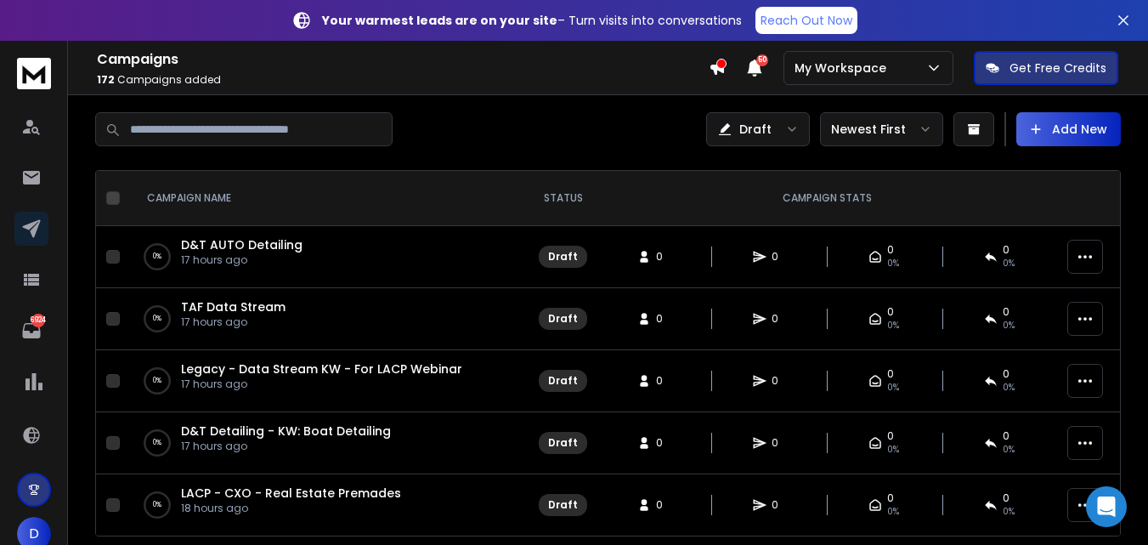
click at [327, 245] on div "0 % D&T AUTO Detailing 17 hours ago" at bounding box center [328, 256] width 368 height 41
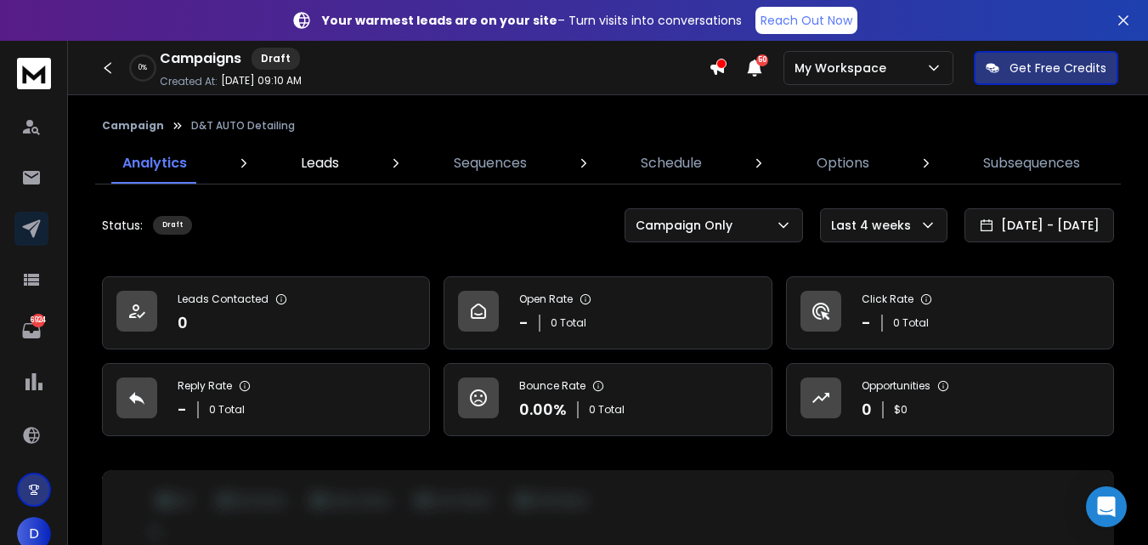
click at [325, 163] on p "Leads" at bounding box center [320, 163] width 38 height 20
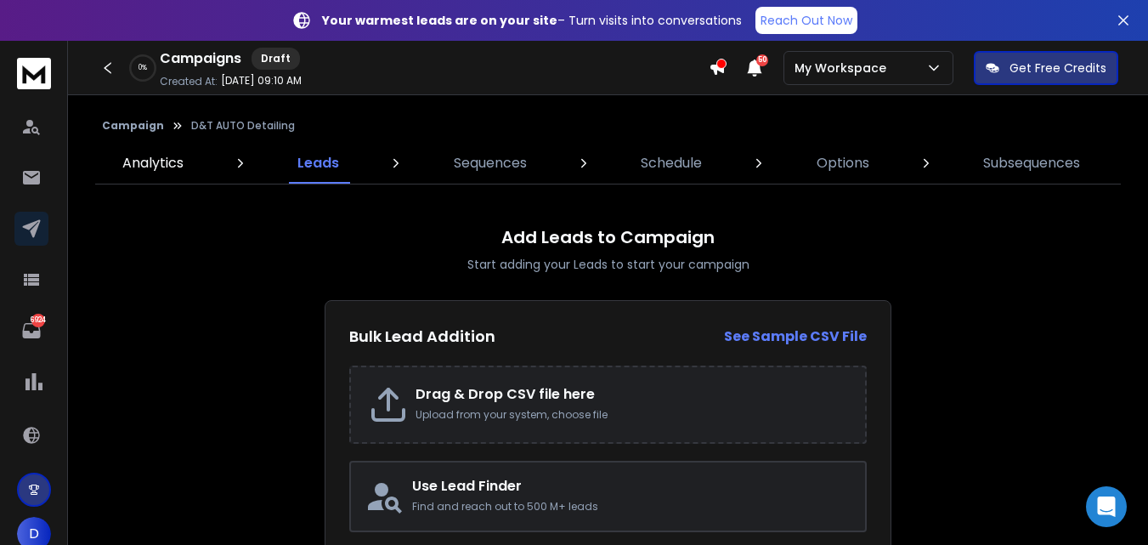
click at [168, 157] on p "Analytics" at bounding box center [152, 163] width 61 height 20
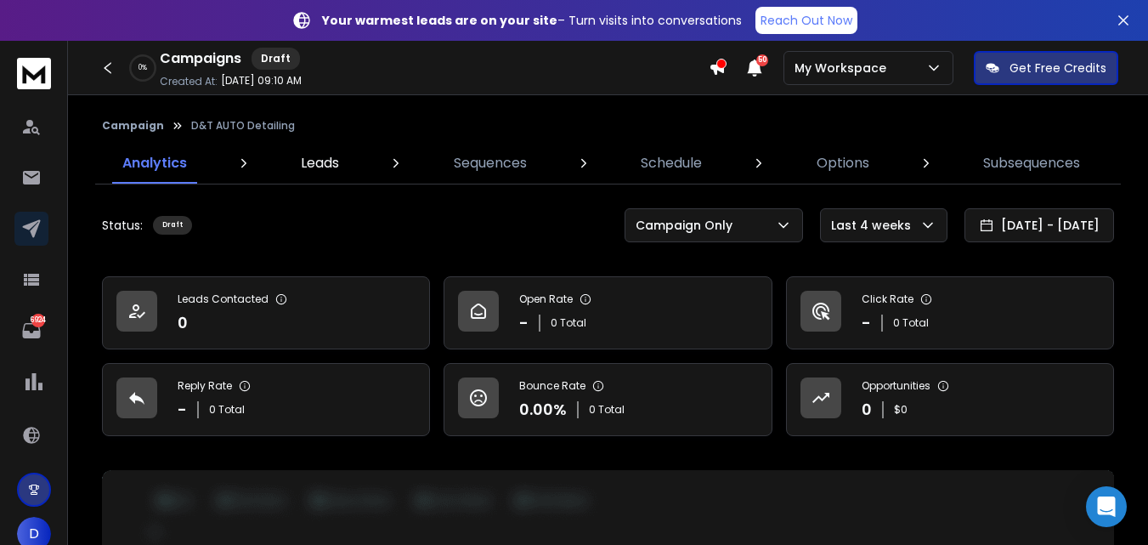
click at [326, 166] on p "Leads" at bounding box center [320, 163] width 38 height 20
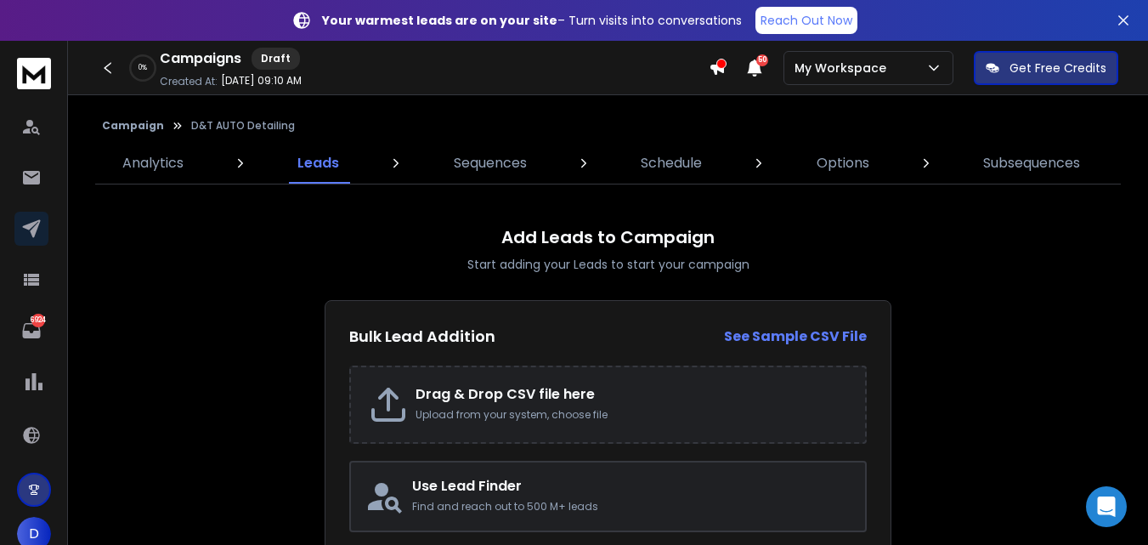
click at [326, 304] on div "Bulk Lead Addition See Sample CSV File Drag & Drop CSV file here Upload from yo…" at bounding box center [608, 524] width 567 height 449
click at [474, 400] on h2 "Drag & Drop CSV file here" at bounding box center [632, 394] width 433 height 20
type input "**********"
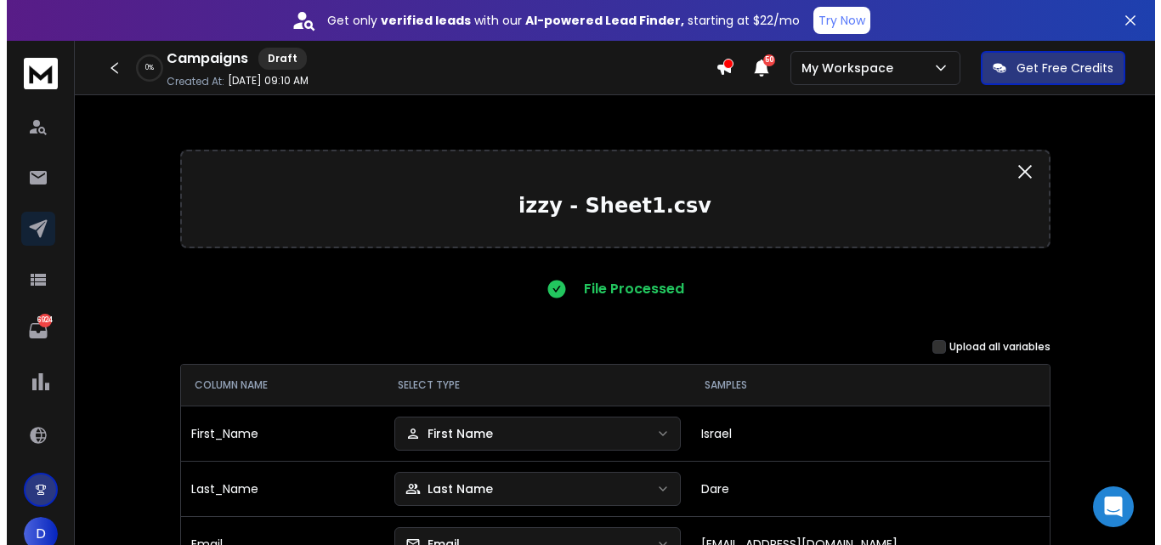
scroll to position [394, 0]
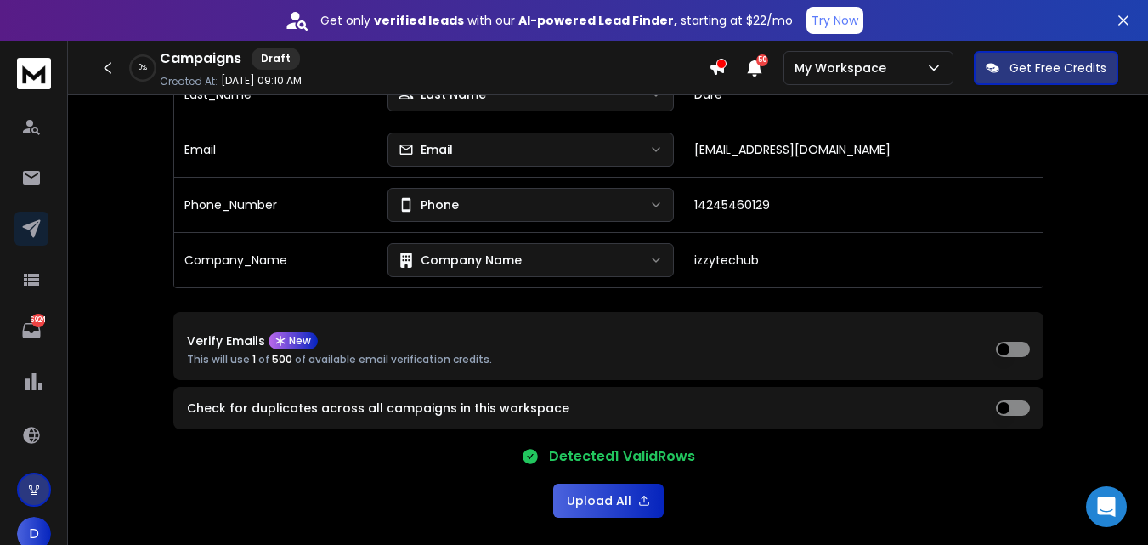
click at [634, 507] on button "Upload All" at bounding box center [608, 501] width 110 height 34
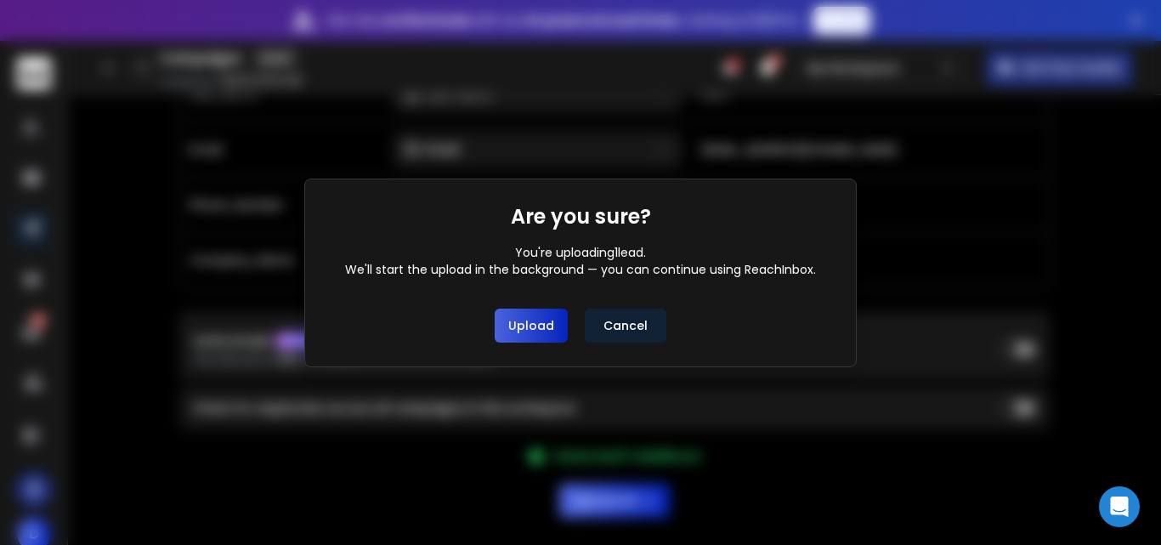
click at [551, 331] on button "Upload" at bounding box center [531, 326] width 73 height 34
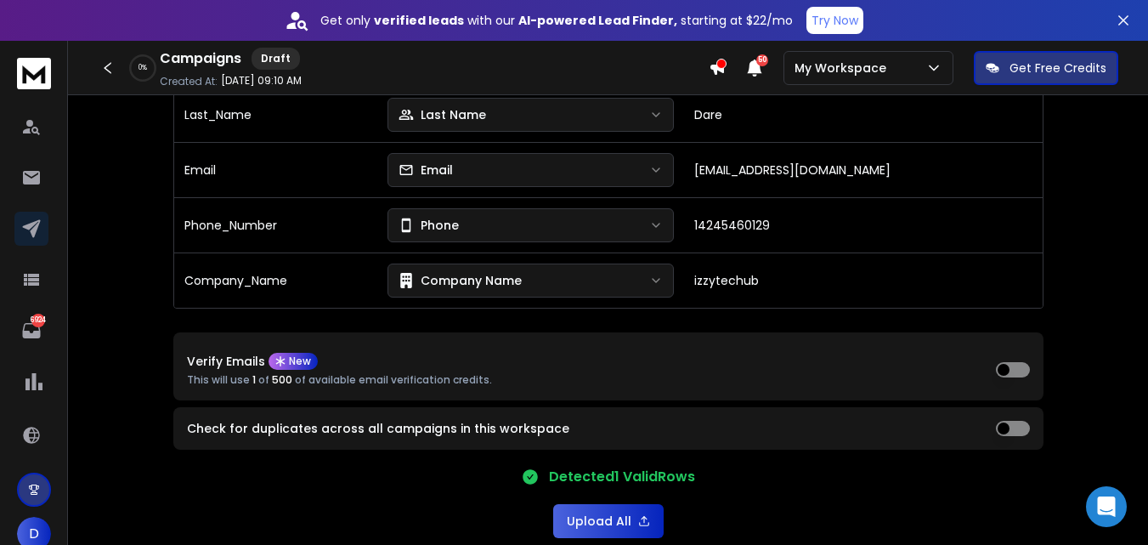
scroll to position [0, 0]
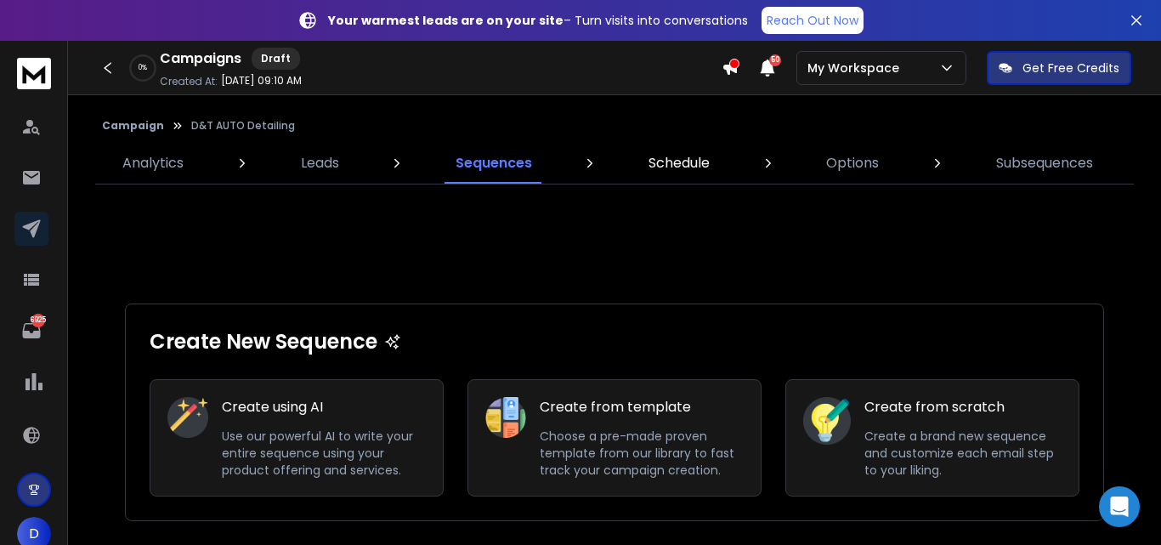
click at [656, 160] on p "Schedule" at bounding box center [679, 163] width 61 height 20
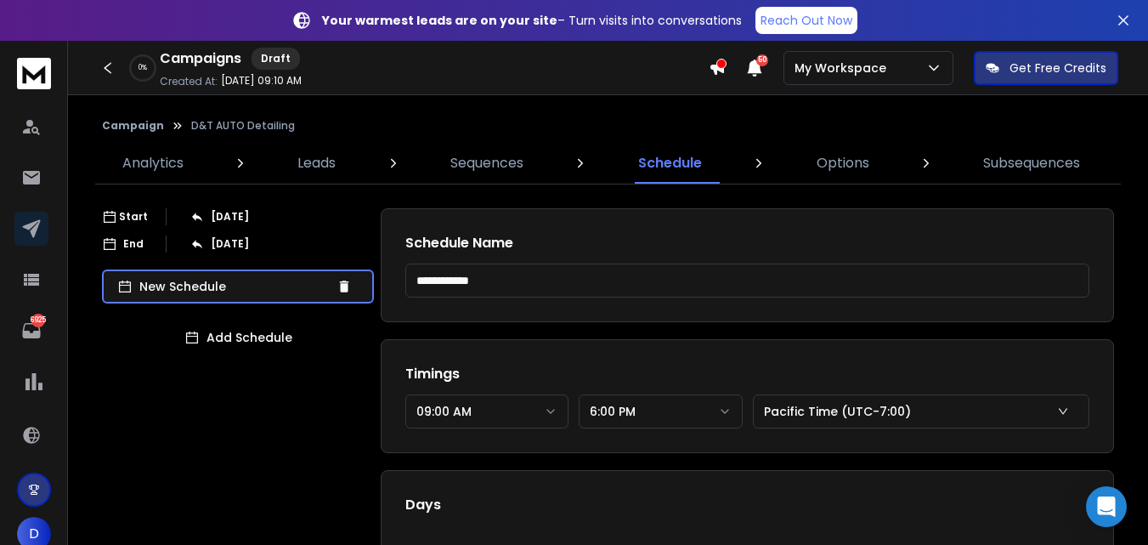
click at [249, 218] on p "[DATE]" at bounding box center [230, 217] width 38 height 14
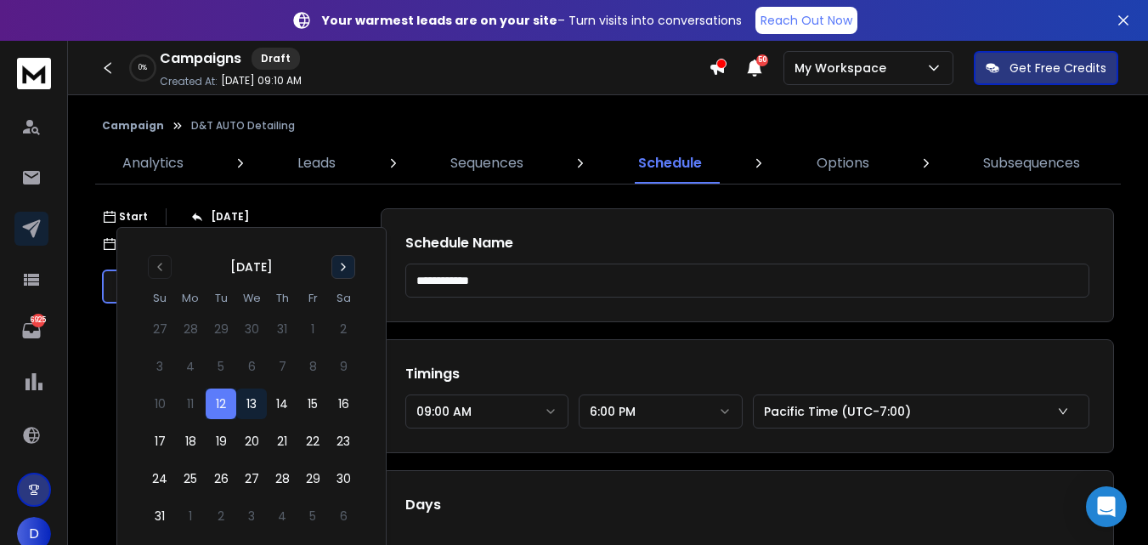
click at [340, 269] on icon "Go to next month" at bounding box center [344, 267] width 14 height 14
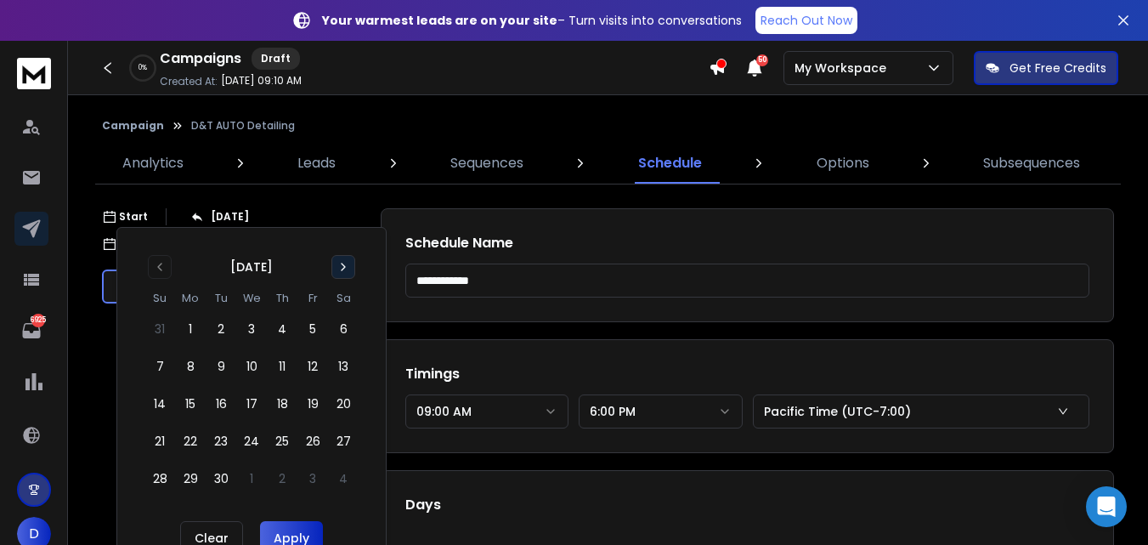
click at [340, 269] on icon "Go to next month" at bounding box center [344, 267] width 14 height 14
click at [254, 326] on button "1" at bounding box center [251, 329] width 31 height 31
click at [286, 531] on button "Apply" at bounding box center [291, 538] width 63 height 34
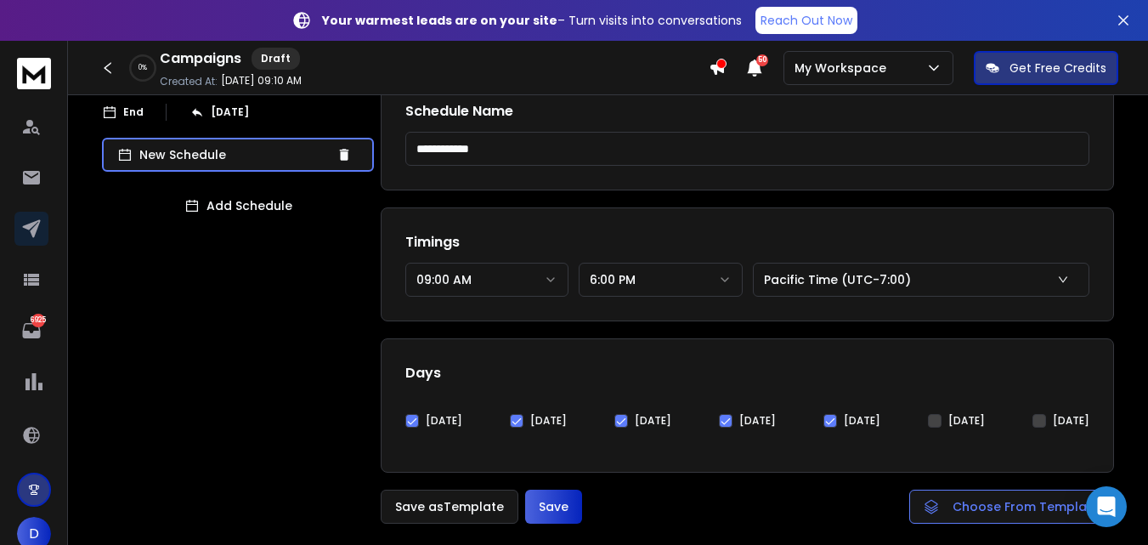
scroll to position [134, 0]
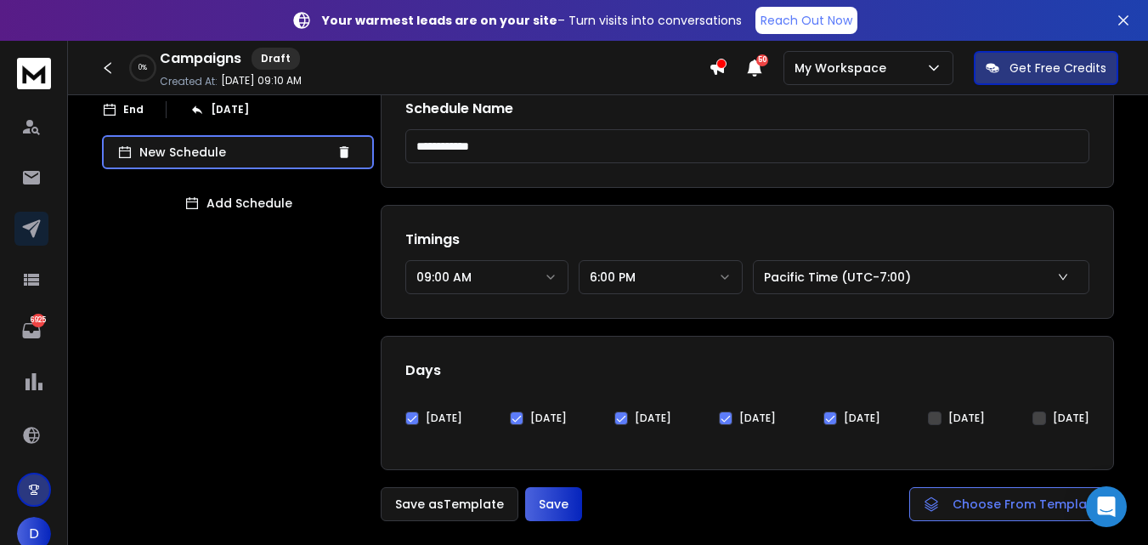
click at [560, 502] on button "Save" at bounding box center [553, 504] width 57 height 34
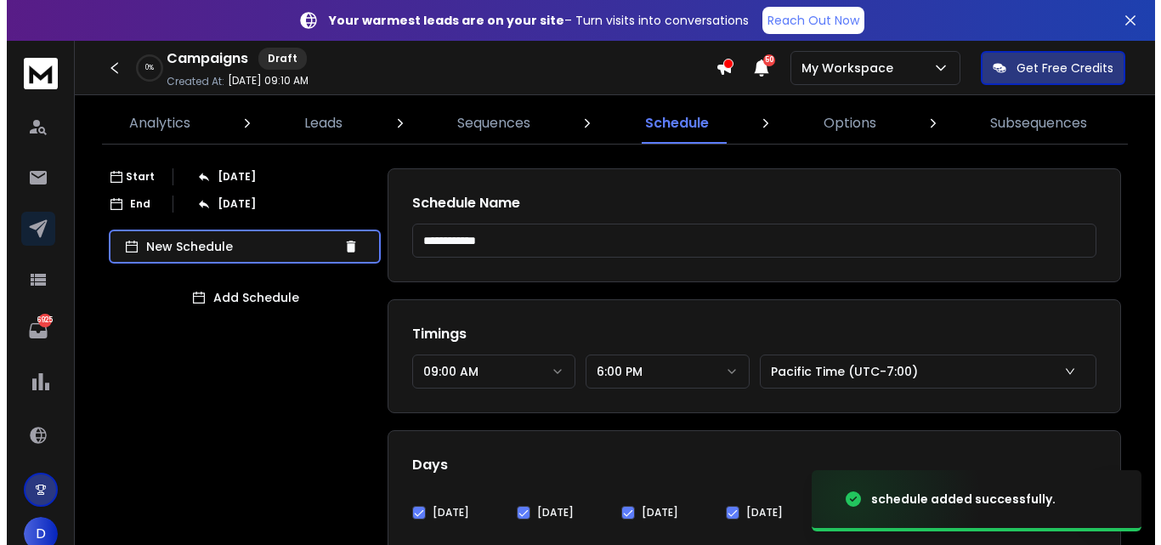
scroll to position [0, 0]
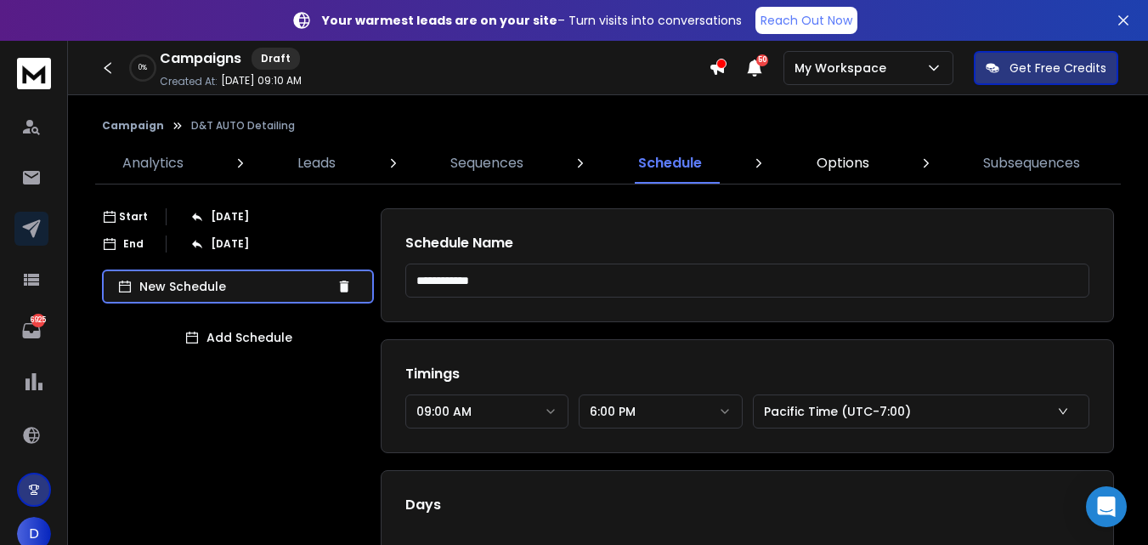
click at [836, 171] on p "Options" at bounding box center [843, 163] width 53 height 20
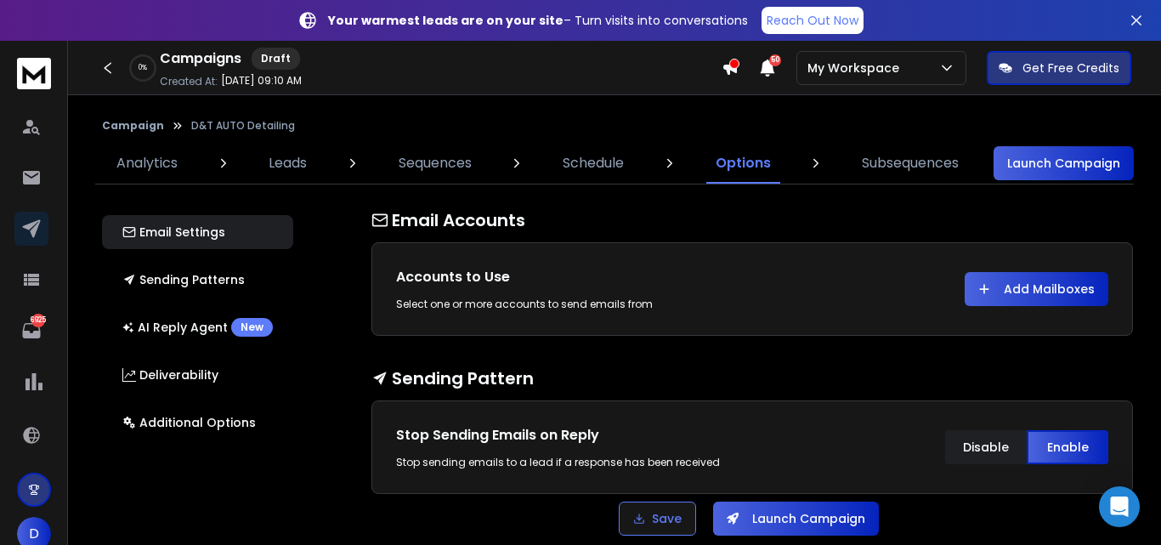
click at [1034, 290] on button "Add Mailboxes" at bounding box center [1037, 289] width 144 height 34
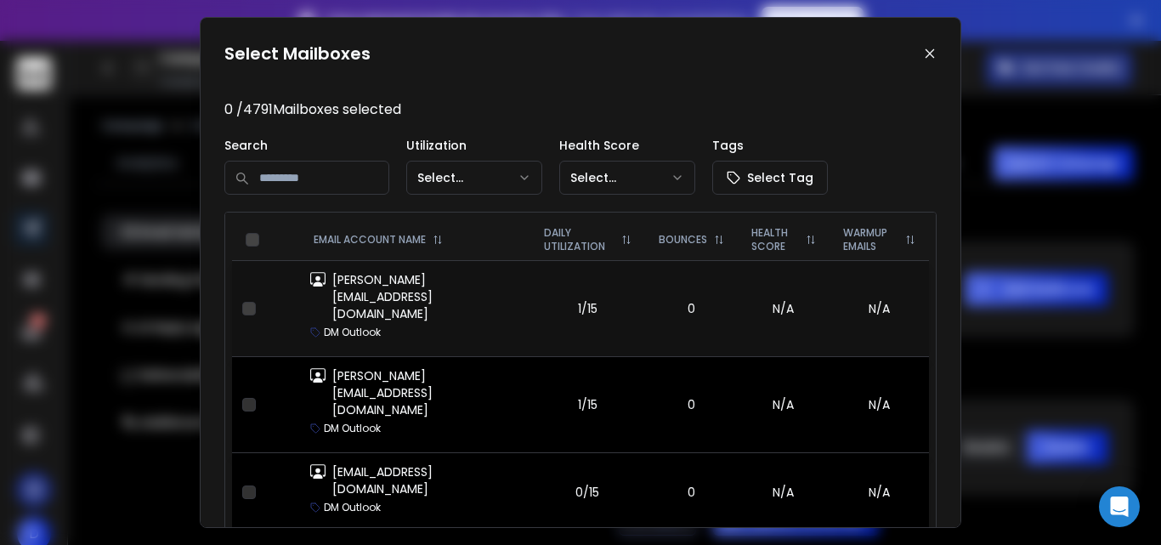
click at [244, 302] on button "button" at bounding box center [249, 309] width 14 height 14
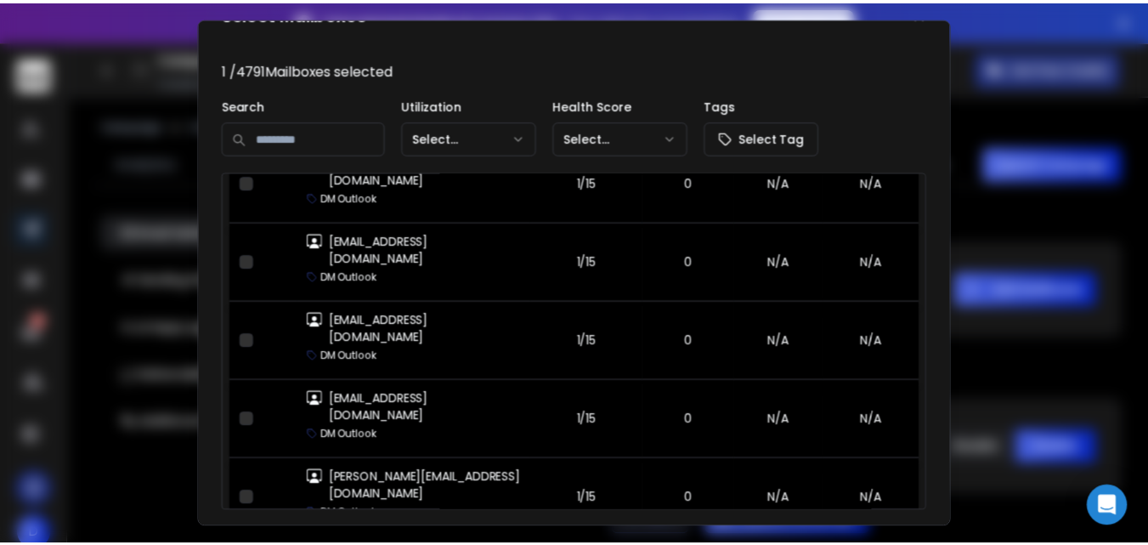
scroll to position [99, 0]
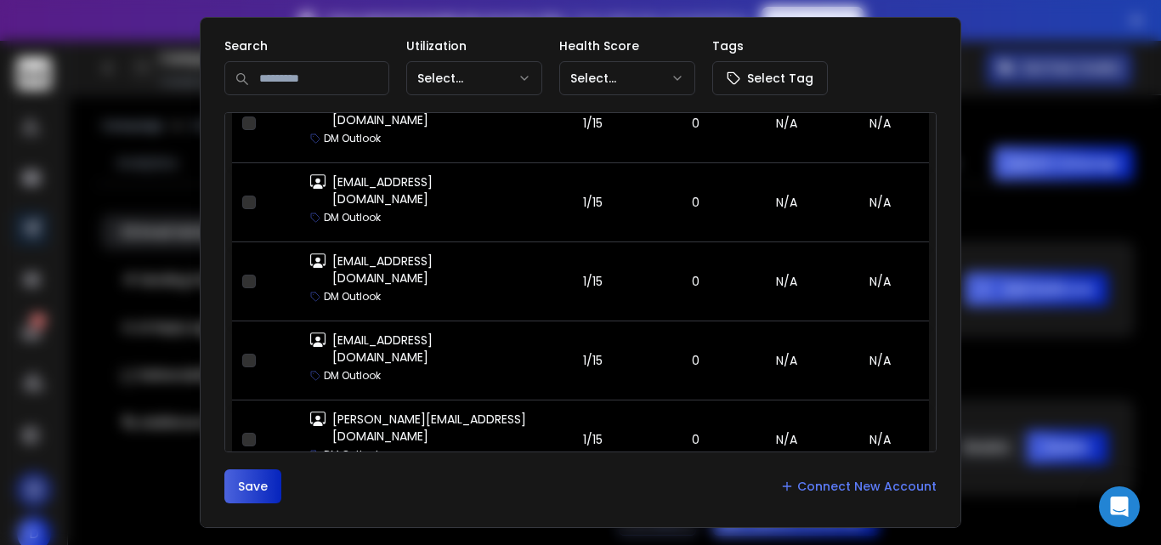
click at [260, 490] on button "Save" at bounding box center [252, 486] width 57 height 34
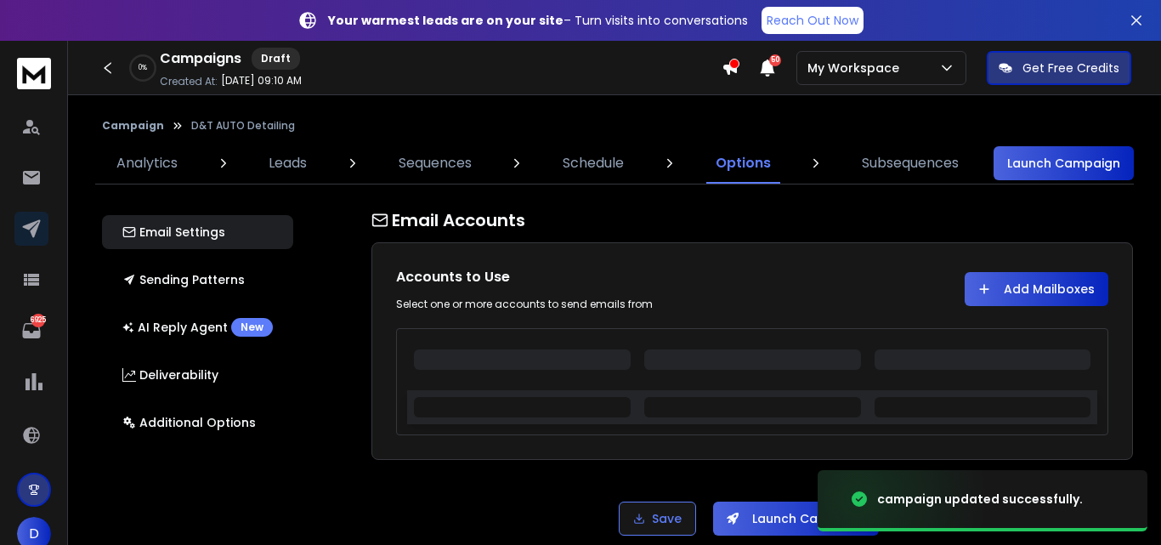
click at [1075, 166] on button "Launch Campaign" at bounding box center [1064, 163] width 140 height 34
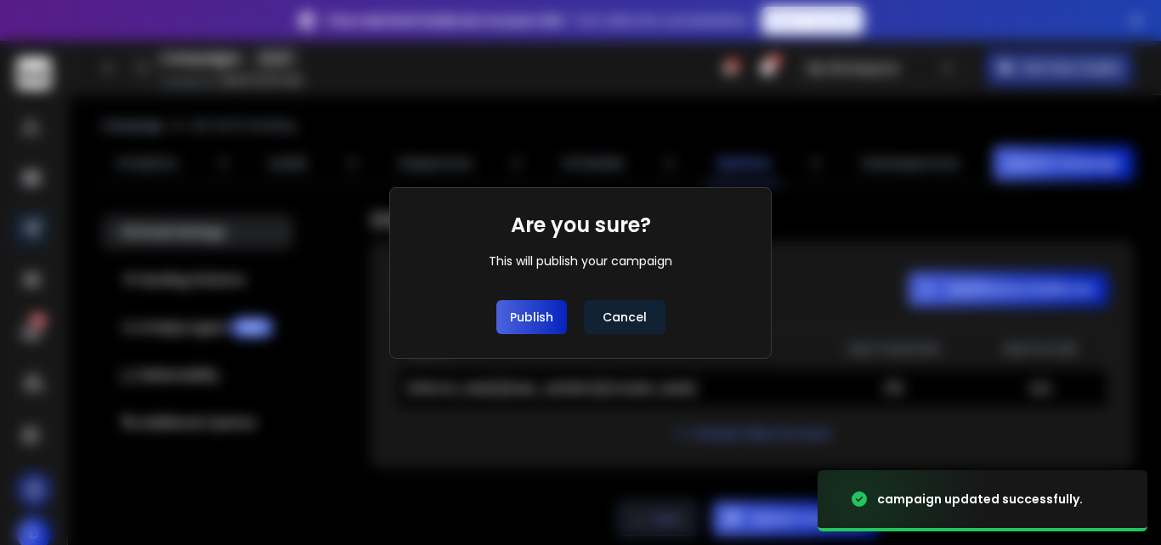
click at [495, 315] on div "Are you sure? This will publish your campaign Publish Cancel" at bounding box center [580, 273] width 333 height 122
click at [509, 316] on button "Publish" at bounding box center [531, 317] width 71 height 34
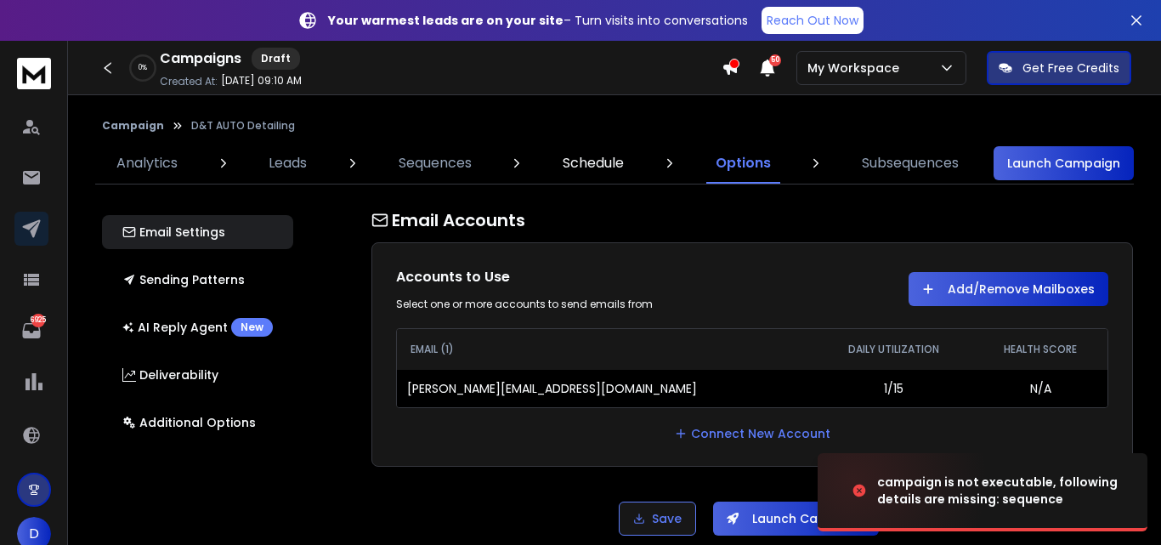
click at [576, 164] on p "Schedule" at bounding box center [593, 163] width 61 height 20
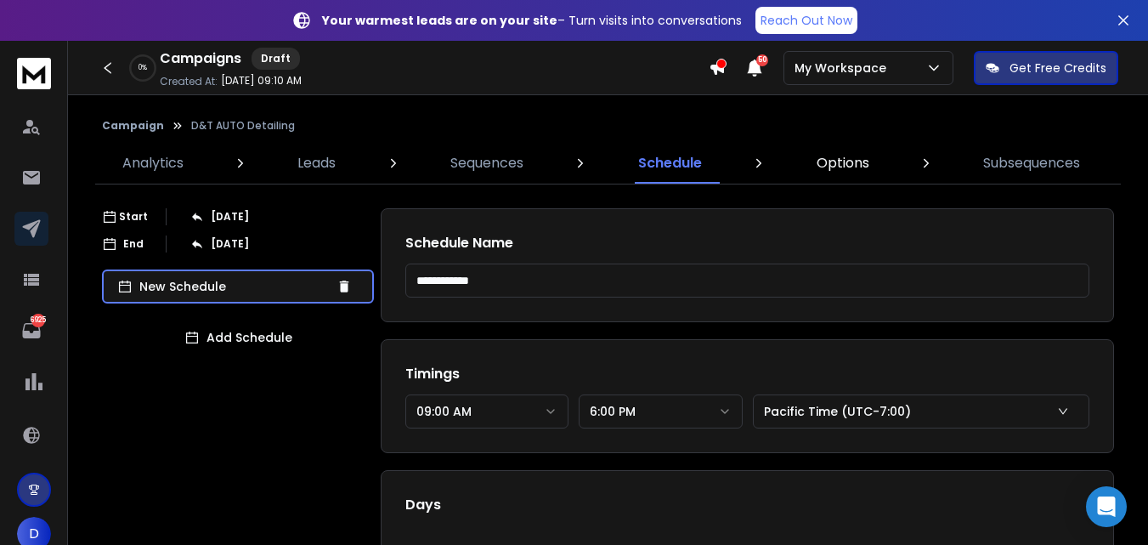
click at [817, 161] on p "Options" at bounding box center [843, 163] width 53 height 20
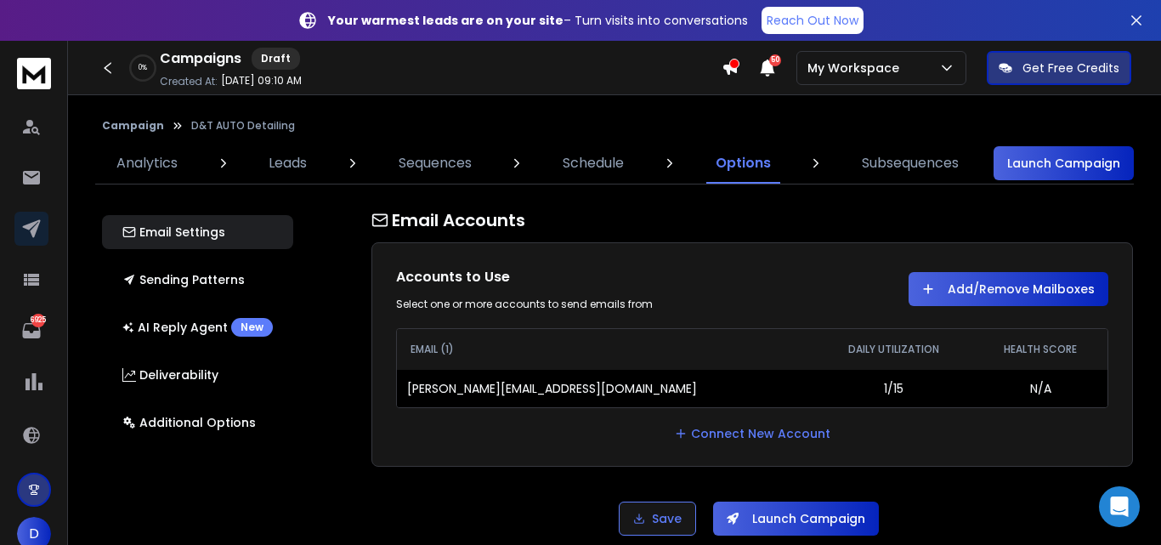
click at [1005, 293] on button "Add/Remove Mailboxes" at bounding box center [1009, 289] width 200 height 34
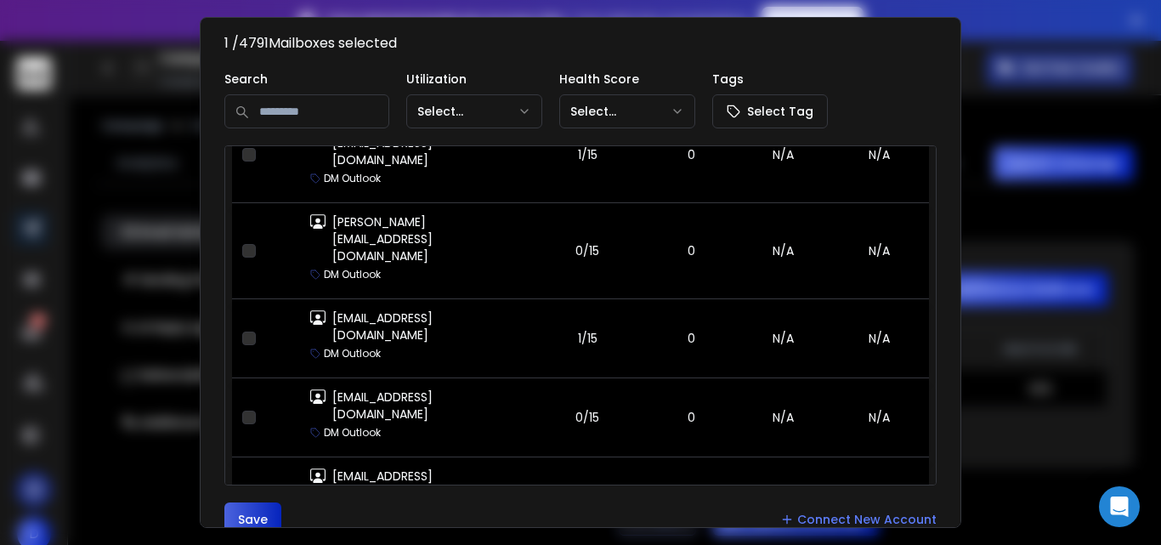
scroll to position [99, 0]
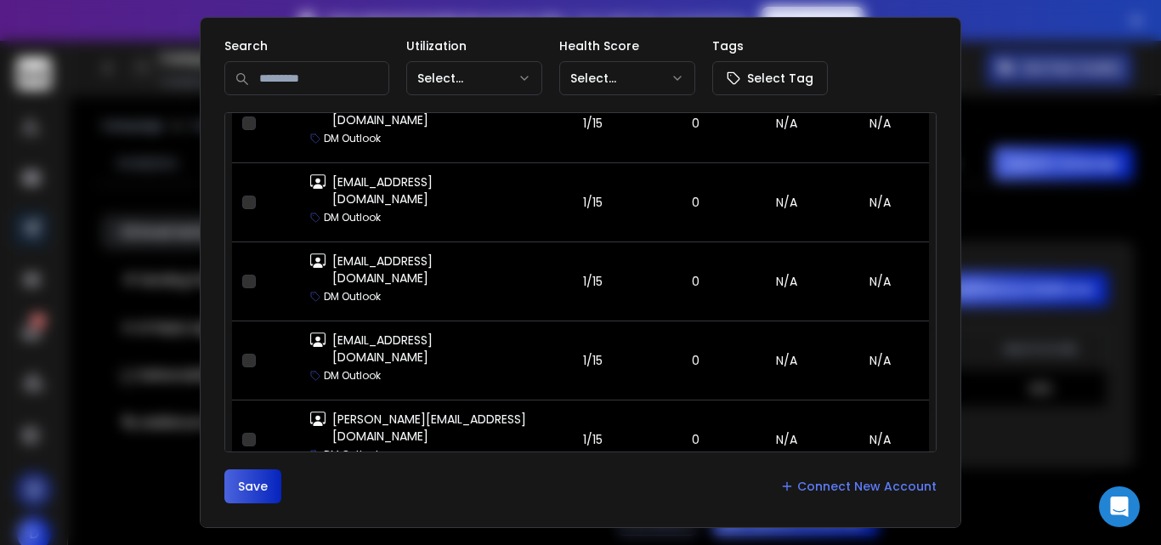
click at [243, 490] on button "Save" at bounding box center [252, 486] width 57 height 34
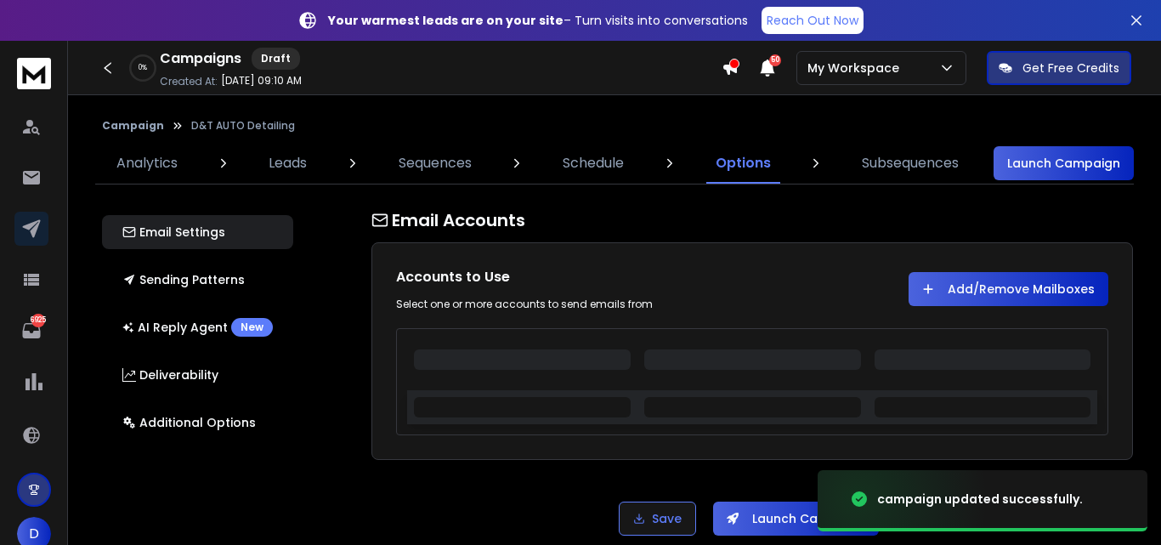
click at [1088, 161] on button "Launch Campaign" at bounding box center [1064, 163] width 140 height 34
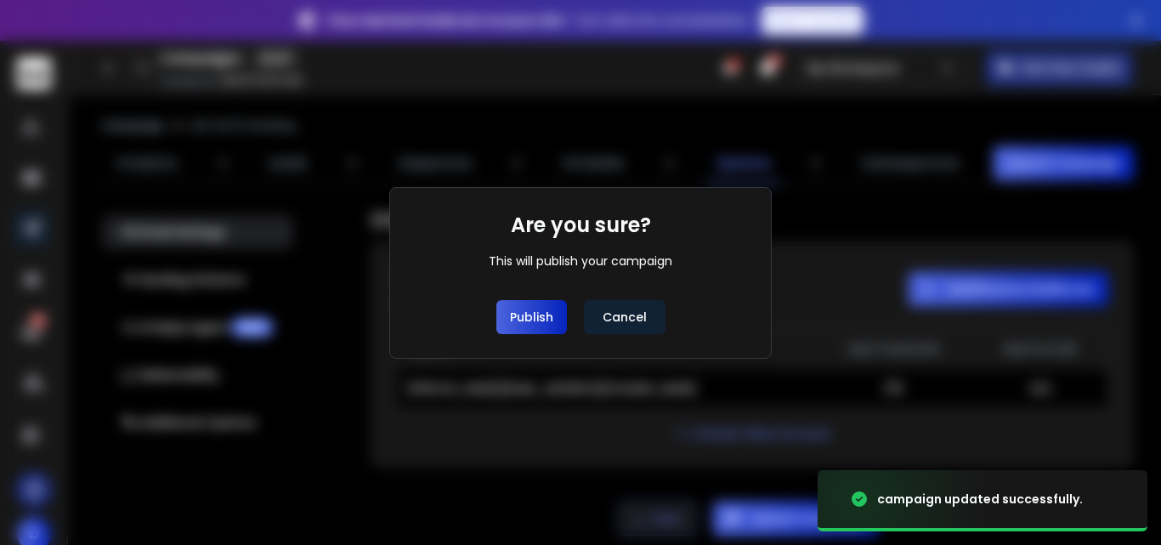
click at [518, 316] on button "Publish" at bounding box center [531, 317] width 71 height 34
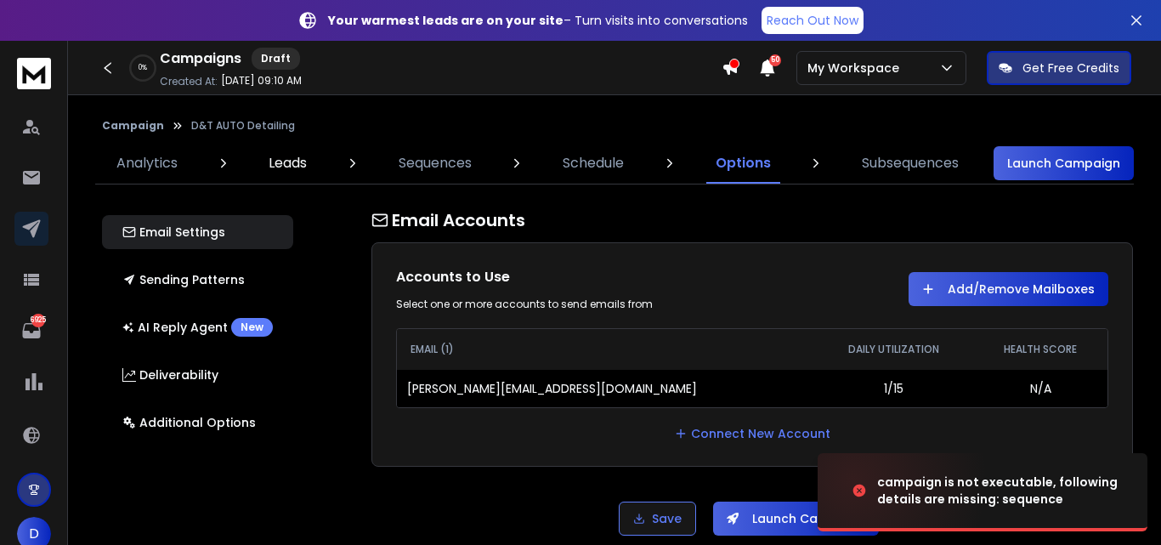
click at [270, 161] on p "Leads" at bounding box center [288, 163] width 38 height 20
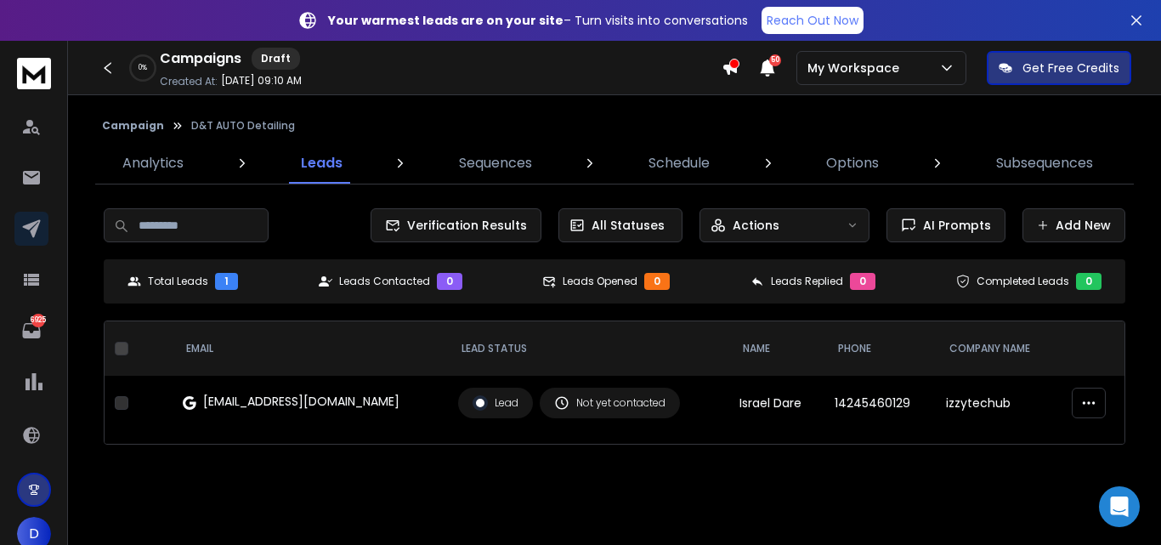
click at [116, 402] on button "button" at bounding box center [122, 403] width 14 height 14
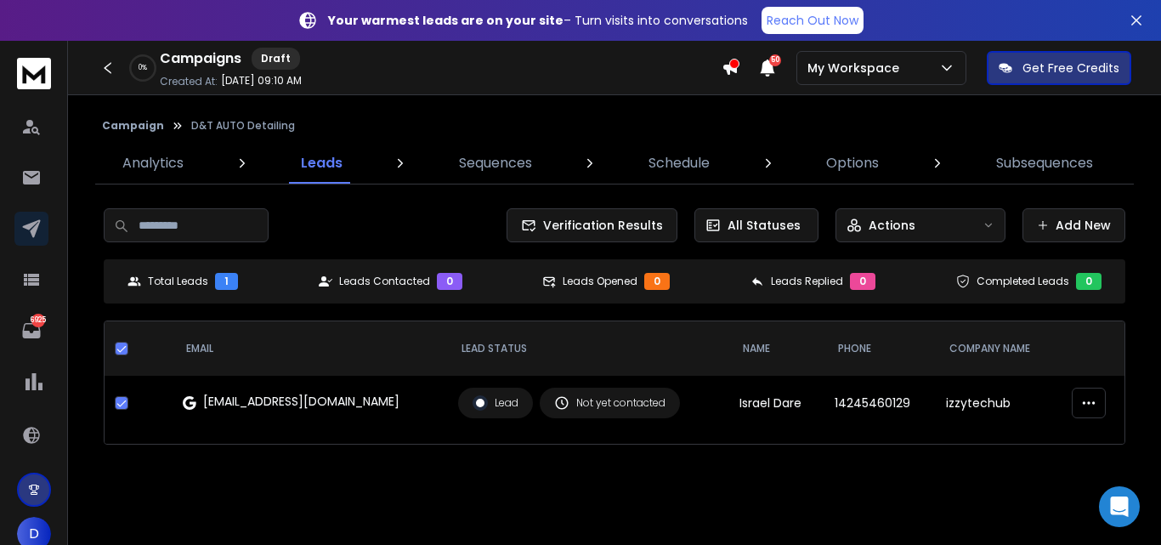
click at [116, 400] on button "button" at bounding box center [122, 403] width 14 height 14
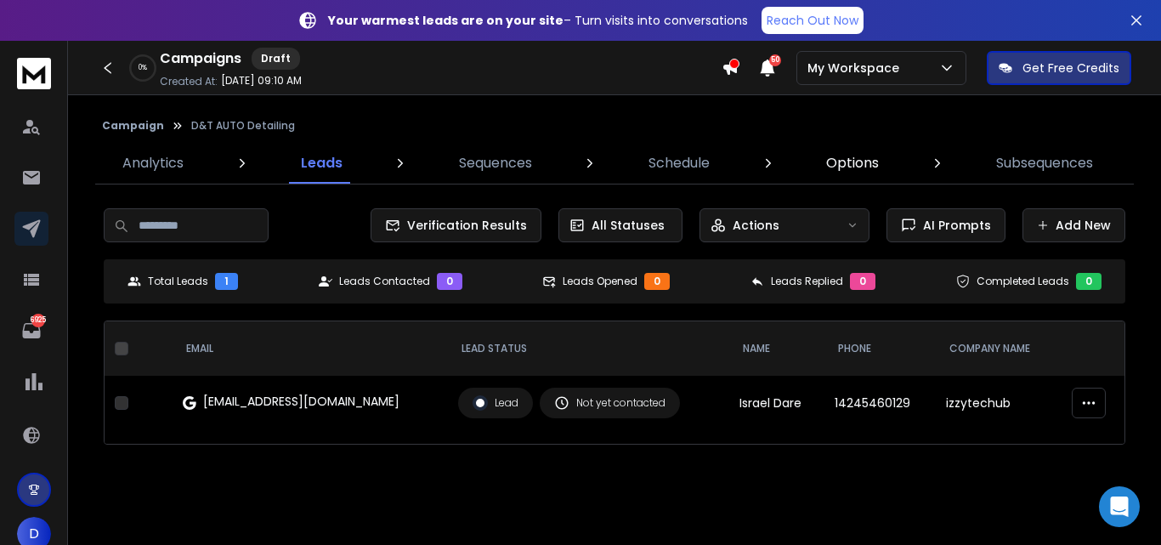
click at [867, 162] on p "Options" at bounding box center [852, 163] width 53 height 20
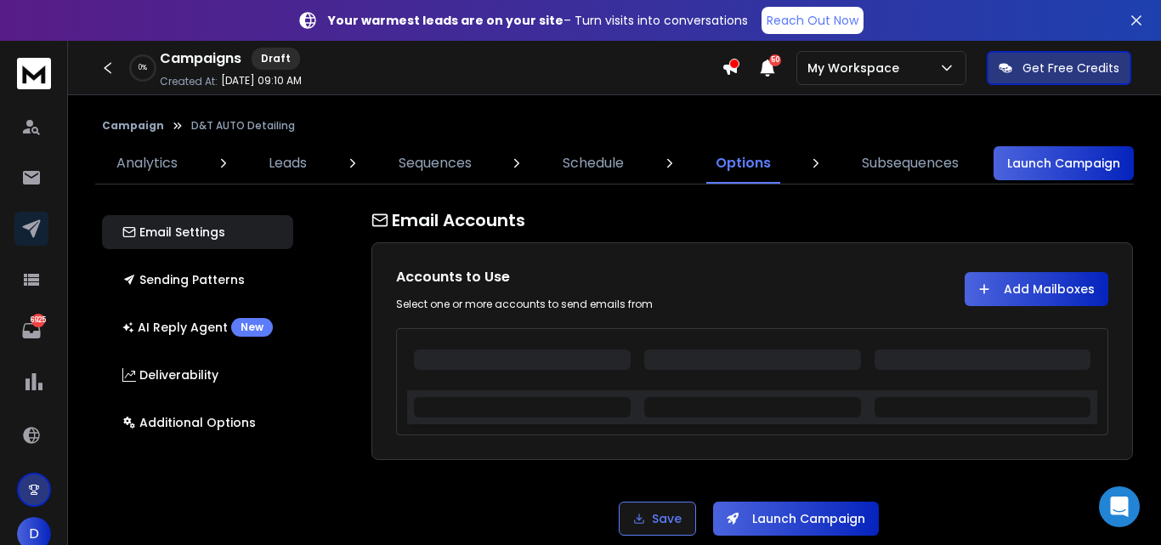
click at [1055, 158] on button "Launch Campaign" at bounding box center [1064, 163] width 140 height 34
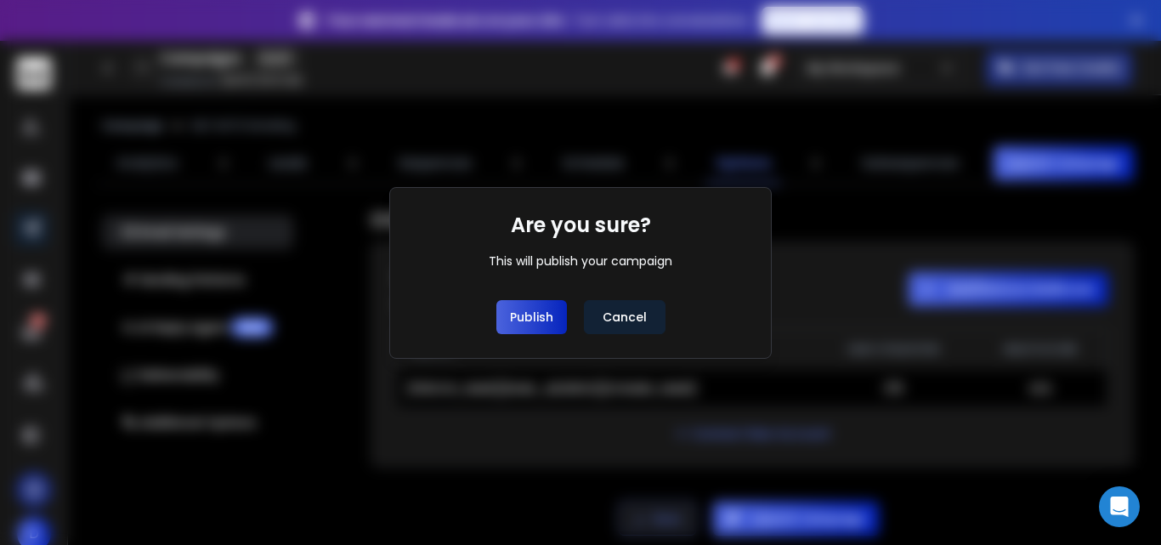
click at [519, 320] on button "Publish" at bounding box center [531, 317] width 71 height 34
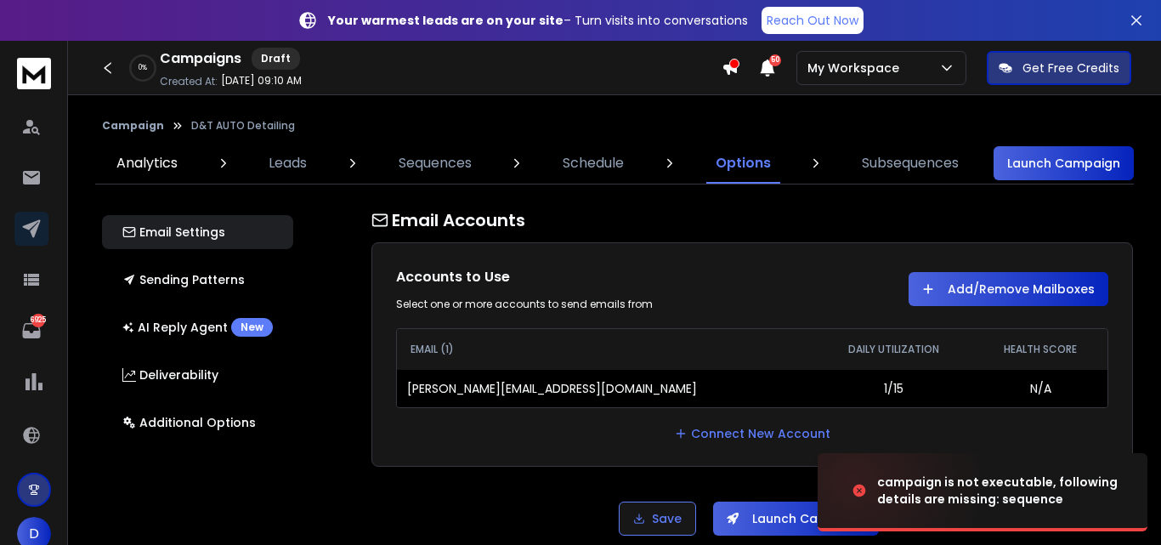
click at [161, 165] on p "Analytics" at bounding box center [146, 163] width 61 height 20
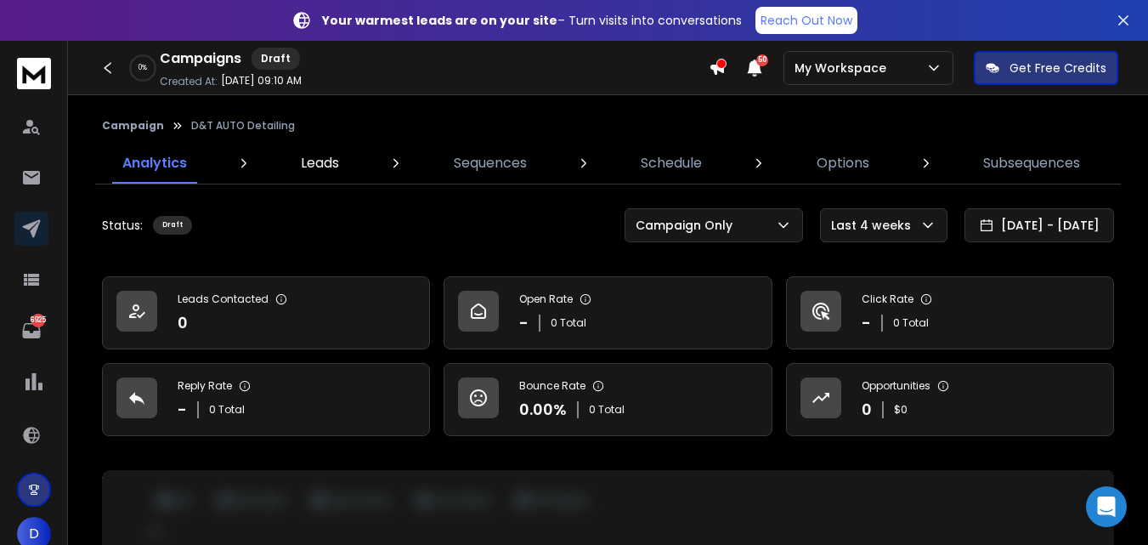
click at [317, 165] on p "Leads" at bounding box center [320, 163] width 38 height 20
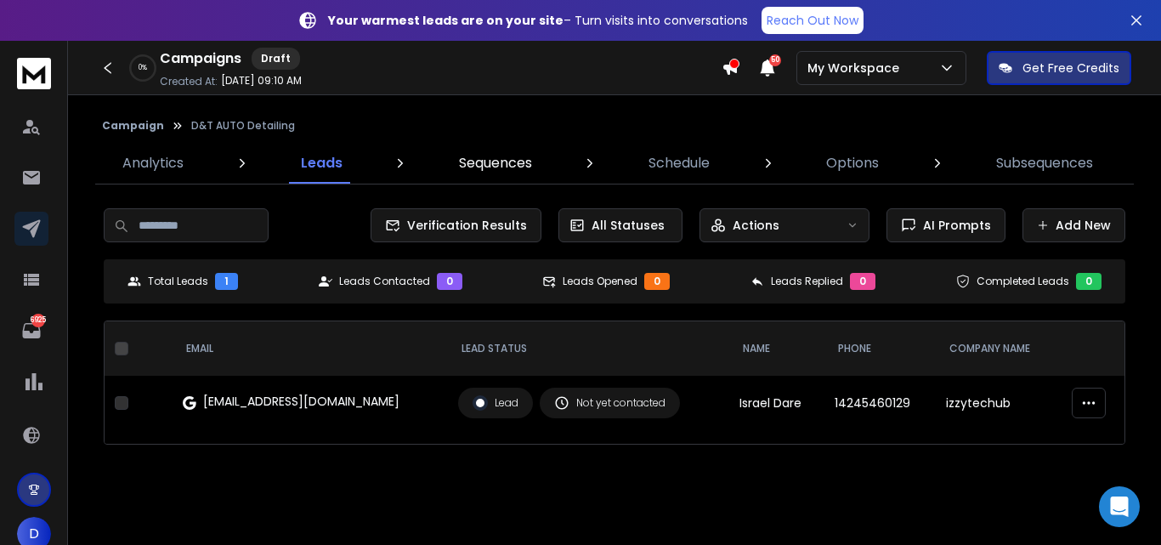
click at [513, 164] on p "Sequences" at bounding box center [495, 163] width 73 height 20
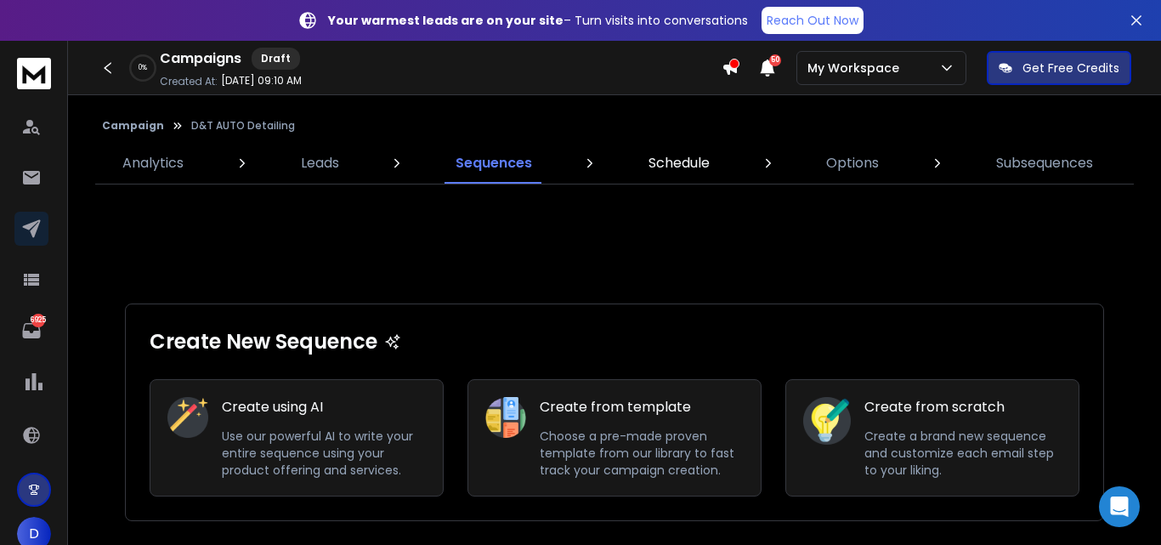
click at [688, 152] on link "Schedule" at bounding box center [679, 163] width 82 height 41
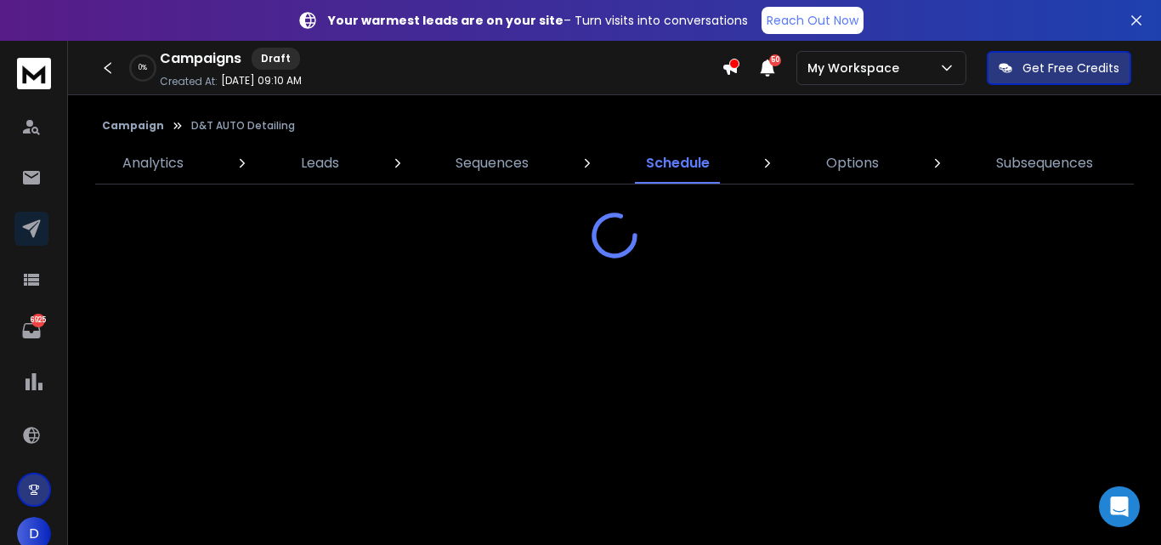
click at [671, 161] on p "Schedule" at bounding box center [678, 163] width 64 height 20
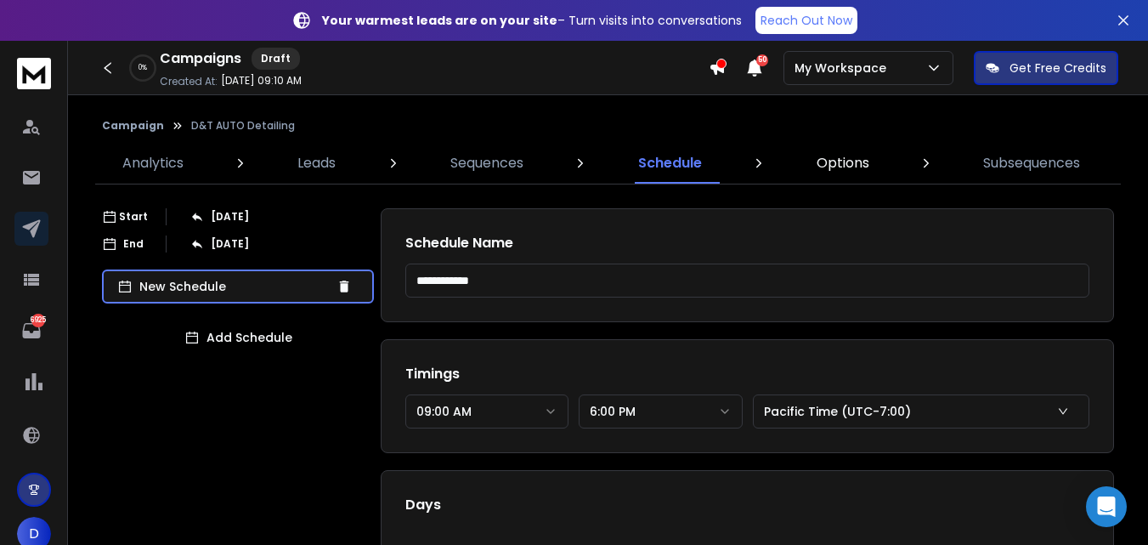
click at [839, 164] on p "Options" at bounding box center [843, 163] width 53 height 20
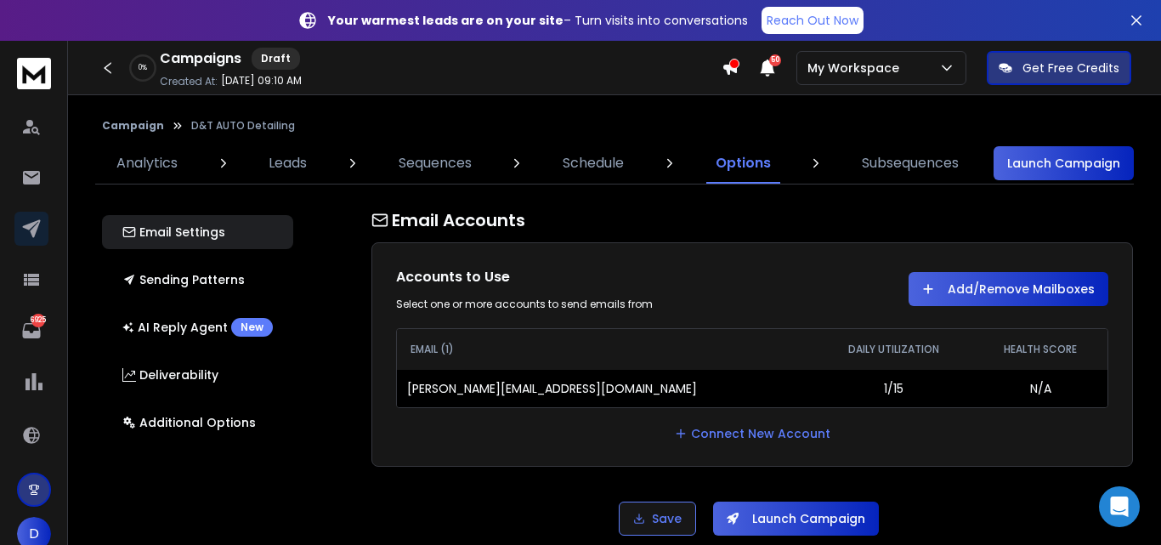
click at [1028, 161] on button "Launch Campaign" at bounding box center [1064, 163] width 140 height 34
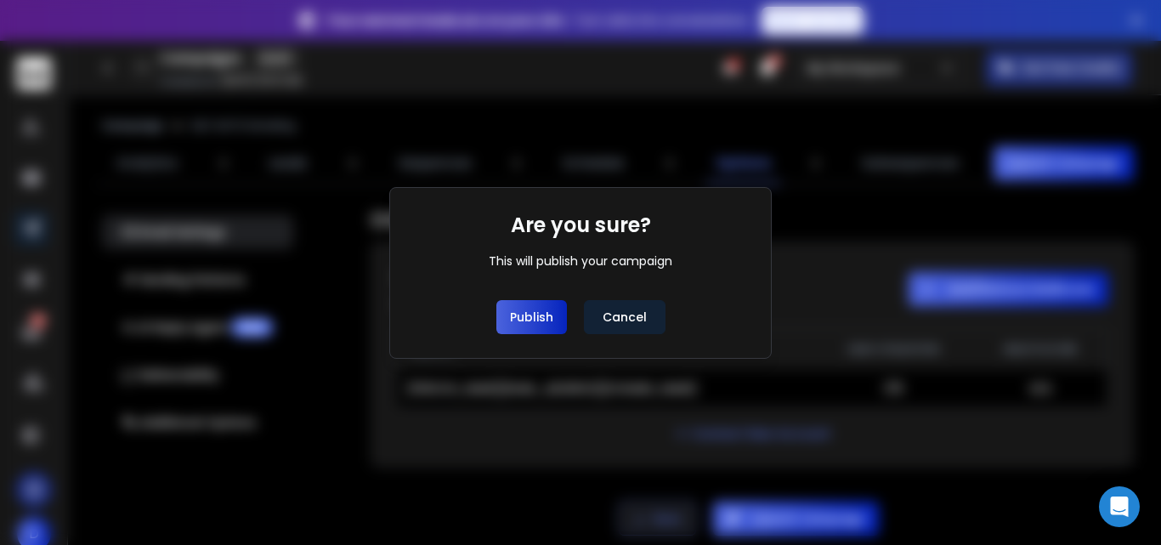
click at [536, 321] on button "Publish" at bounding box center [531, 317] width 71 height 34
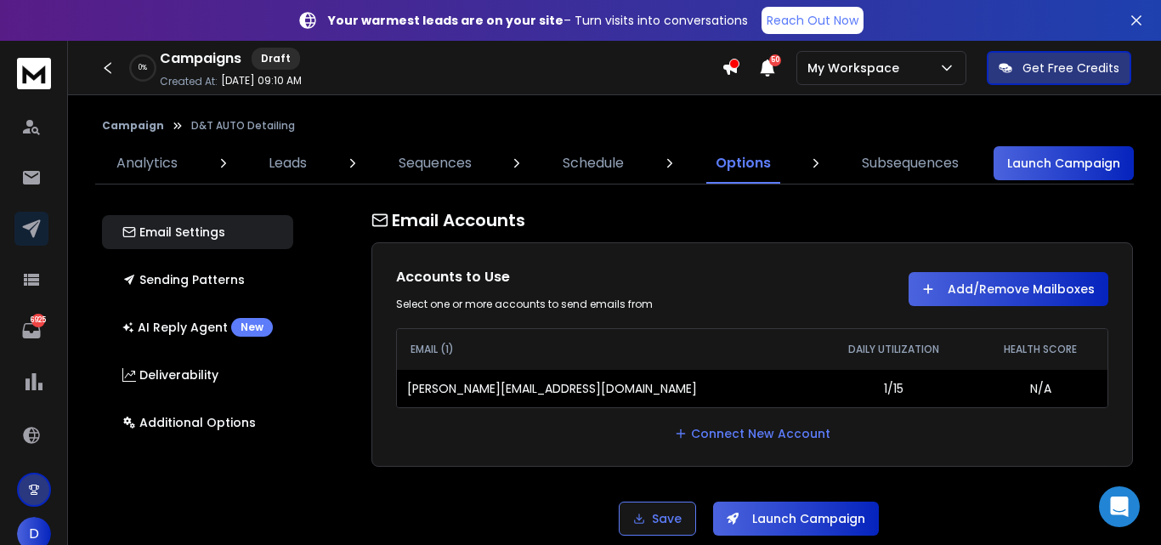
click at [1066, 156] on button "Launch Campaign" at bounding box center [1064, 163] width 140 height 34
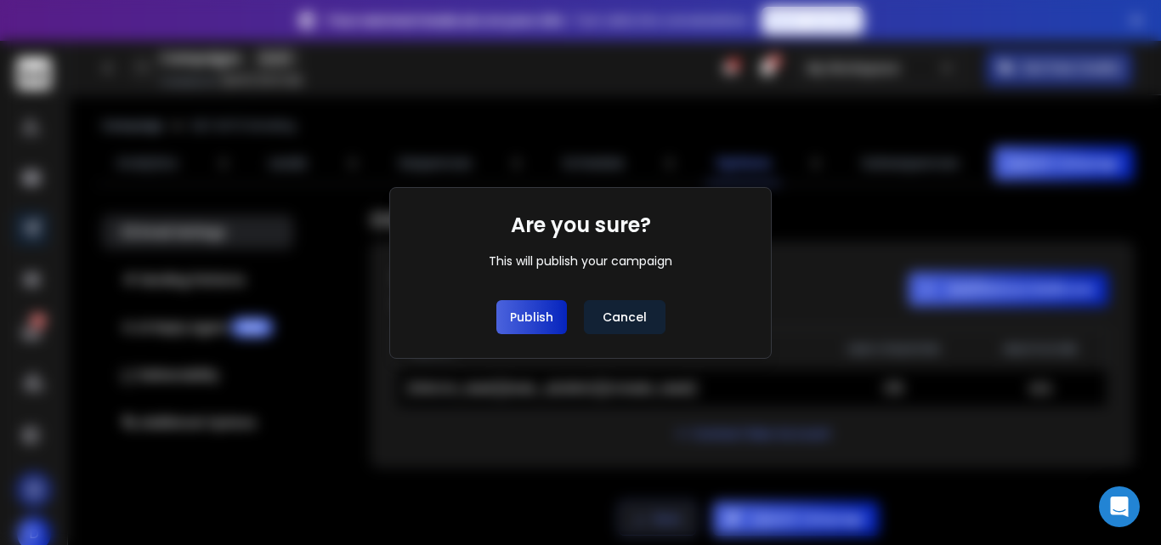
click at [562, 327] on button "Publish" at bounding box center [531, 317] width 71 height 34
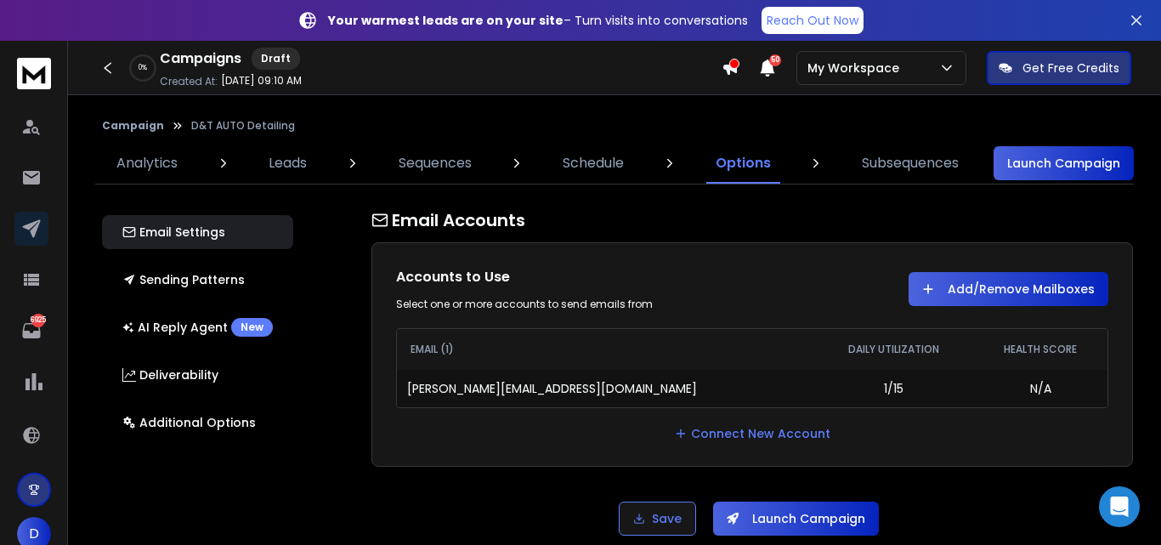
click at [423, 388] on p "[PERSON_NAME][EMAIL_ADDRESS][DOMAIN_NAME]" at bounding box center [552, 388] width 290 height 17
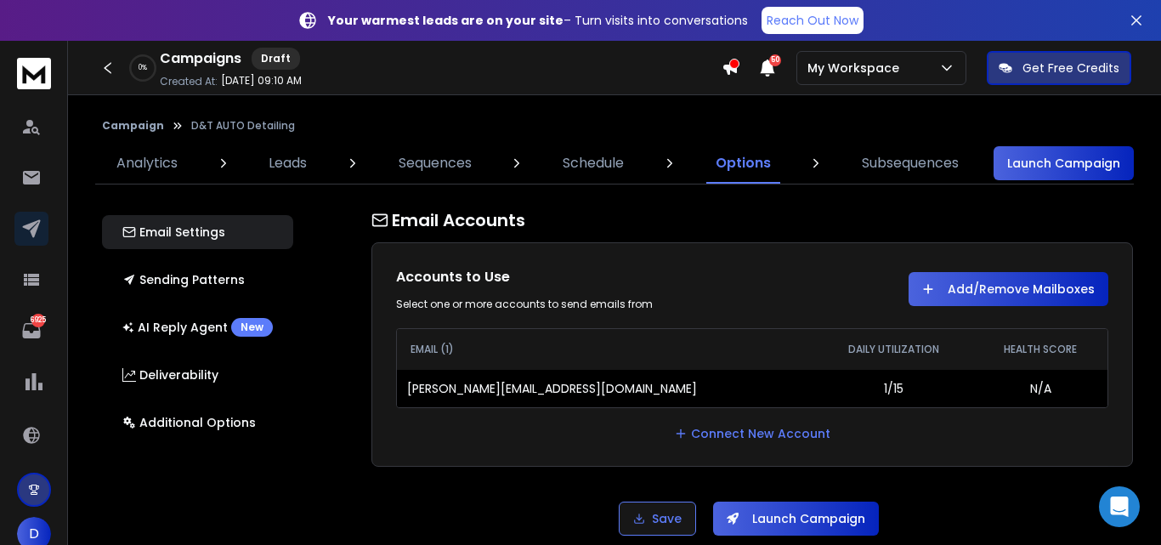
click at [969, 292] on button "Add/Remove Mailboxes" at bounding box center [1009, 289] width 200 height 34
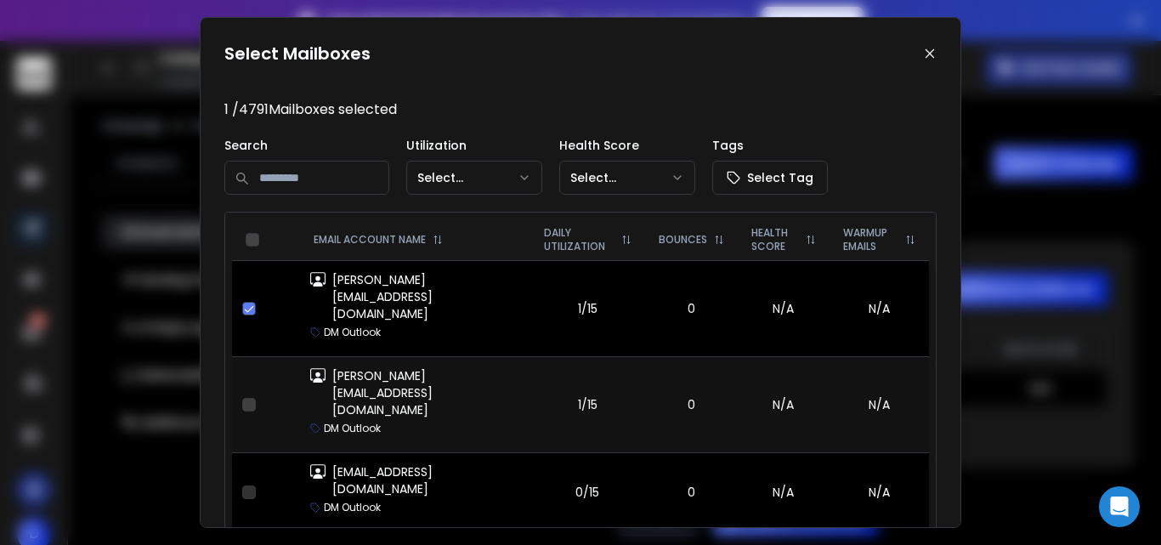
click at [247, 398] on button "button" at bounding box center [249, 405] width 14 height 14
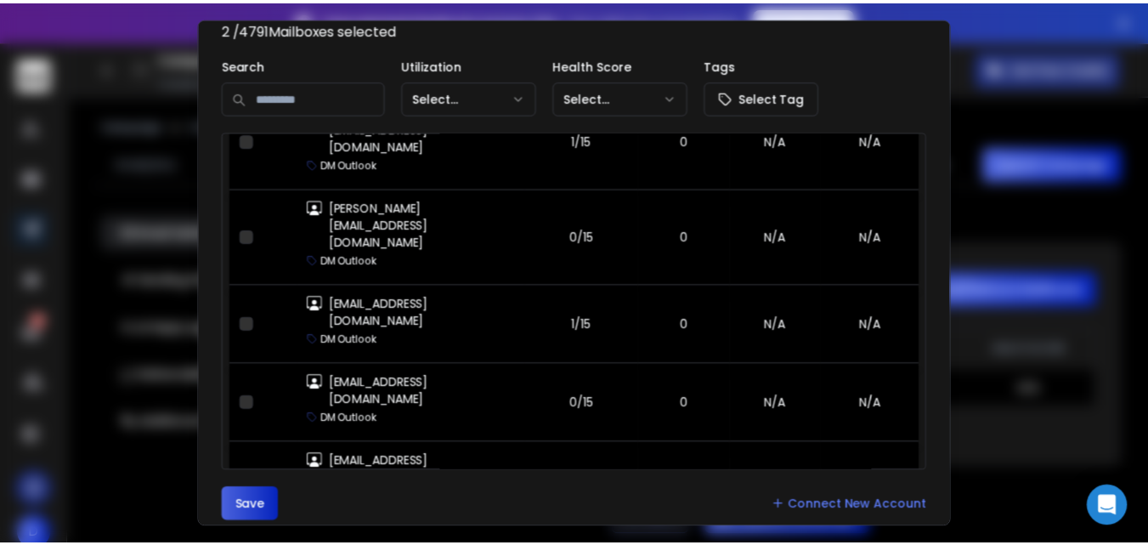
scroll to position [99, 0]
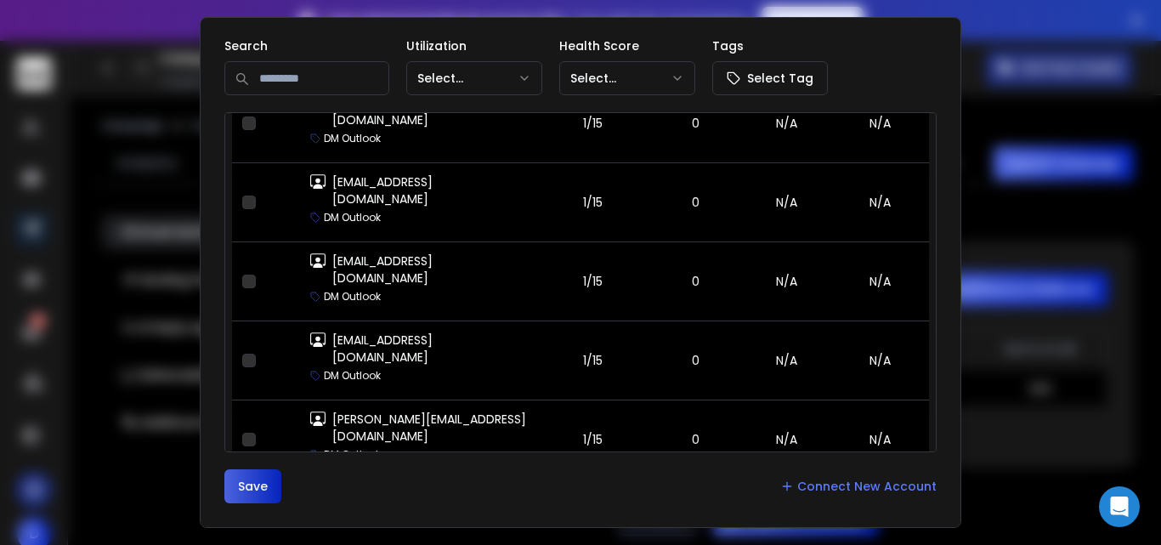
click at [243, 481] on button "Save" at bounding box center [252, 486] width 57 height 34
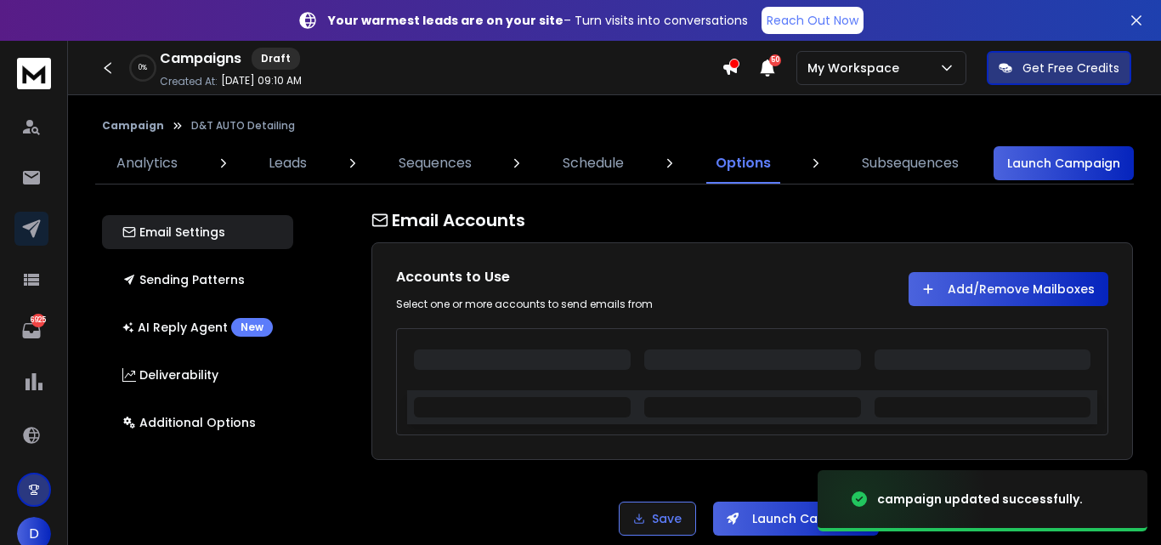
click at [1065, 167] on button "Launch Campaign" at bounding box center [1064, 163] width 140 height 34
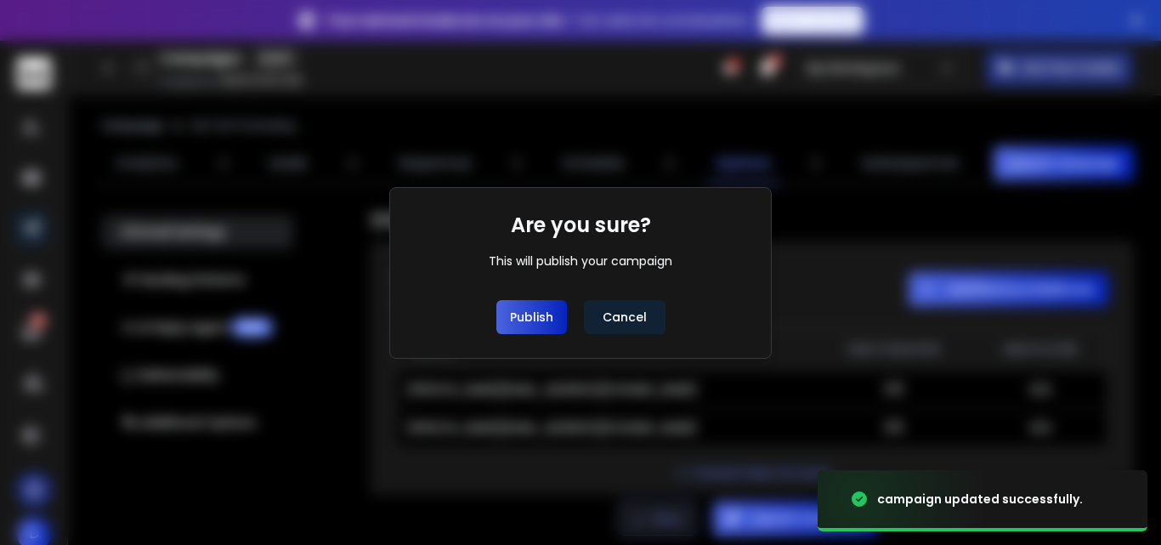
click at [528, 314] on button "Publish" at bounding box center [531, 317] width 71 height 34
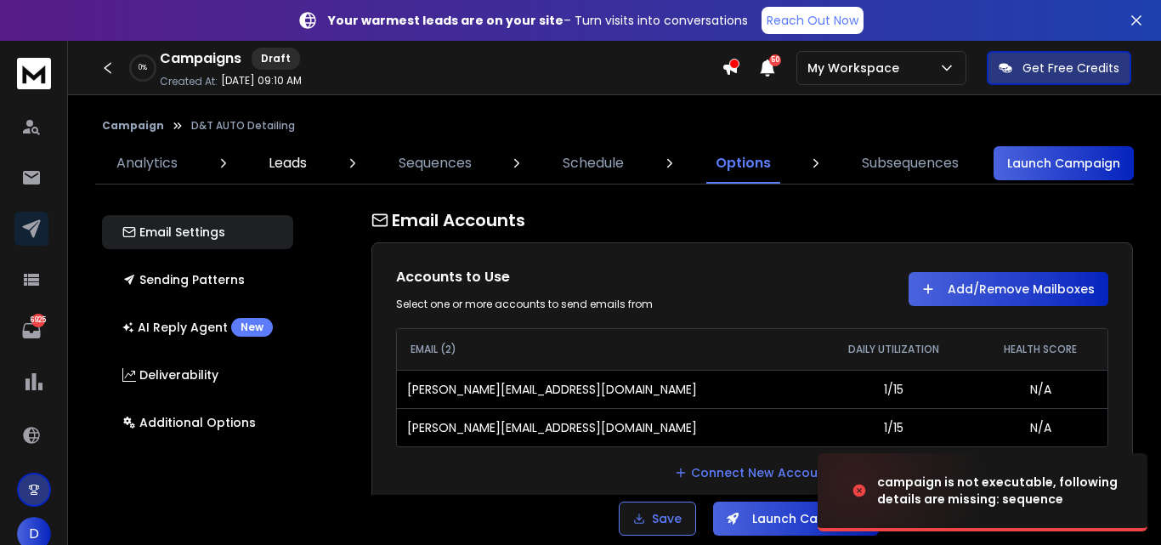
click at [284, 158] on p "Leads" at bounding box center [288, 163] width 38 height 20
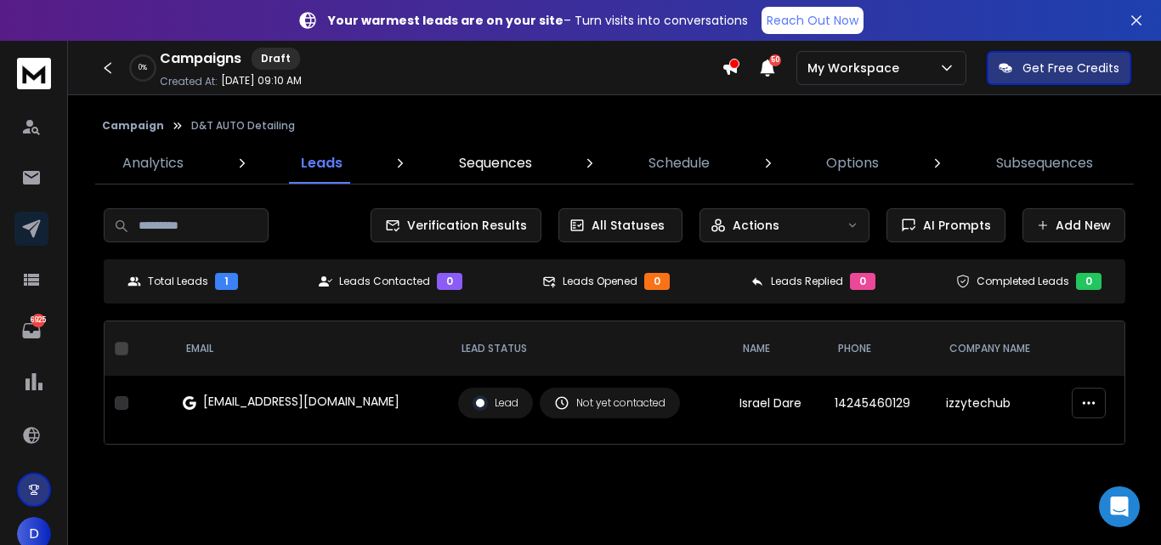
click at [473, 163] on p "Sequences" at bounding box center [495, 163] width 73 height 20
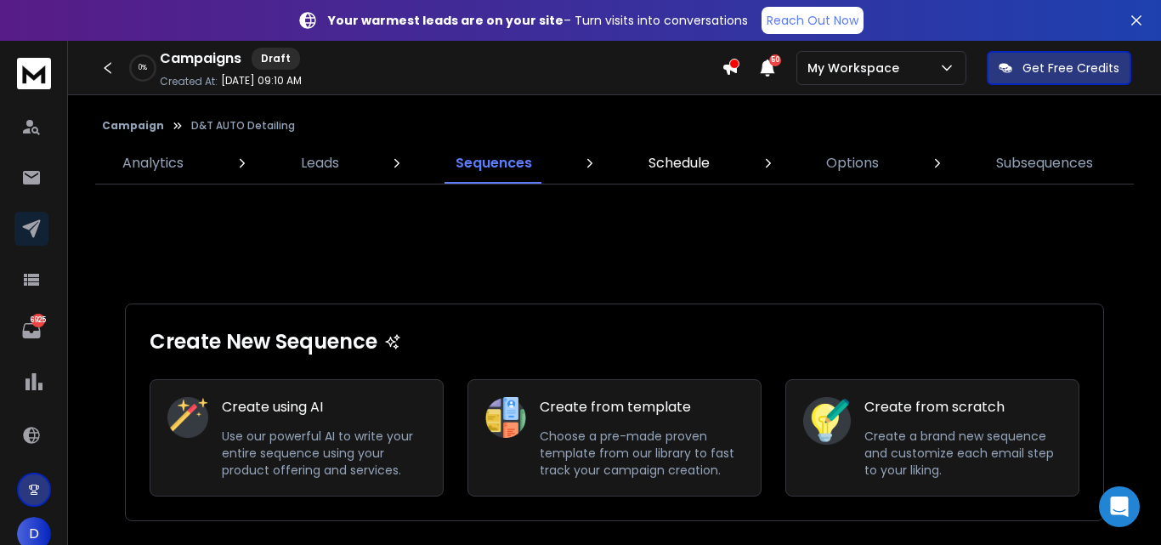
click at [687, 163] on p "Schedule" at bounding box center [679, 163] width 61 height 20
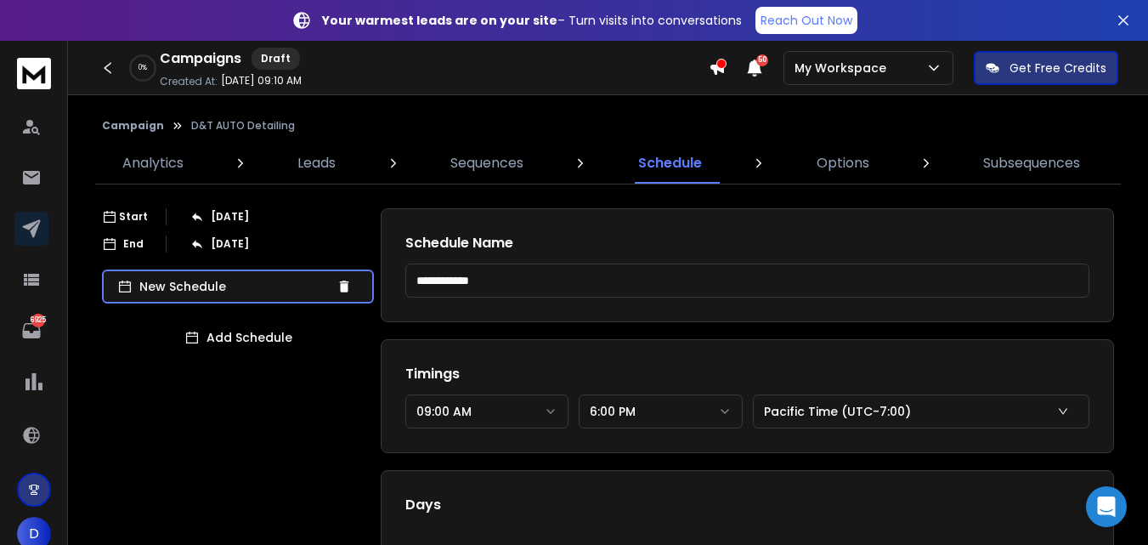
click at [235, 242] on p "[DATE]" at bounding box center [230, 244] width 38 height 14
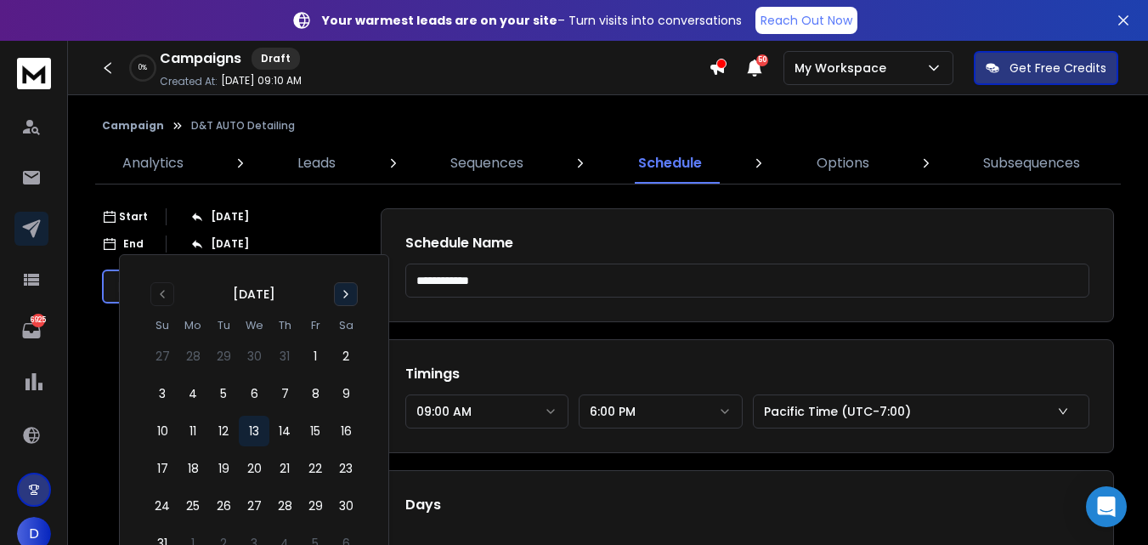
click at [347, 294] on icon "Go to next month" at bounding box center [346, 294] width 14 height 14
click at [291, 428] on button "13" at bounding box center [284, 431] width 31 height 31
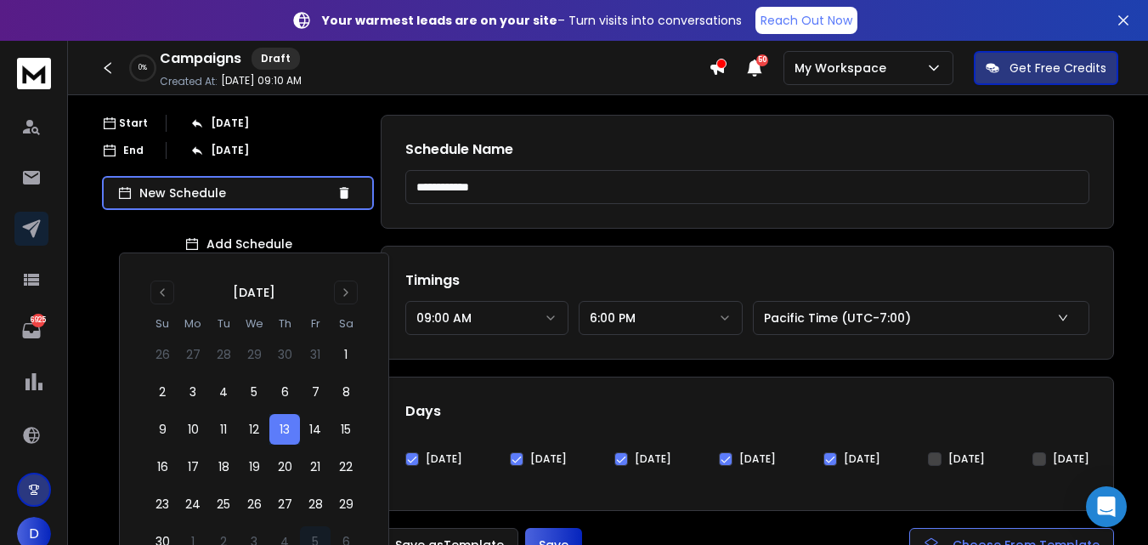
scroll to position [134, 0]
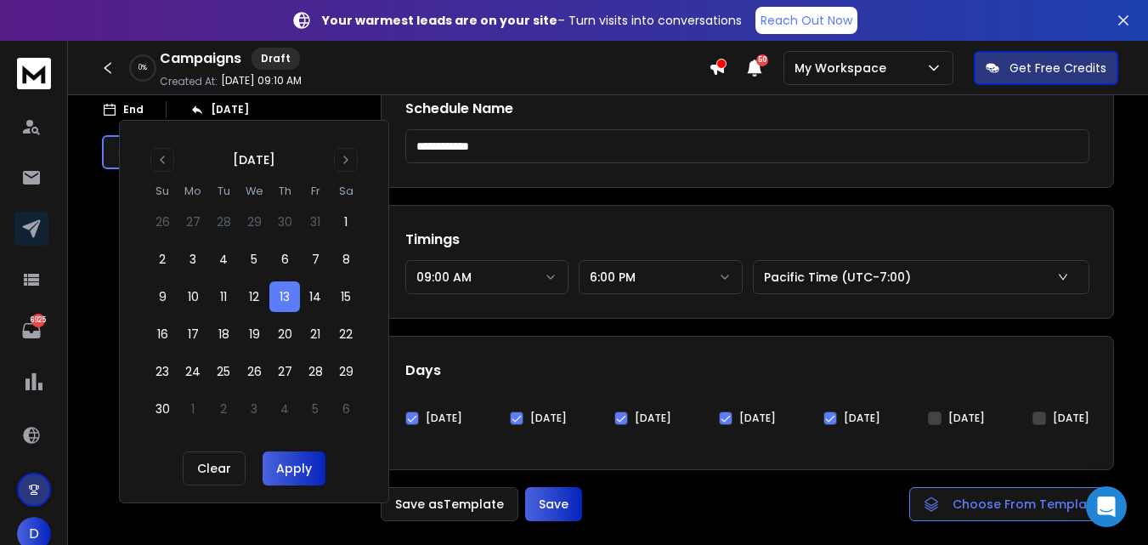
click at [287, 471] on button "Apply" at bounding box center [294, 468] width 63 height 34
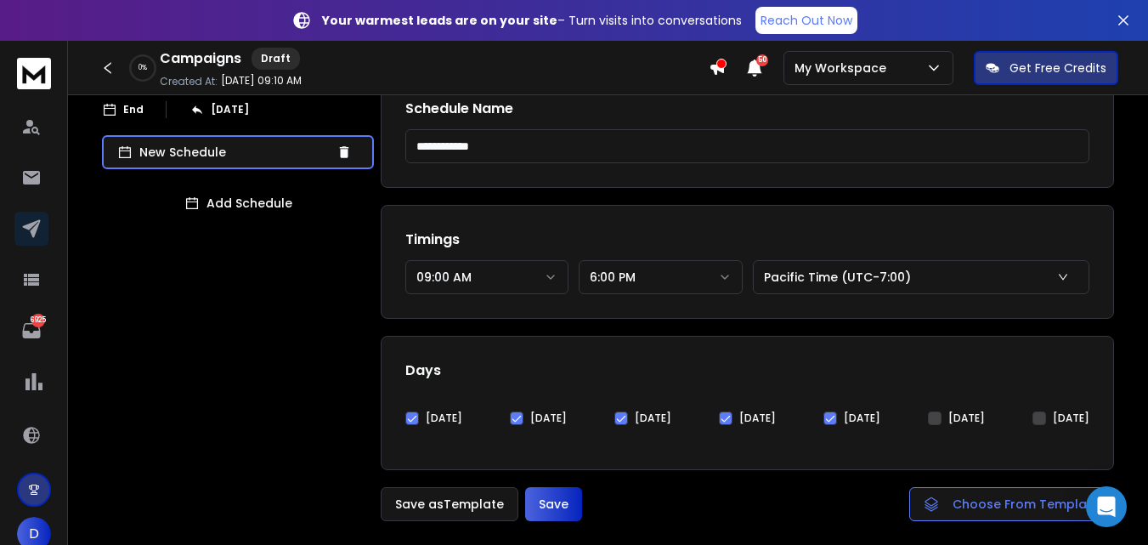
click at [554, 508] on button "Save" at bounding box center [553, 504] width 57 height 34
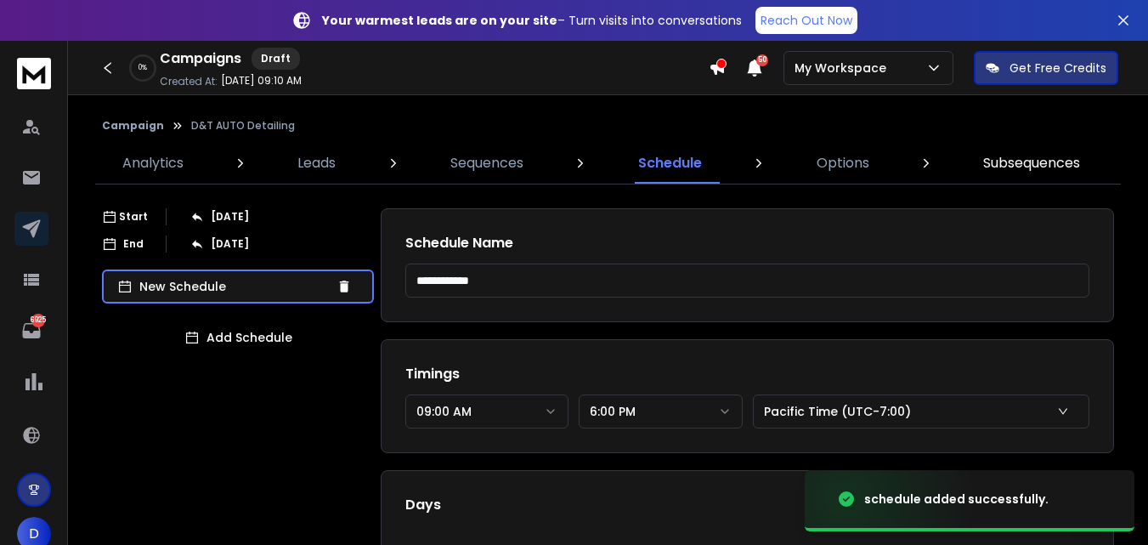
click at [1017, 166] on p "Subsequences" at bounding box center [1031, 163] width 97 height 20
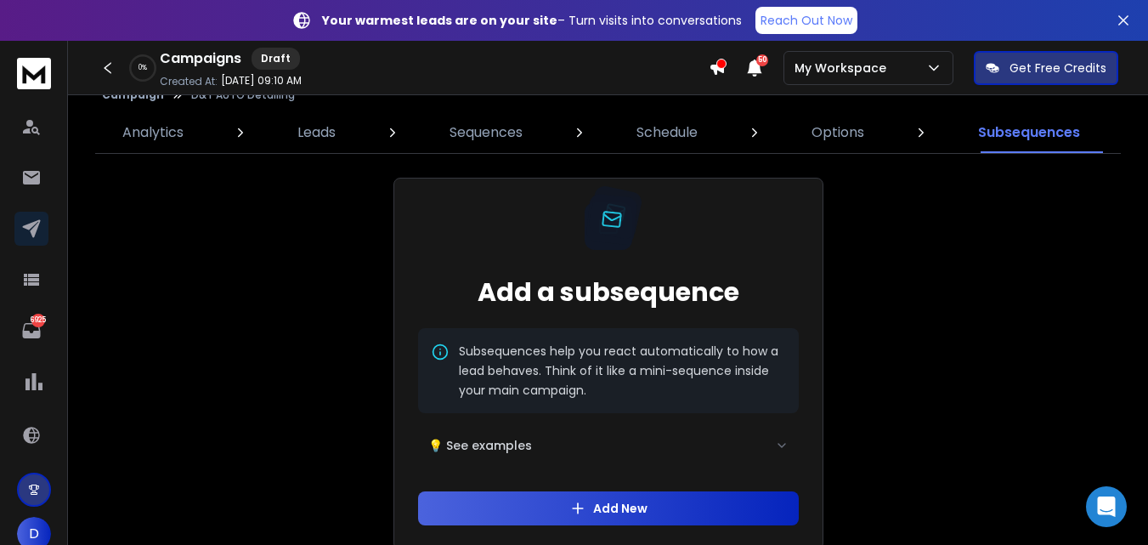
scroll to position [59, 0]
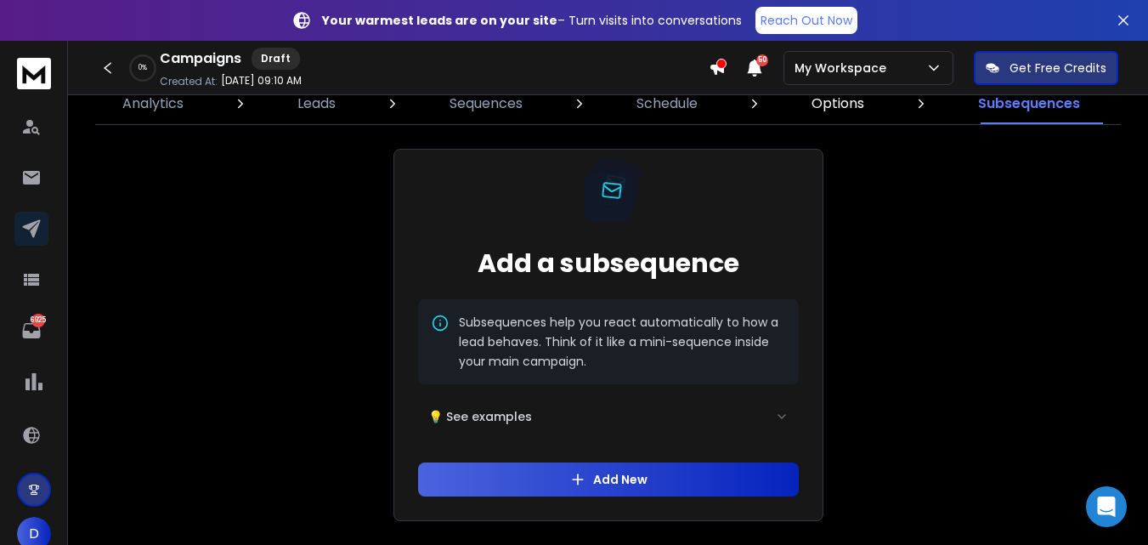
click at [867, 106] on link "Options" at bounding box center [838, 103] width 73 height 41
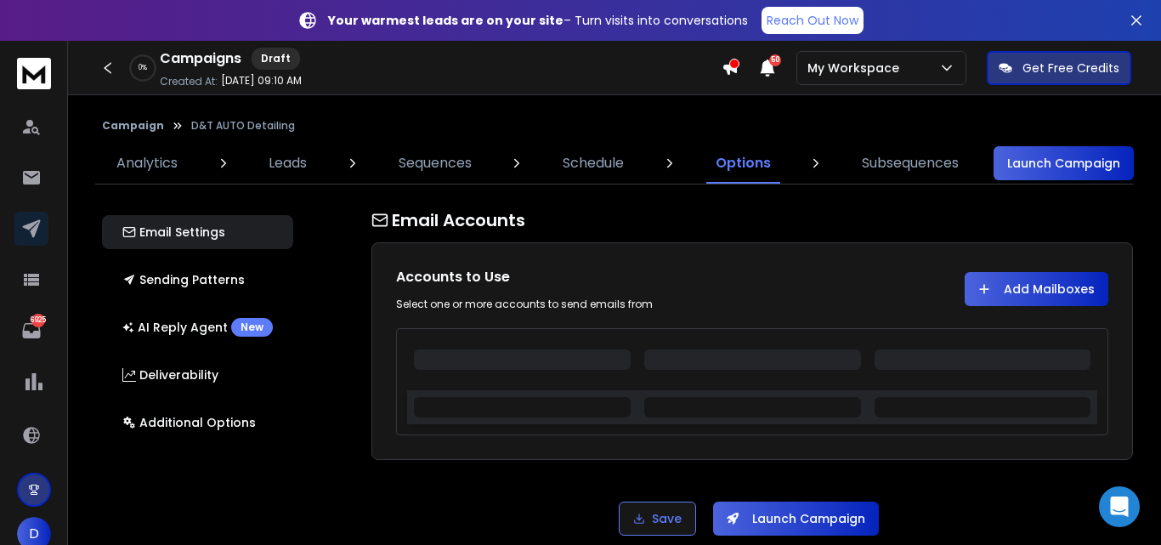
click at [1024, 155] on button "Launch Campaign" at bounding box center [1064, 163] width 140 height 34
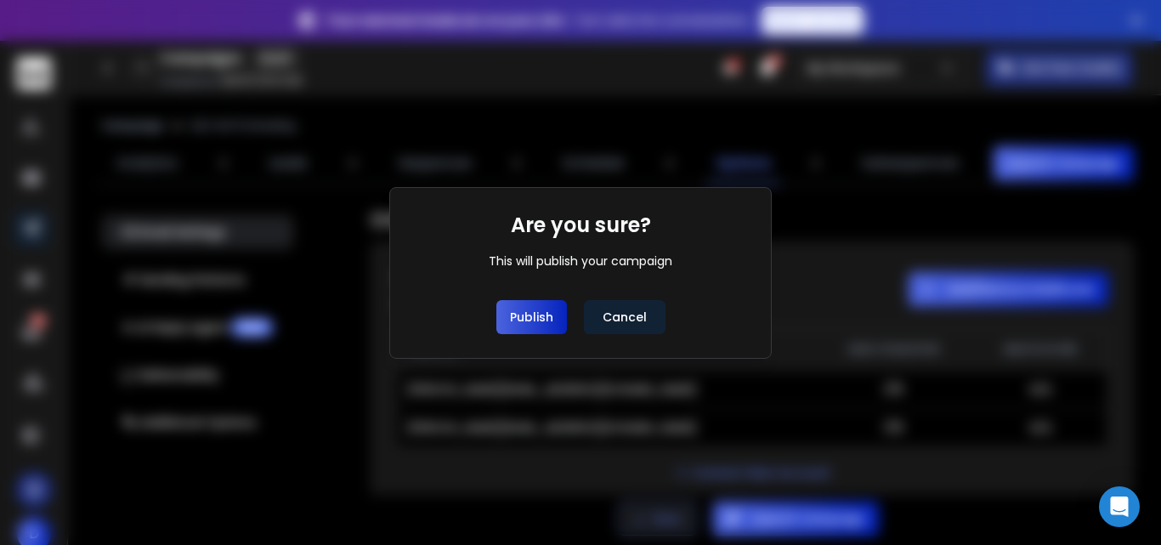
click at [529, 323] on button "Publish" at bounding box center [531, 317] width 71 height 34
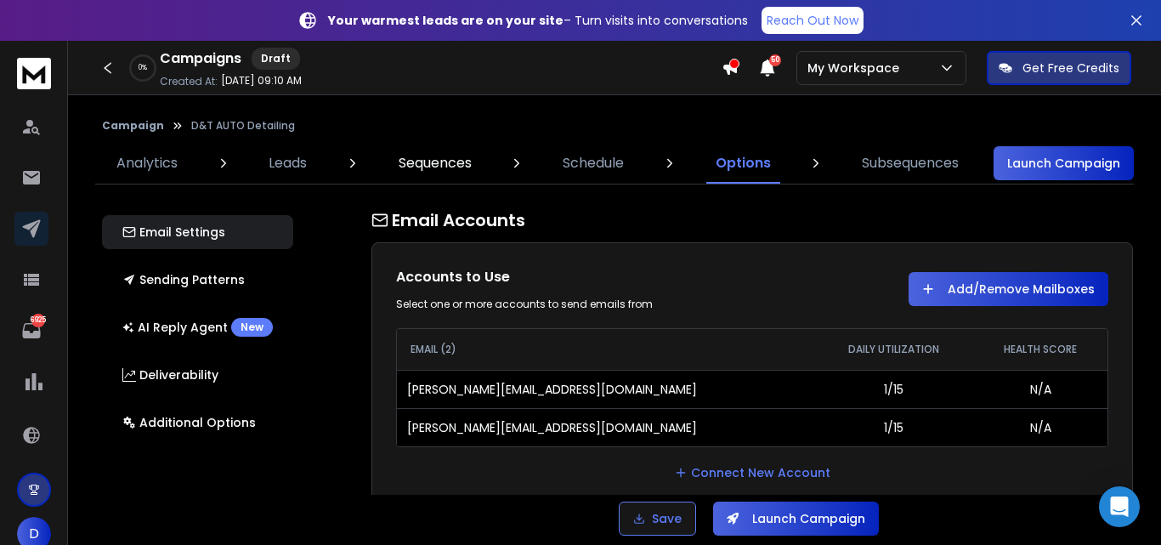
click at [466, 161] on p "Sequences" at bounding box center [435, 163] width 73 height 20
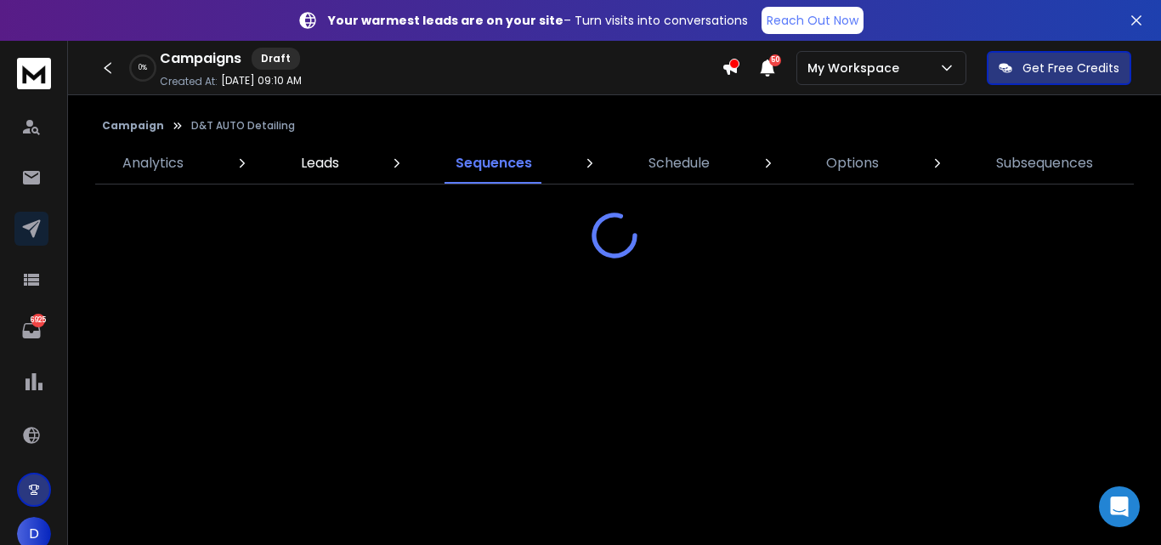
click at [302, 160] on p "Leads" at bounding box center [320, 163] width 38 height 20
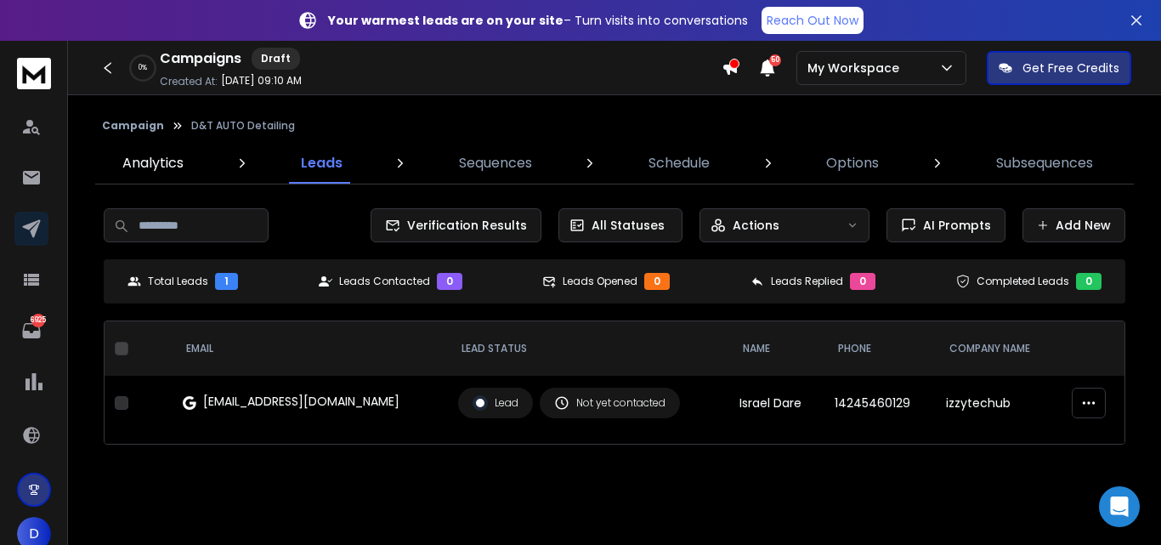
click at [165, 156] on p "Analytics" at bounding box center [152, 163] width 61 height 20
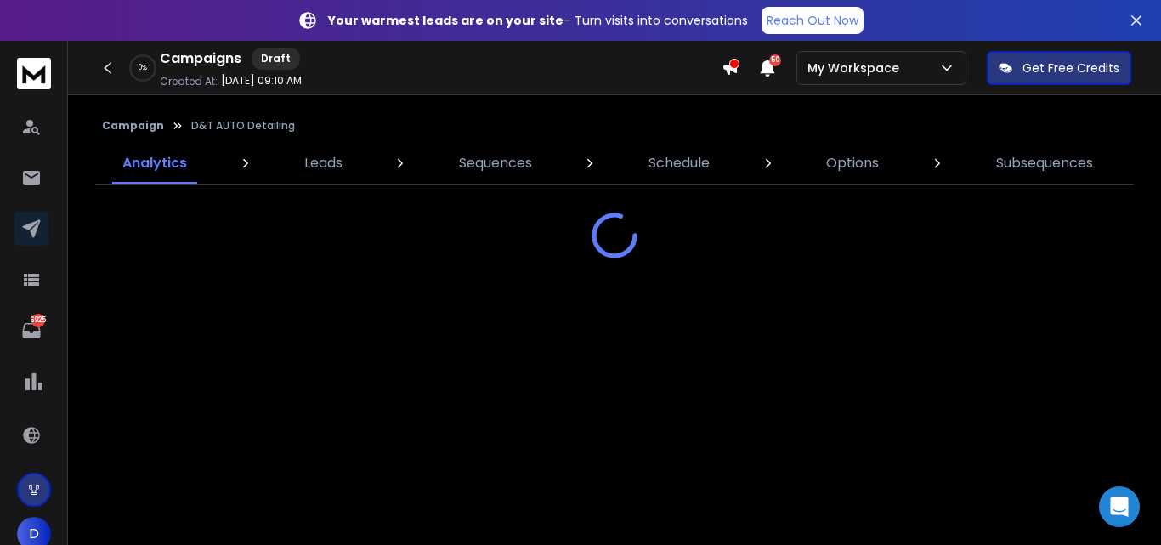
click at [134, 122] on button "Campaign" at bounding box center [133, 126] width 62 height 14
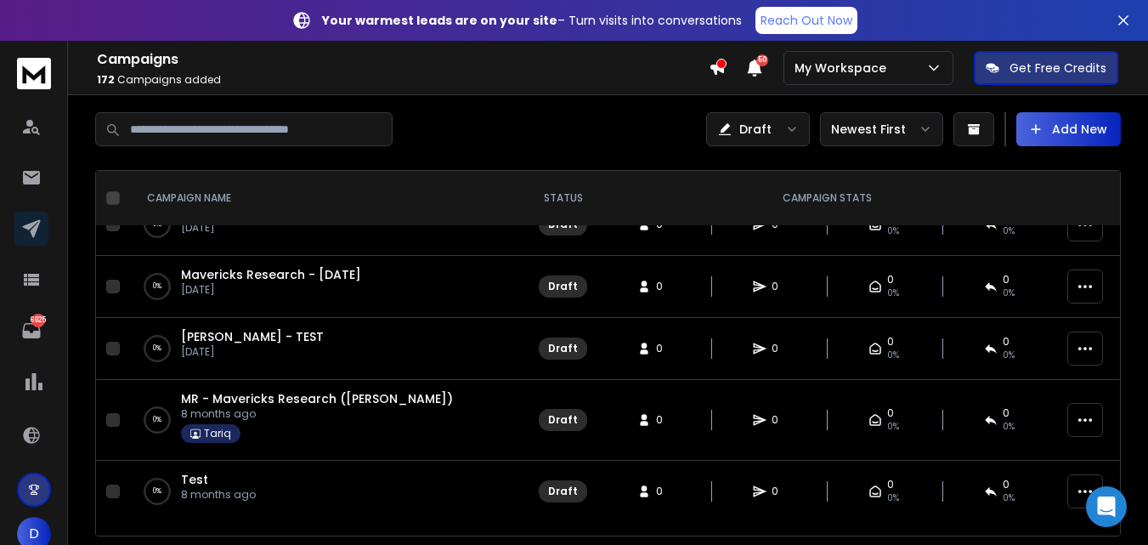
scroll to position [3501, 0]
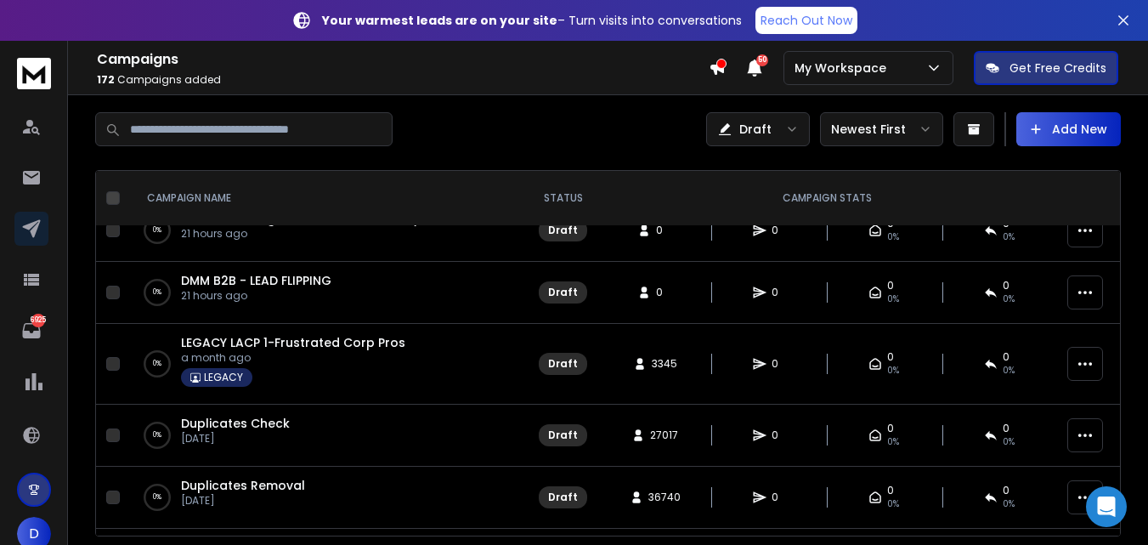
click at [1077, 288] on icon "button" at bounding box center [1085, 292] width 17 height 17
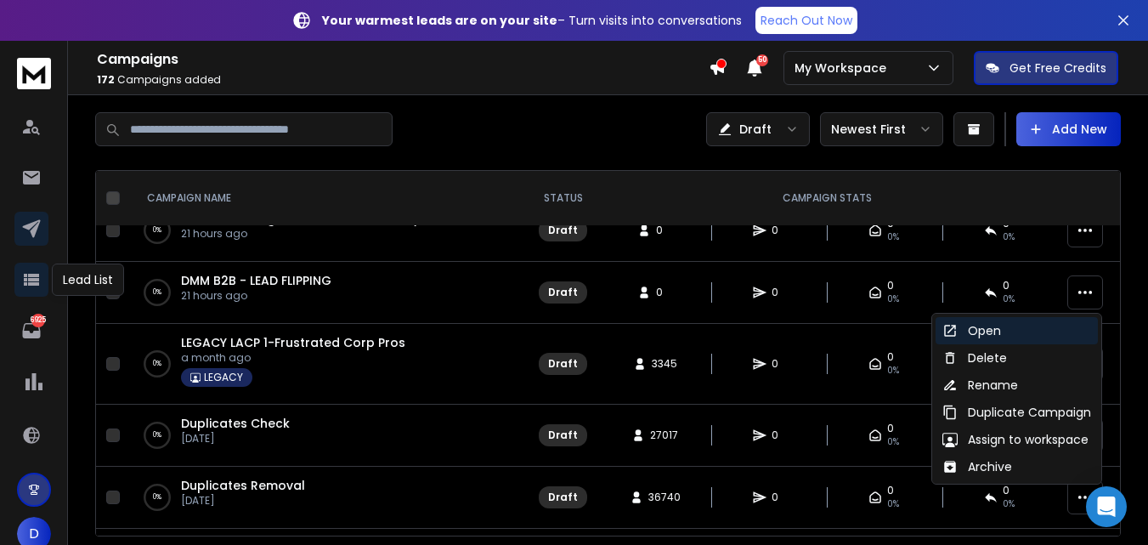
click at [26, 272] on icon at bounding box center [31, 279] width 20 height 20
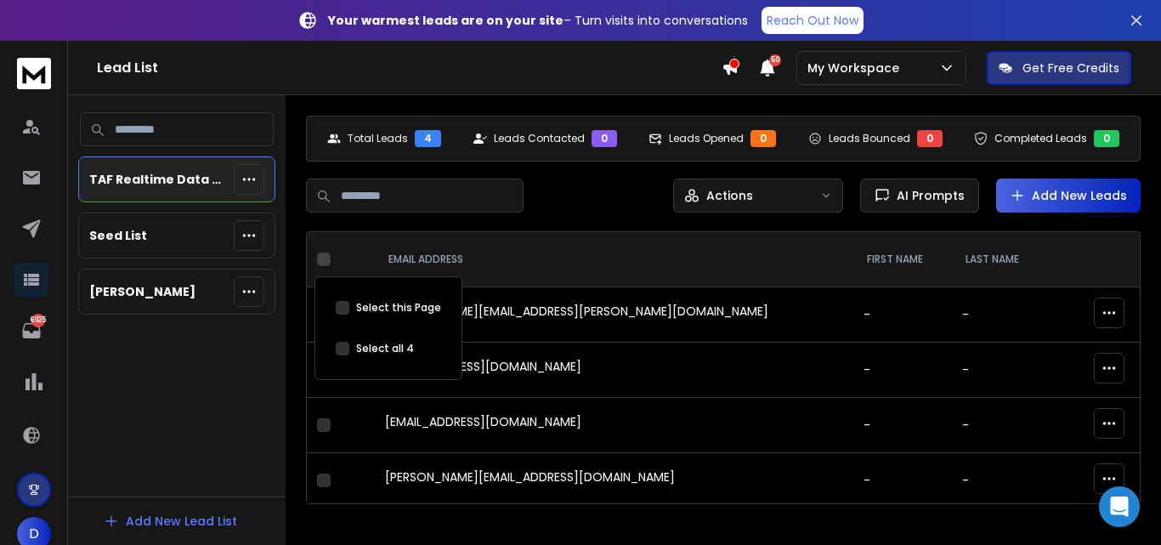
click at [323, 260] on button "Select this Page" at bounding box center [324, 259] width 14 height 14
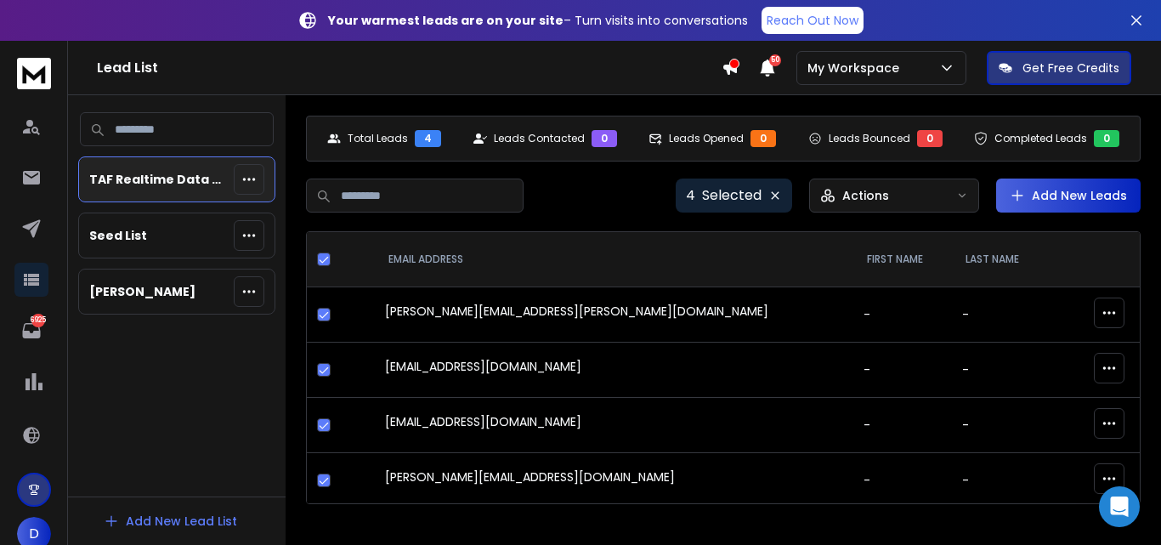
click at [1094, 314] on button "button" at bounding box center [1109, 312] width 31 height 31
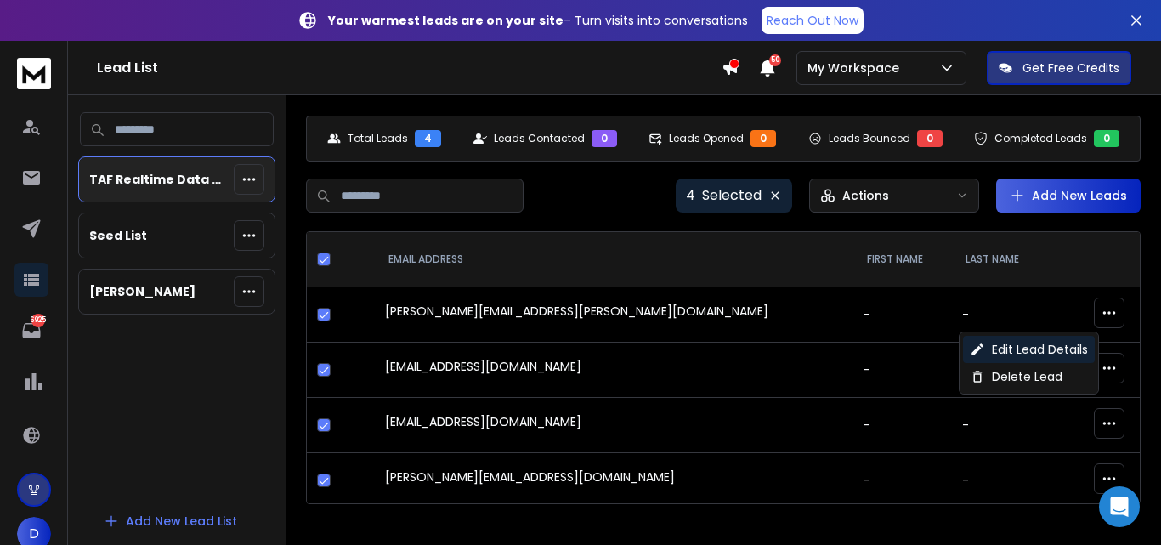
click at [408, 268] on th "EMAIL ADDRESS" at bounding box center [614, 259] width 479 height 55
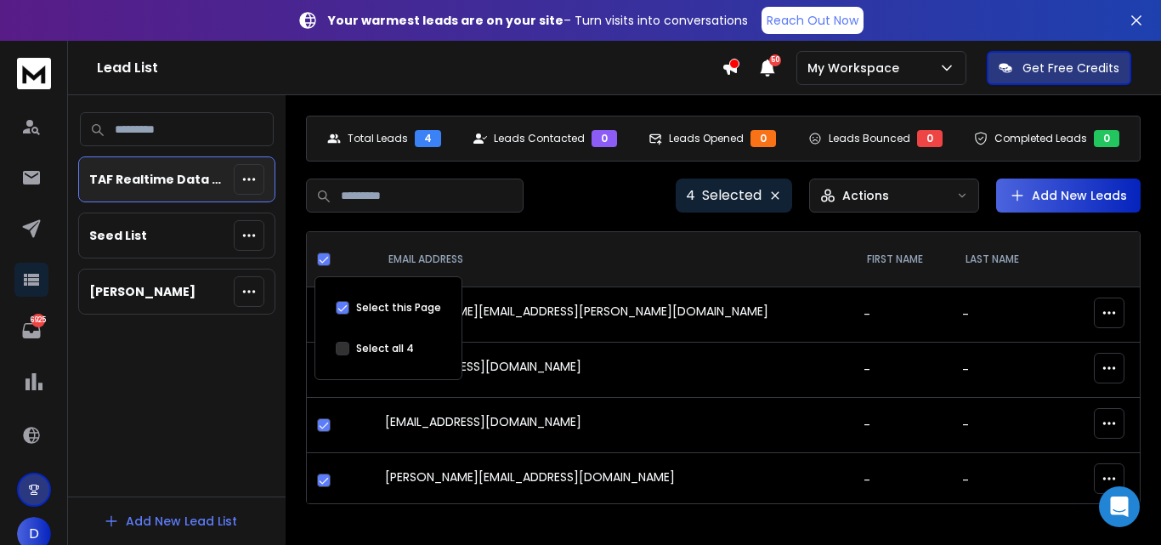
click at [323, 261] on button "Select this Page" at bounding box center [324, 259] width 14 height 14
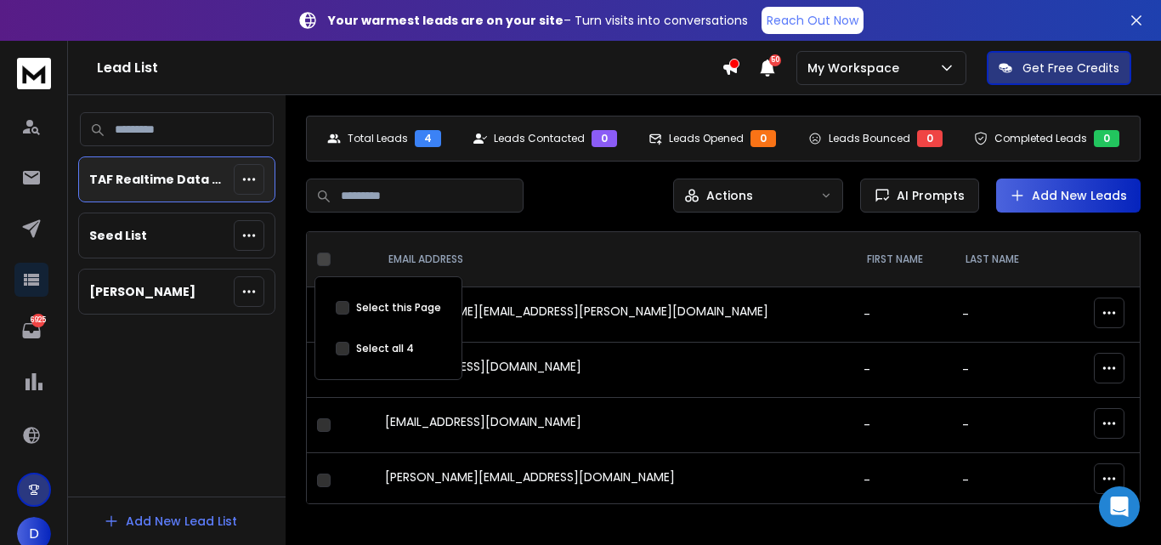
click at [323, 260] on button "Select this Page" at bounding box center [324, 259] width 14 height 14
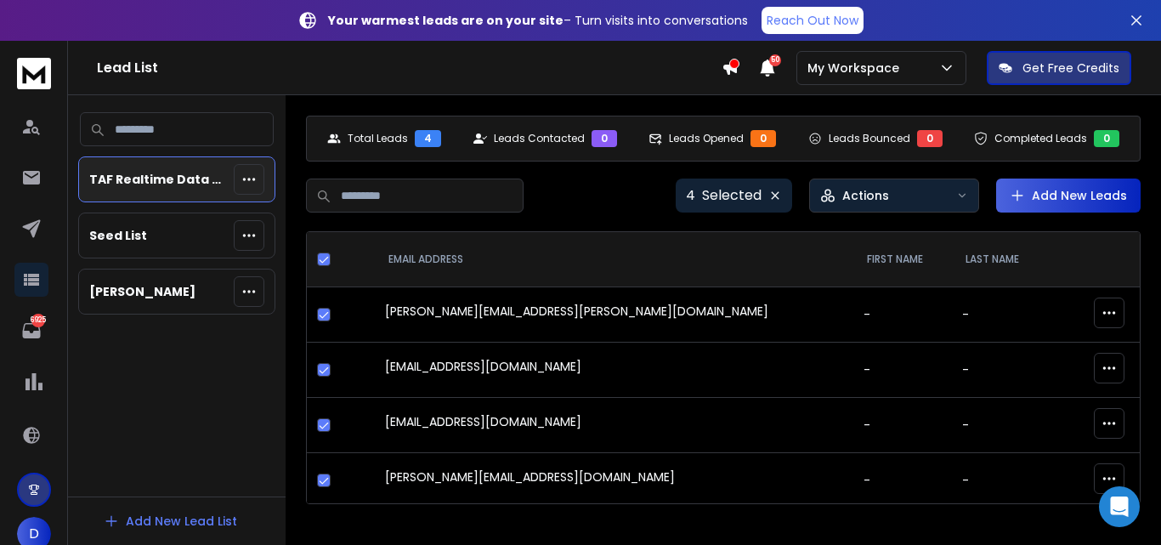
click at [946, 190] on div "Actions" at bounding box center [884, 195] width 129 height 17
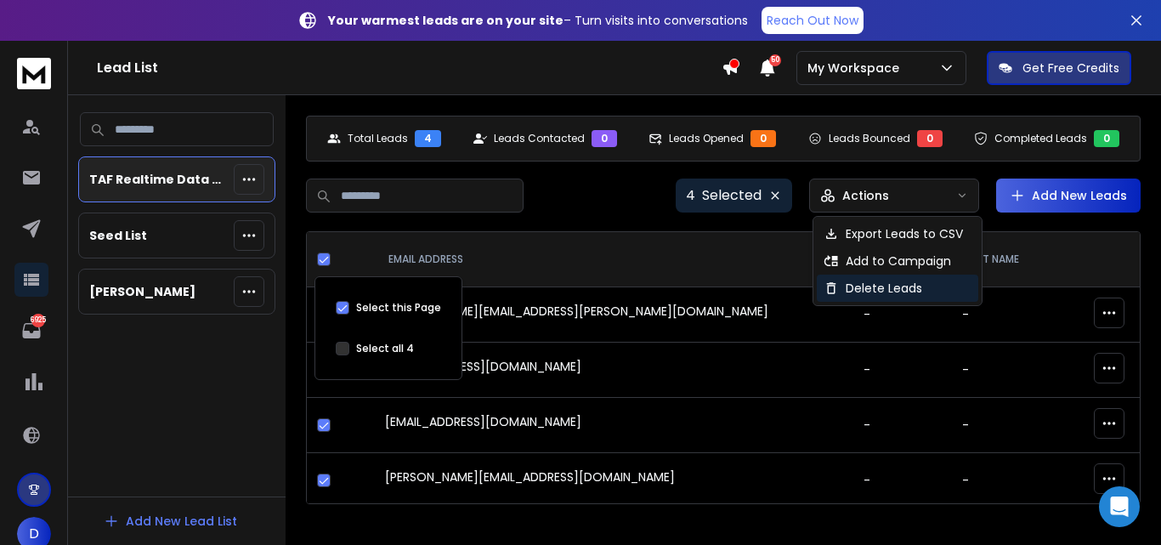
click at [322, 254] on button "Select this Page" at bounding box center [324, 259] width 14 height 14
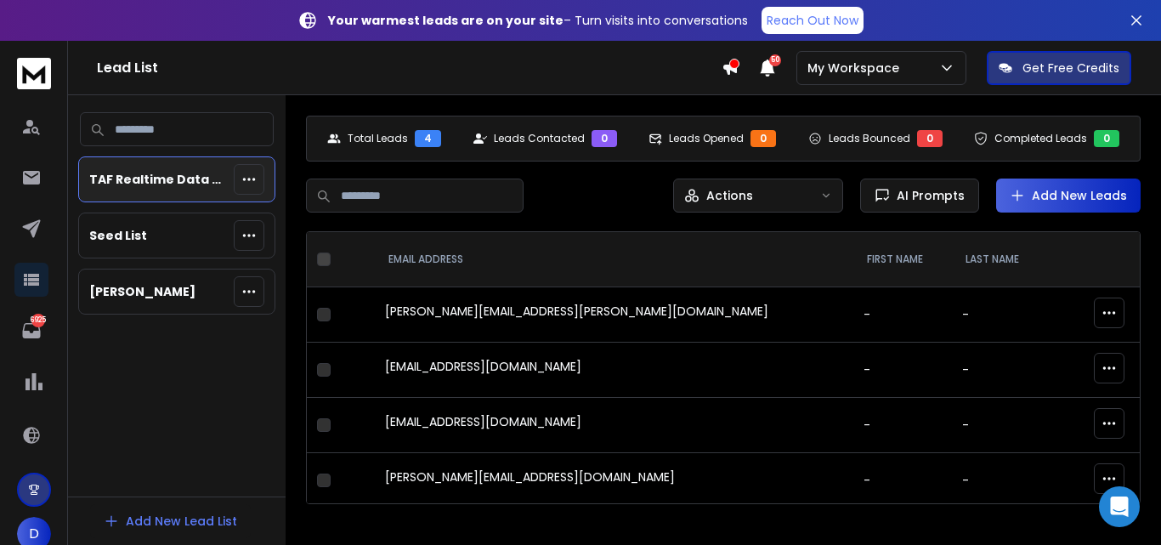
click at [191, 524] on button "Add New Lead List" at bounding box center [170, 521] width 161 height 34
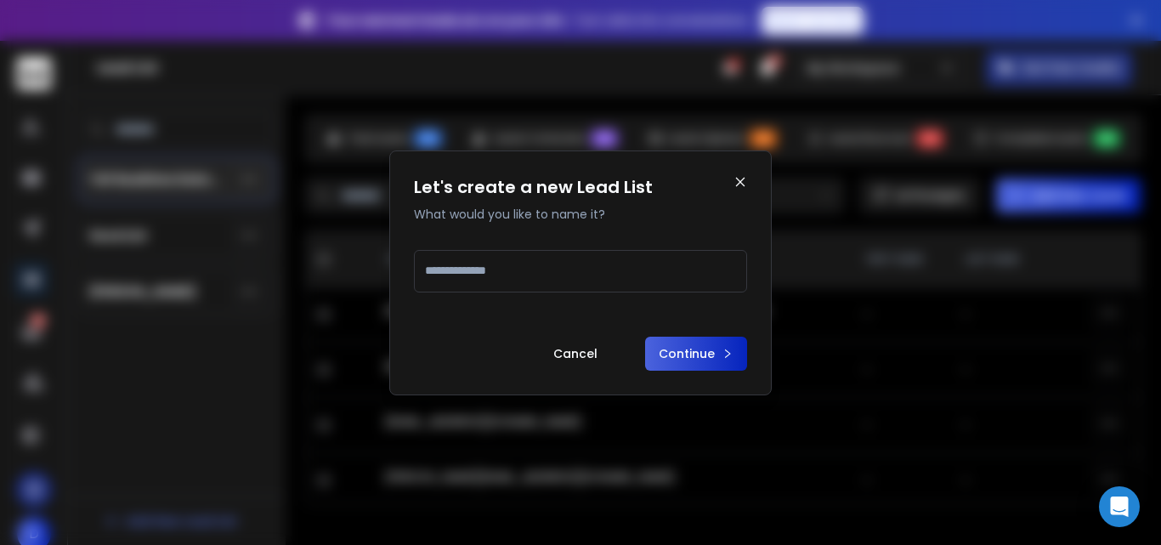
click at [463, 275] on input at bounding box center [580, 271] width 333 height 42
type input "*"
click at [439, 272] on input at bounding box center [580, 271] width 333 height 42
paste input "**********"
type input "**********"
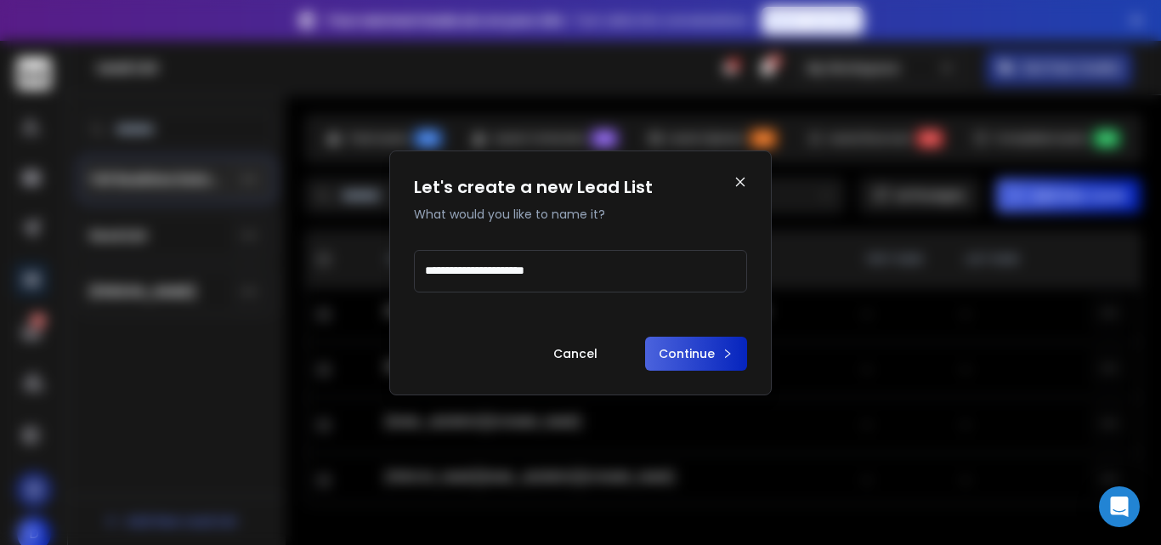
click at [689, 356] on button "Continue" at bounding box center [696, 354] width 102 height 34
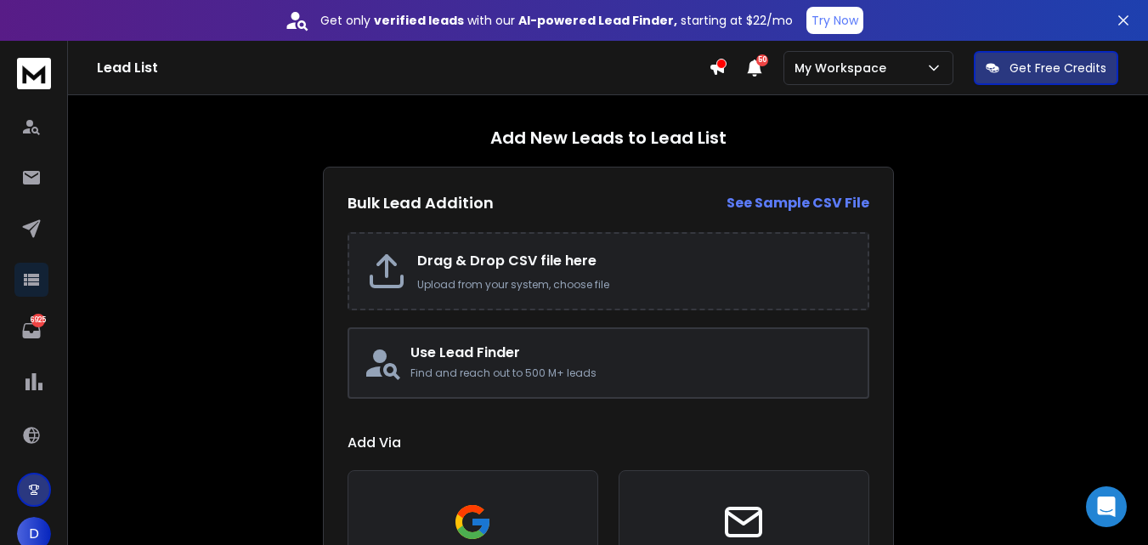
click at [789, 206] on strong "See Sample CSV File" at bounding box center [798, 203] width 143 height 20
click at [33, 230] on icon at bounding box center [31, 228] width 18 height 18
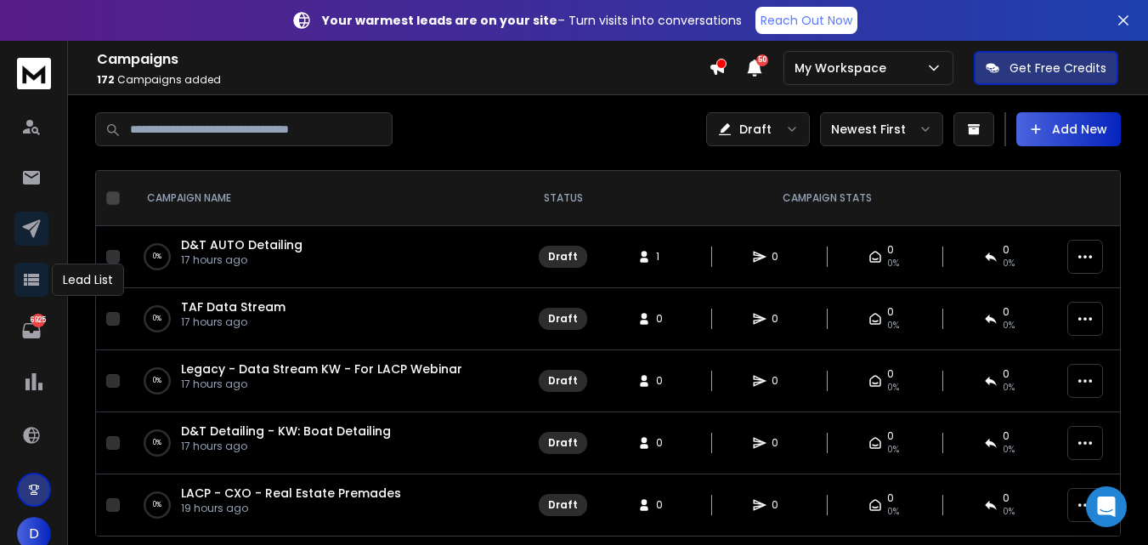
click at [25, 275] on icon at bounding box center [31, 280] width 15 height 12
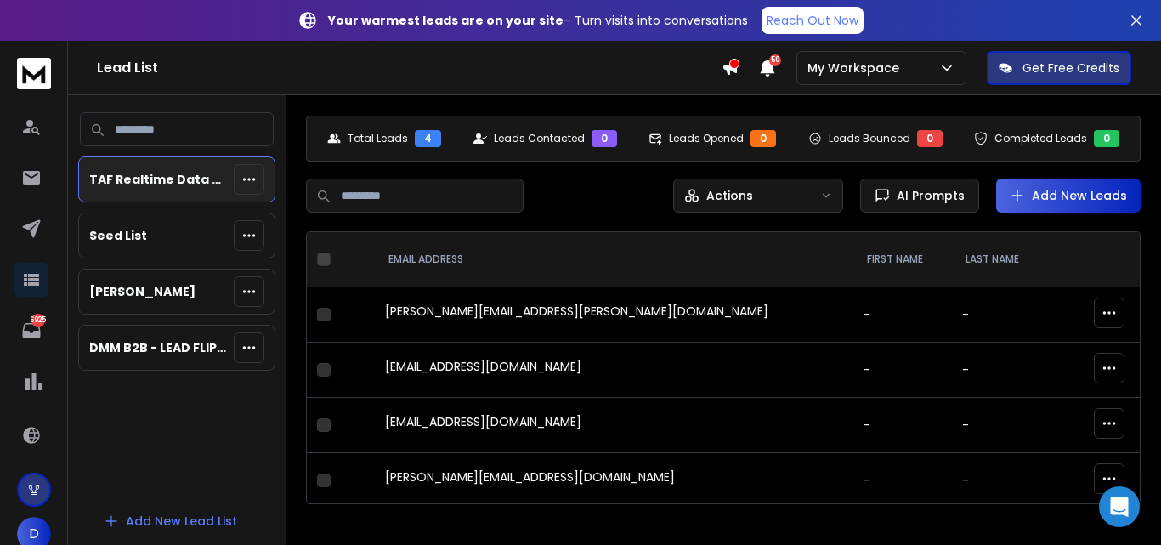
click at [167, 350] on p "DMM B2B - LEAD FLIPPING" at bounding box center [158, 347] width 138 height 17
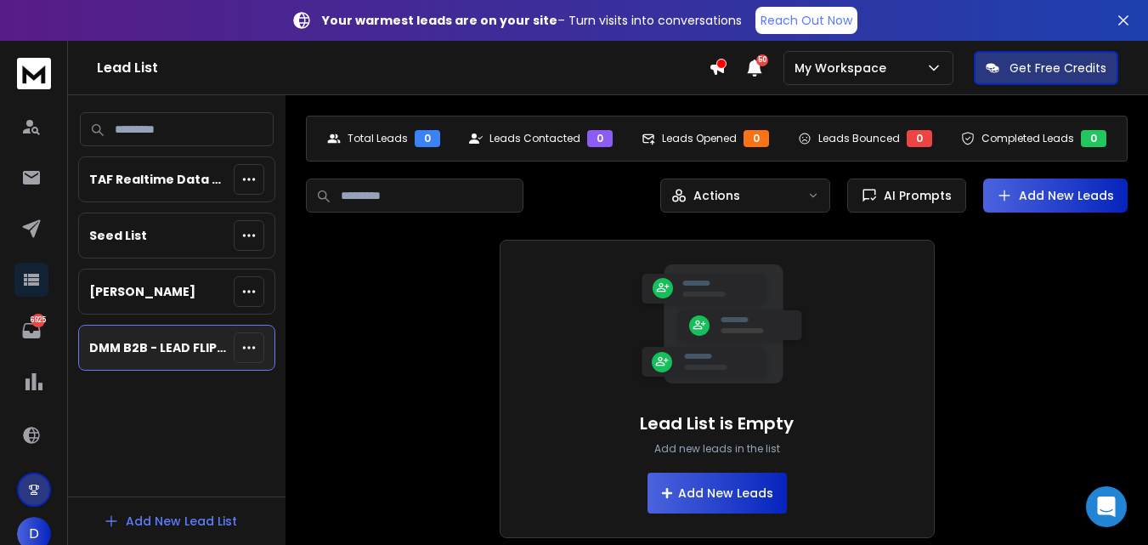
click at [717, 490] on button "Add New Leads" at bounding box center [717, 493] width 139 height 41
